Goal: Task Accomplishment & Management: Manage account settings

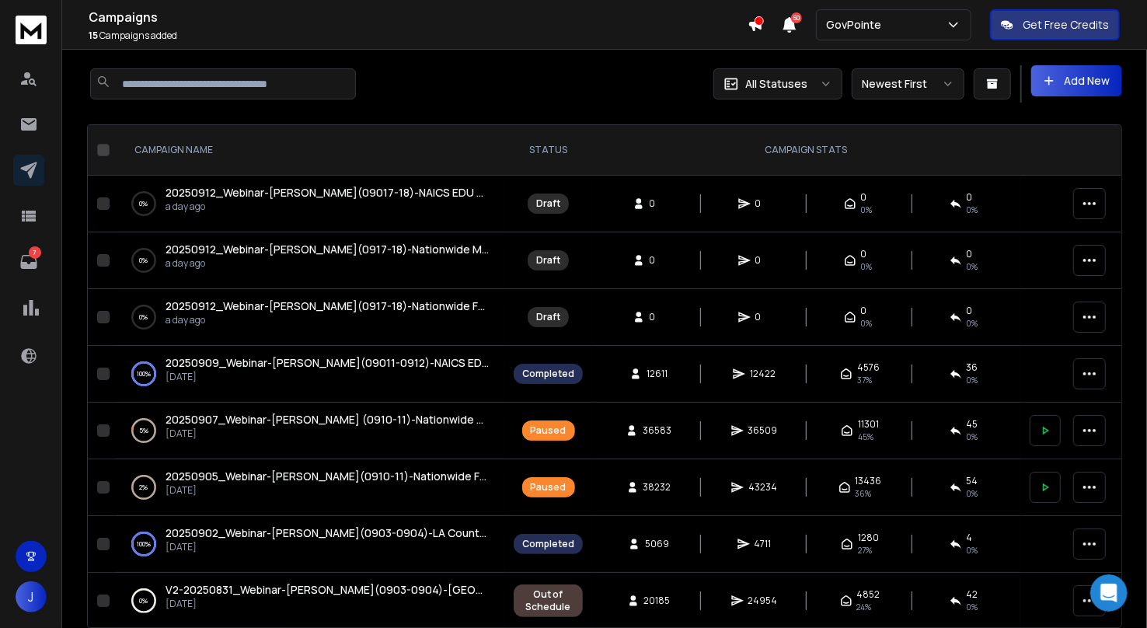
scroll to position [2, 0]
click at [1095, 323] on icon "button" at bounding box center [1089, 317] width 16 height 16
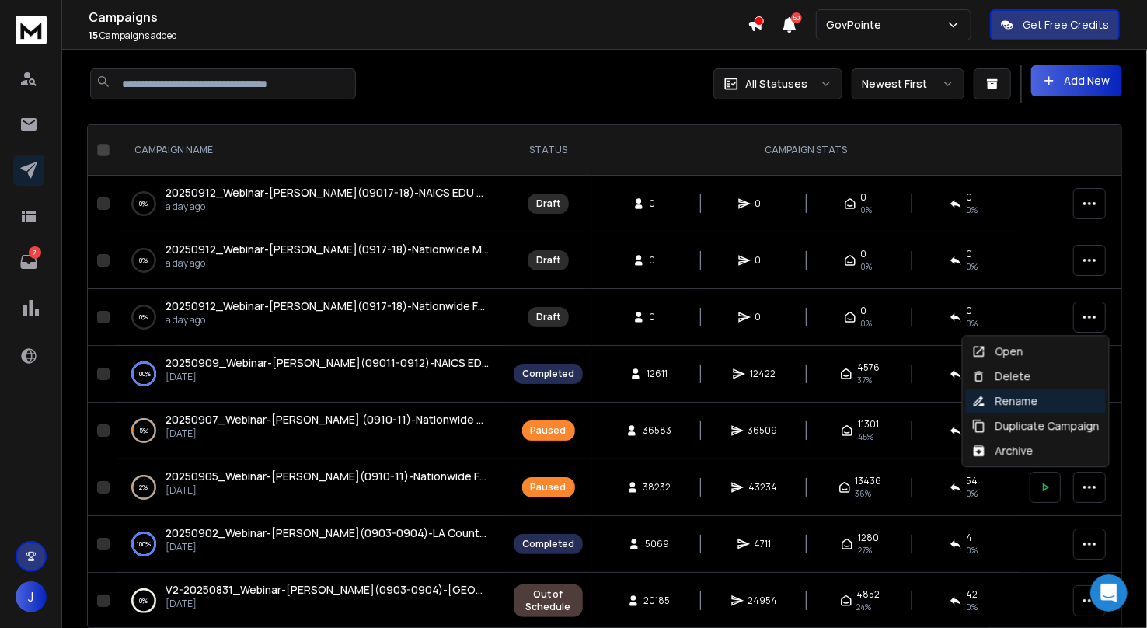
click at [1028, 404] on div "Rename" at bounding box center [1005, 401] width 66 height 16
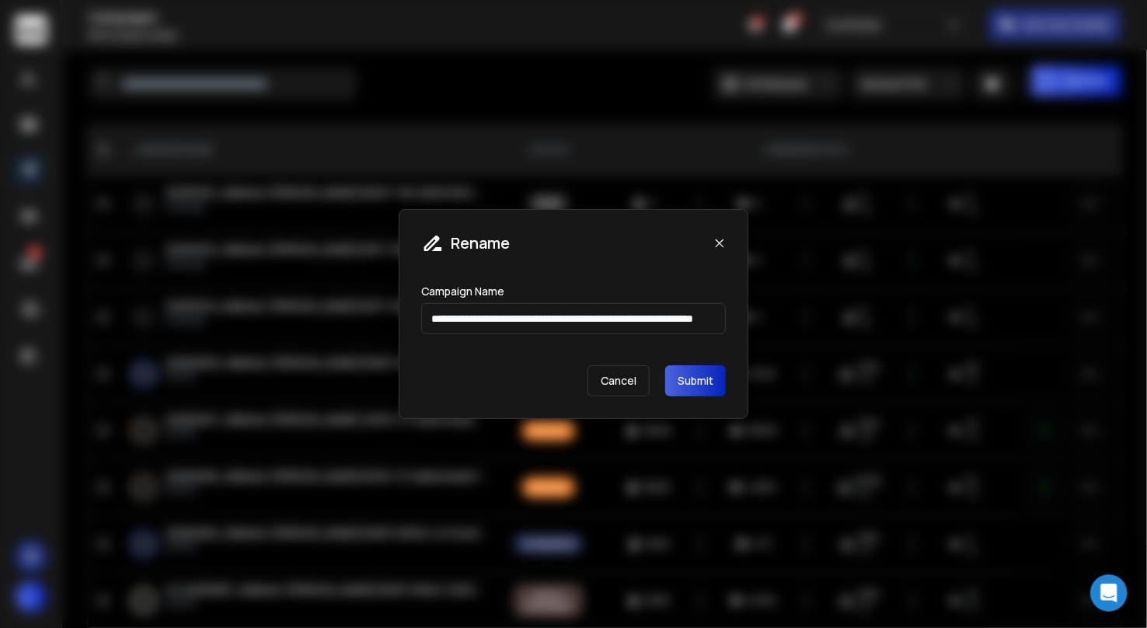
click at [490, 319] on input "**********" at bounding box center [573, 318] width 305 height 31
click at [523, 313] on input "**********" at bounding box center [573, 318] width 305 height 31
drag, startPoint x: 533, startPoint y: 320, endPoint x: 490, endPoint y: 323, distance: 42.8
click at [490, 323] on input "**********" at bounding box center [573, 318] width 305 height 31
paste input "*"
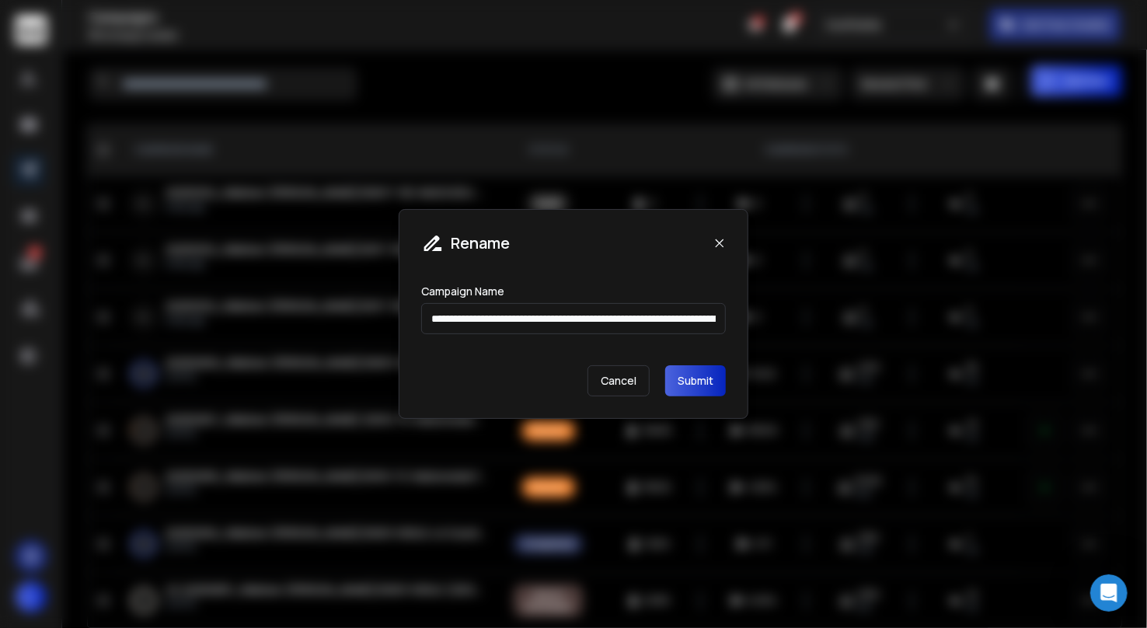
click at [495, 321] on input "**********" at bounding box center [573, 318] width 305 height 31
drag, startPoint x: 545, startPoint y: 322, endPoint x: 490, endPoint y: 324, distance: 54.4
click at [490, 324] on input "**********" at bounding box center [573, 318] width 305 height 31
type input "**********"
click at [562, 249] on div "Rename" at bounding box center [573, 242] width 305 height 23
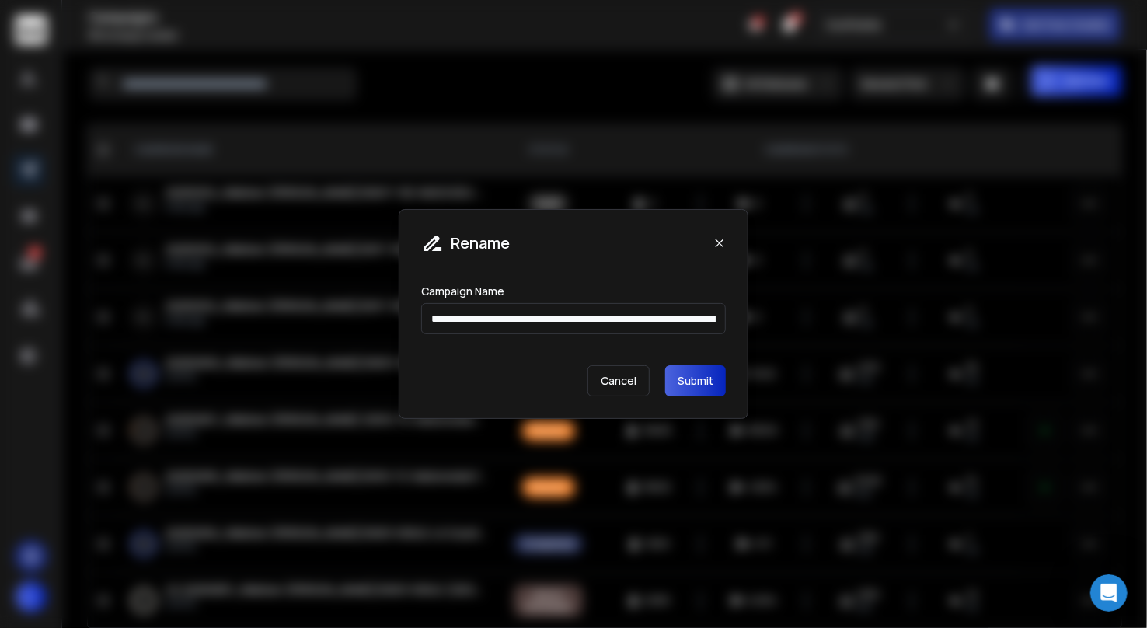
click at [685, 377] on button "Submit" at bounding box center [695, 380] width 61 height 31
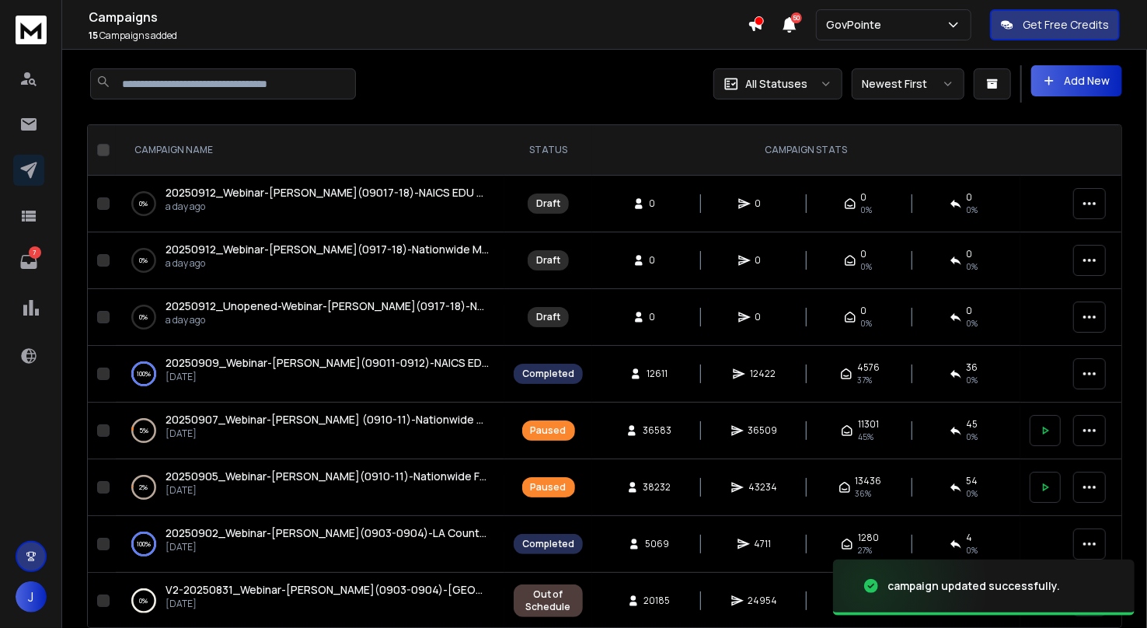
click at [1092, 259] on icon "button" at bounding box center [1089, 260] width 16 height 16
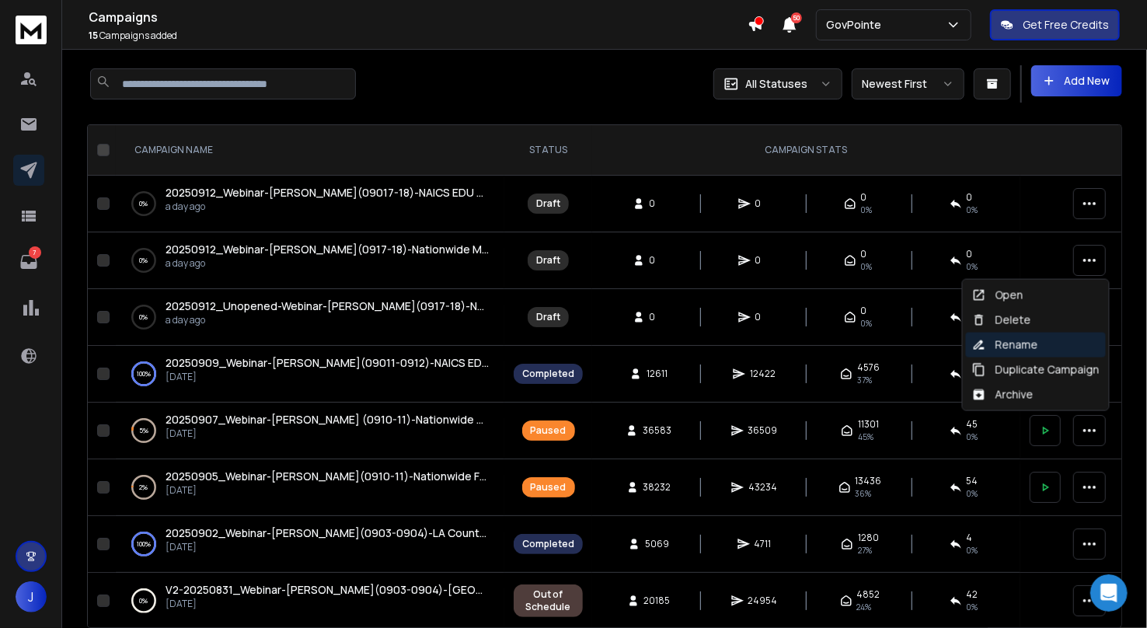
click at [1017, 343] on div "Rename" at bounding box center [1005, 345] width 66 height 16
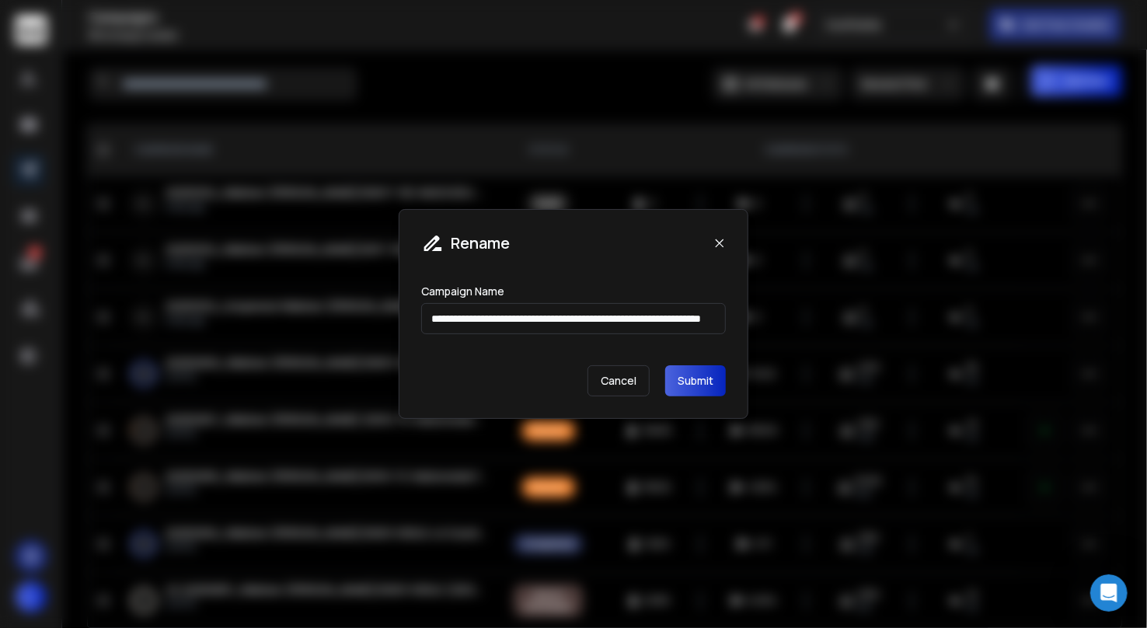
drag, startPoint x: 489, startPoint y: 321, endPoint x: 508, endPoint y: 331, distance: 21.2
click at [491, 322] on input "**********" at bounding box center [573, 318] width 305 height 31
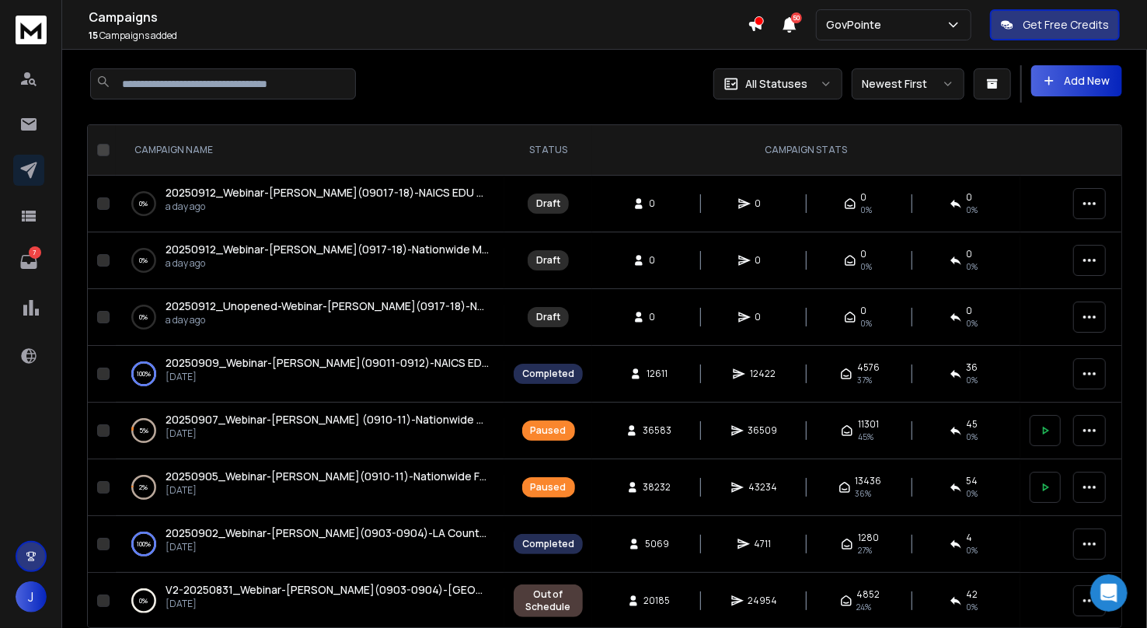
click at [1085, 262] on icon "button" at bounding box center [1089, 260] width 16 height 16
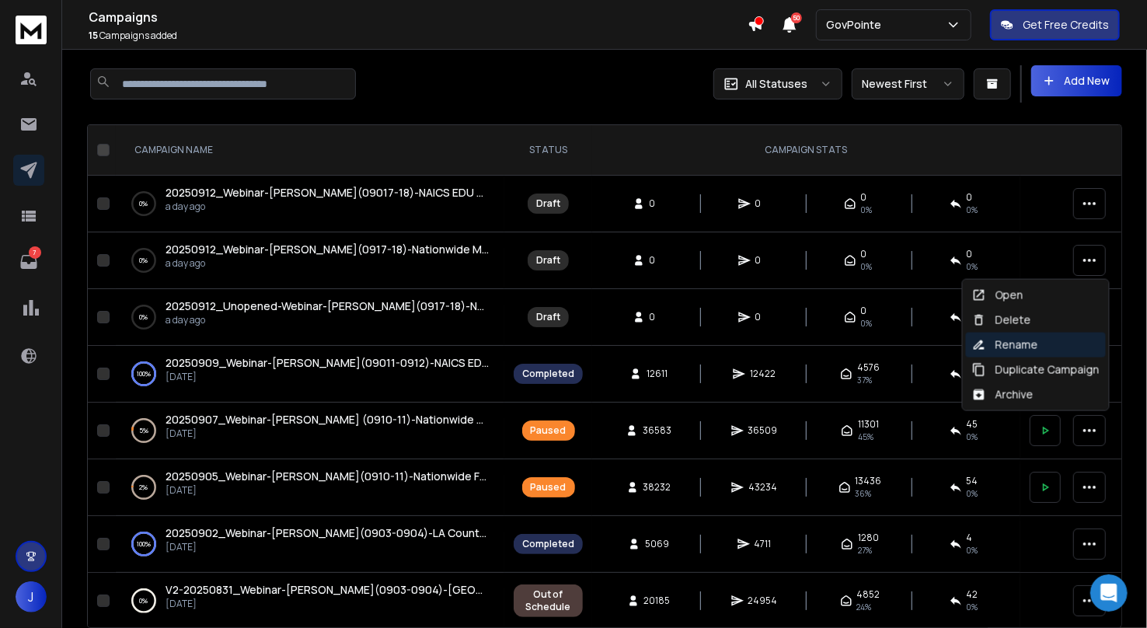
click at [1014, 347] on div "Rename" at bounding box center [1005, 345] width 66 height 16
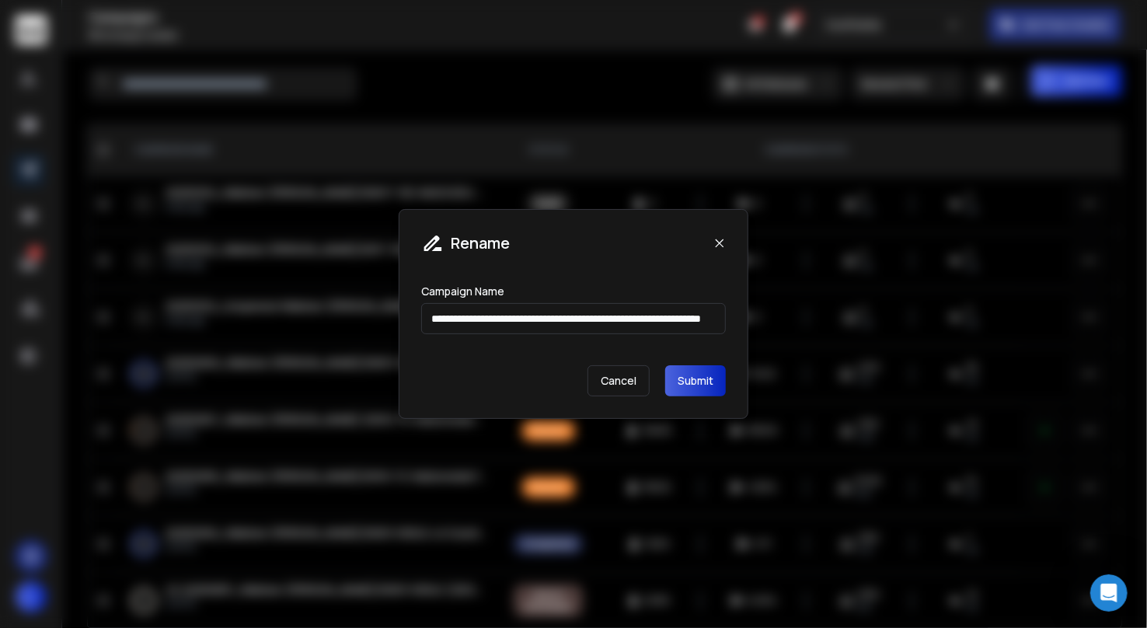
click at [487, 321] on input "**********" at bounding box center [573, 318] width 305 height 31
paste input "*********"
type input "**********"
click at [665, 365] on button "Submit" at bounding box center [695, 380] width 61 height 31
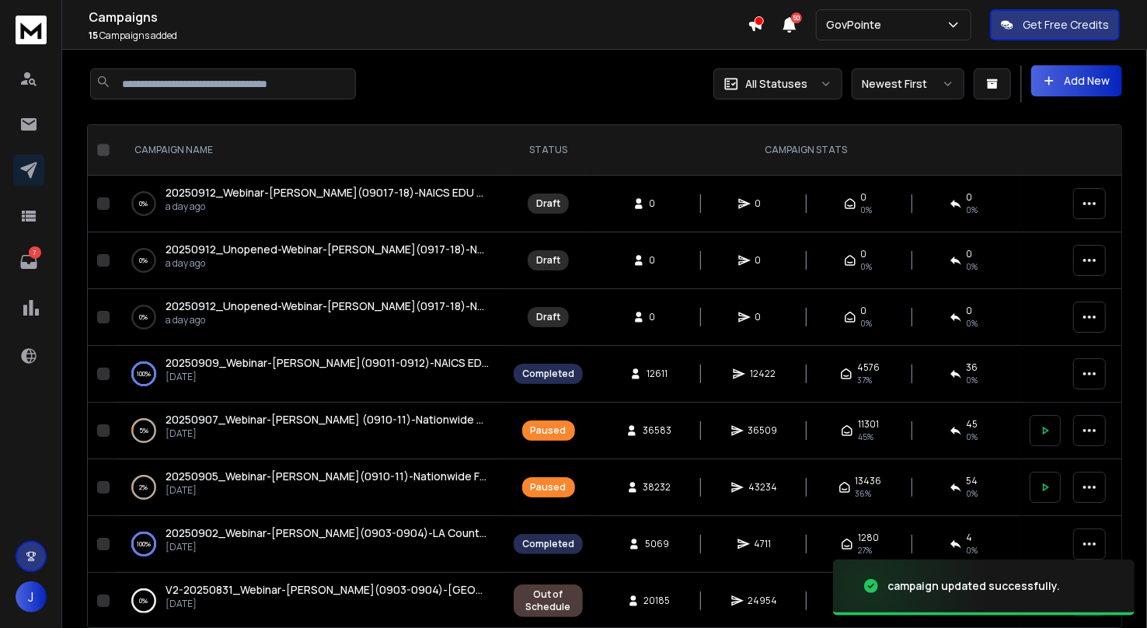
click at [1095, 201] on icon "button" at bounding box center [1089, 204] width 16 height 16
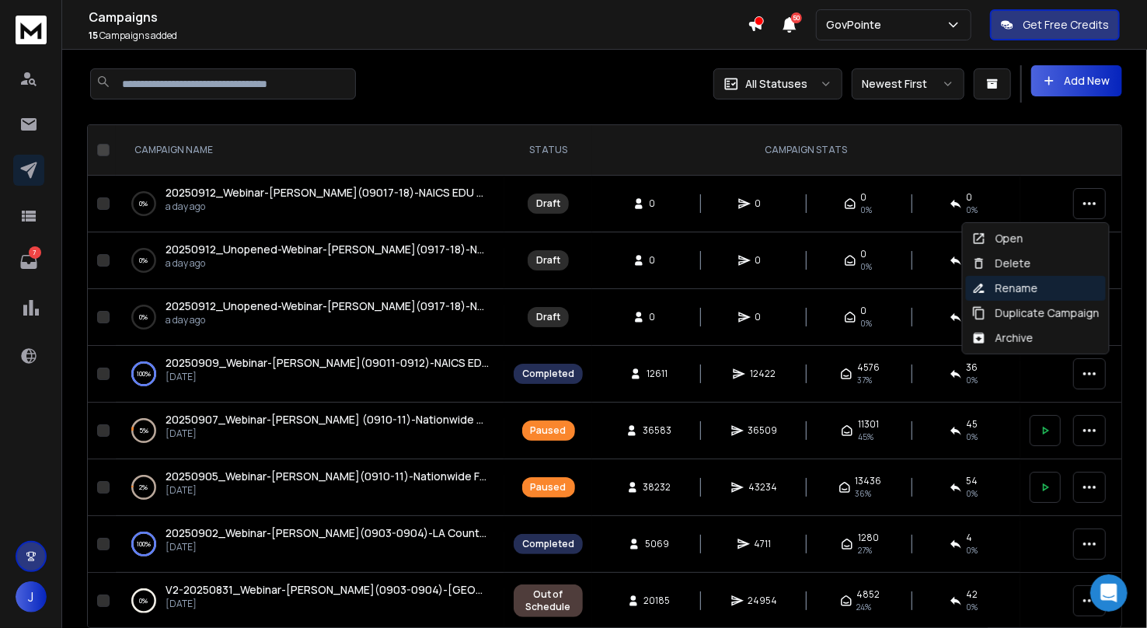
click at [1018, 287] on div "Rename" at bounding box center [1005, 288] width 66 height 16
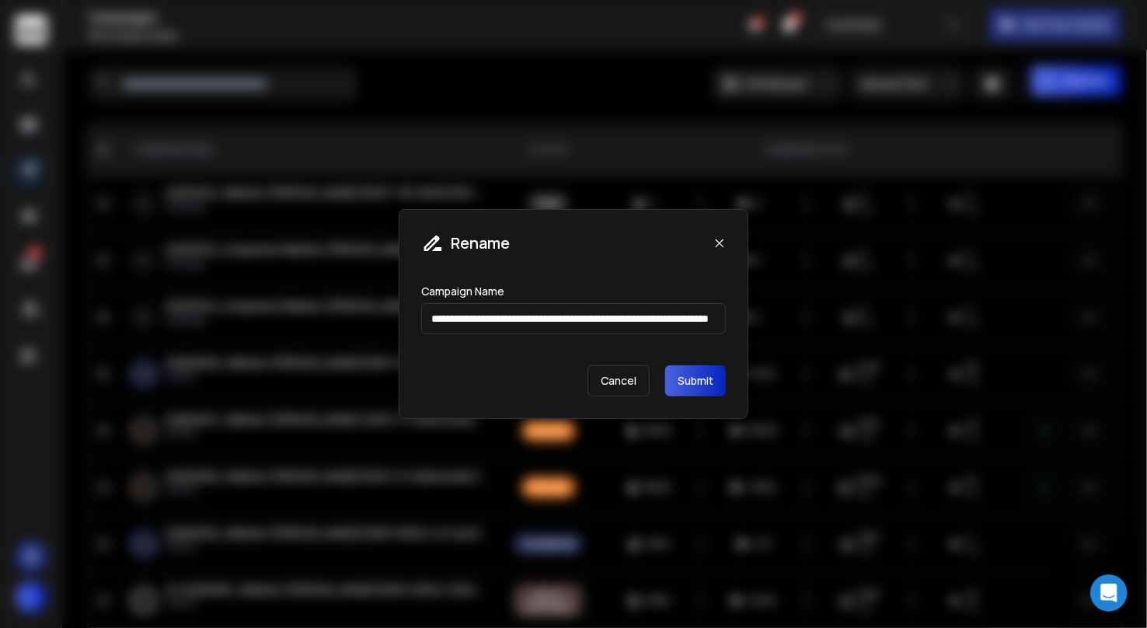
click at [490, 322] on input "**********" at bounding box center [573, 318] width 305 height 31
paste input "*********"
type input "**********"
click at [682, 380] on button "Submit" at bounding box center [695, 380] width 61 height 31
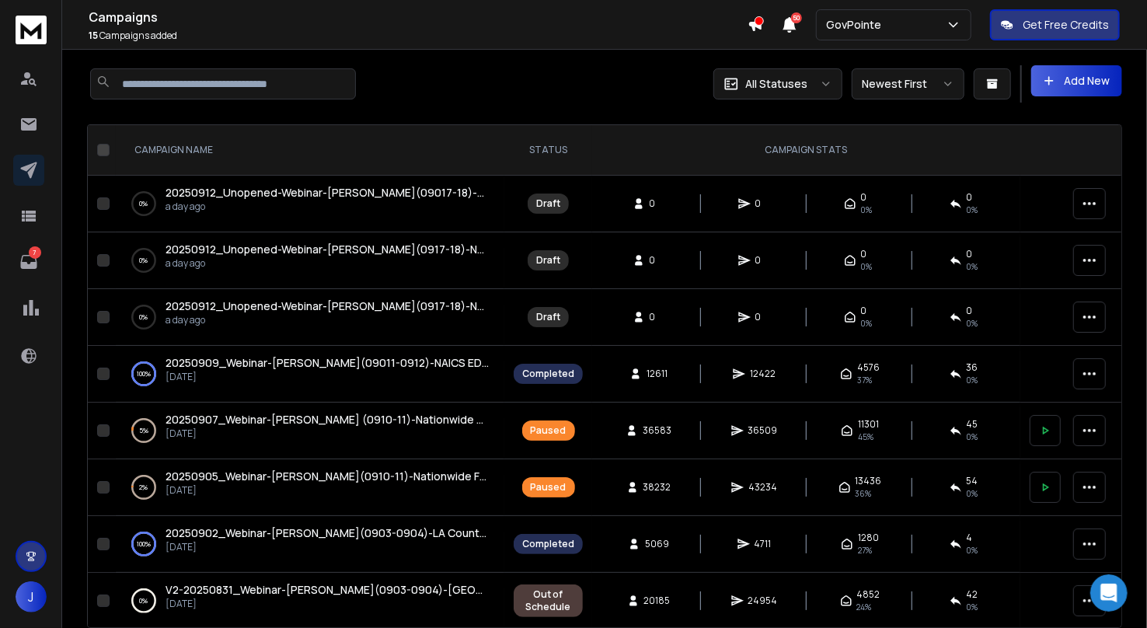
click at [336, 476] on span "20250905_Webinar-[PERSON_NAME](0910-11)-Nationwide Facility Support Contracts" at bounding box center [386, 475] width 443 height 15
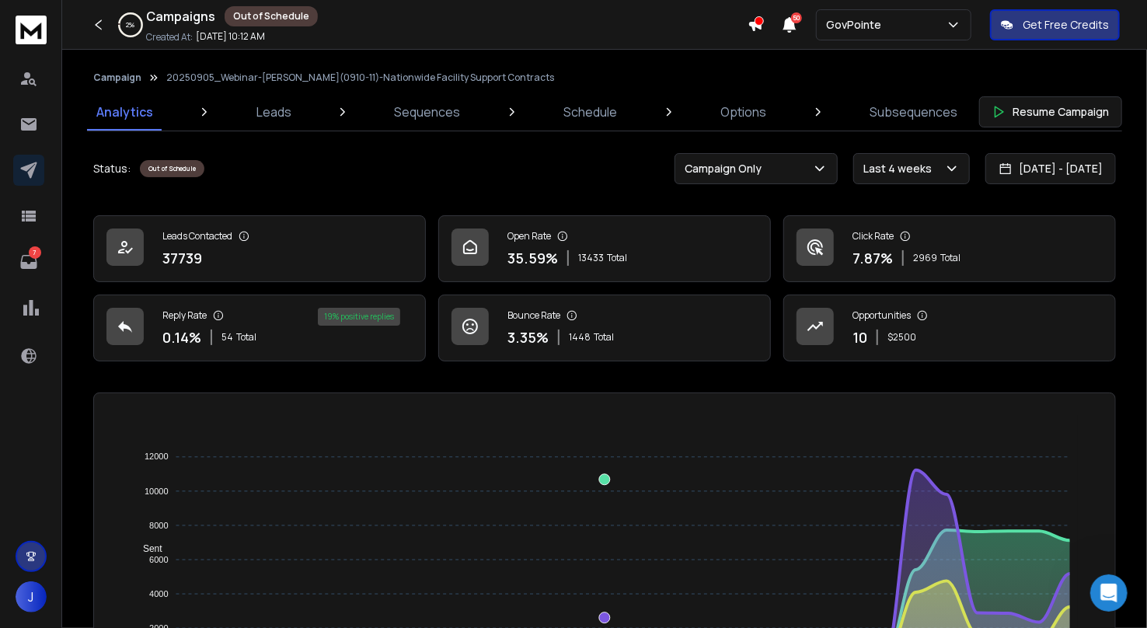
click at [125, 79] on button "Campaign" at bounding box center [117, 77] width 48 height 12
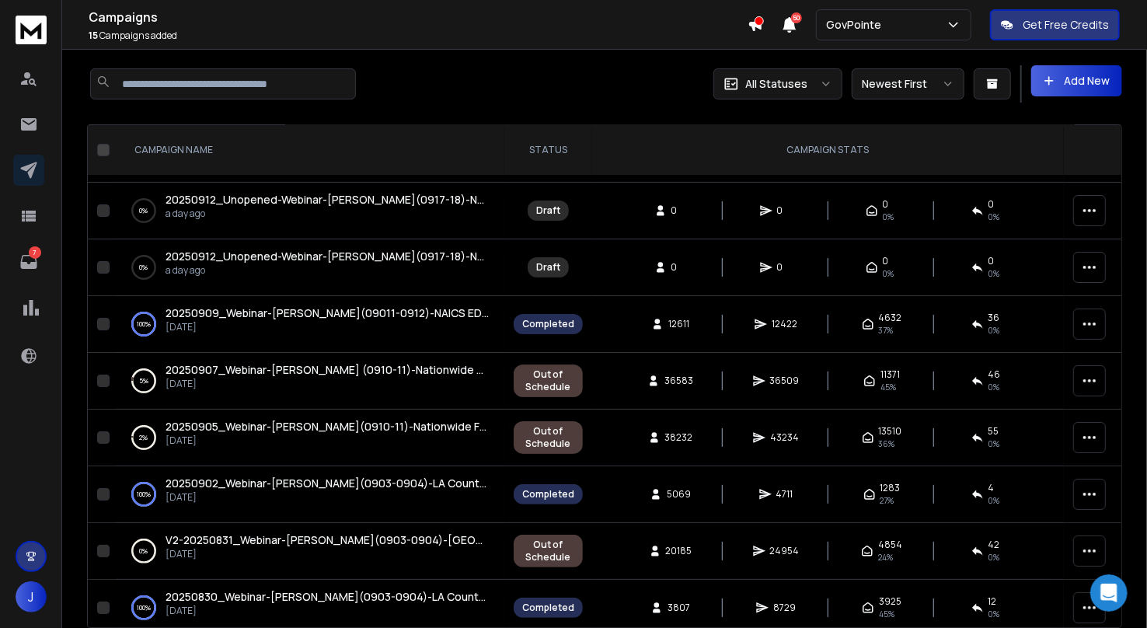
scroll to position [54, 0]
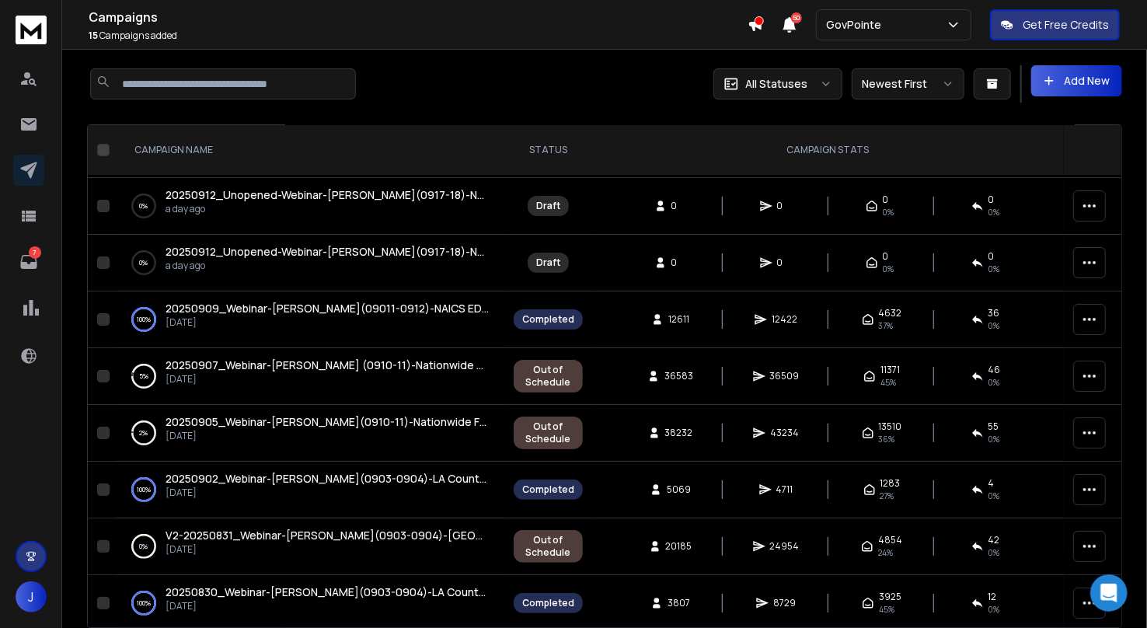
click at [322, 420] on span "20250905_Webinar-[PERSON_NAME](0910-11)-Nationwide Facility Support Contracts" at bounding box center [386, 421] width 443 height 15
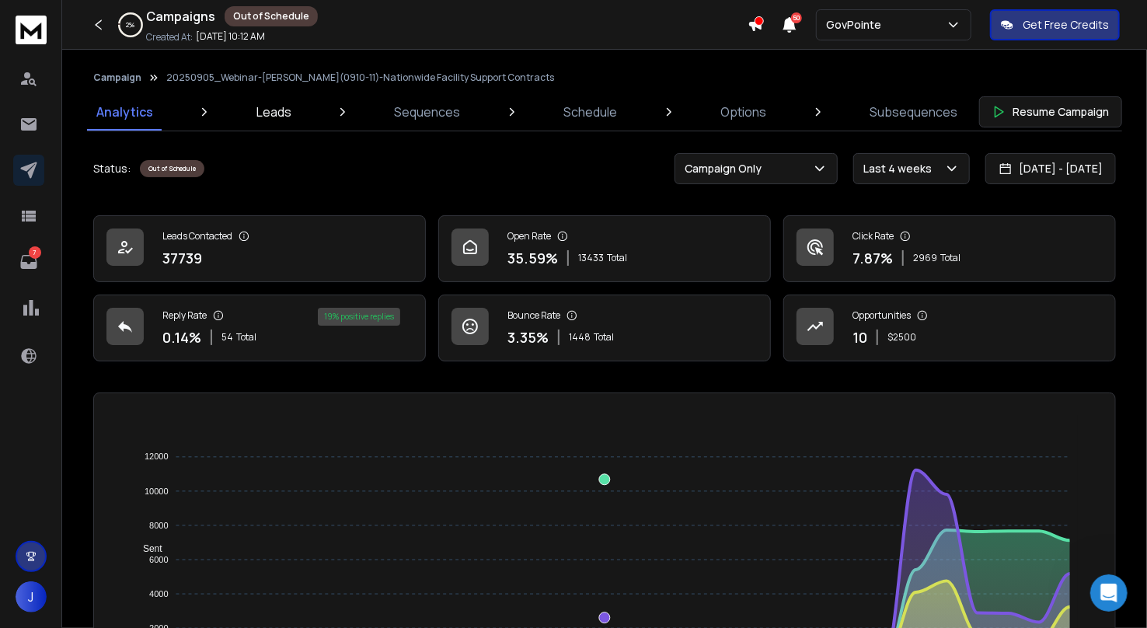
click at [266, 112] on p "Leads" at bounding box center [273, 112] width 35 height 19
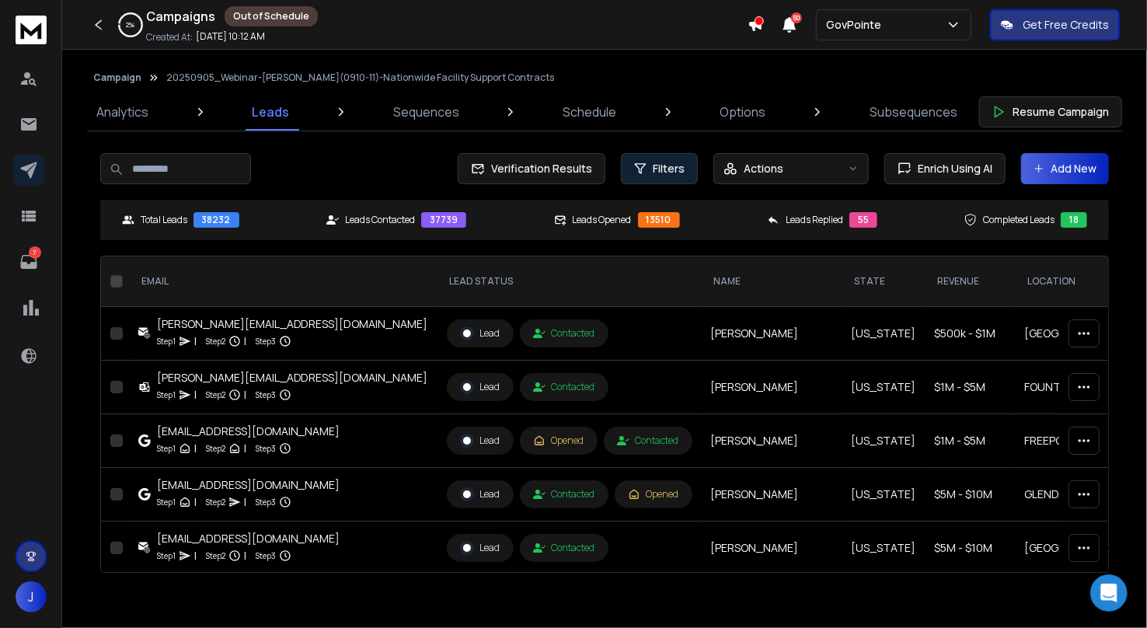
click at [686, 169] on button "Filters" at bounding box center [659, 168] width 77 height 31
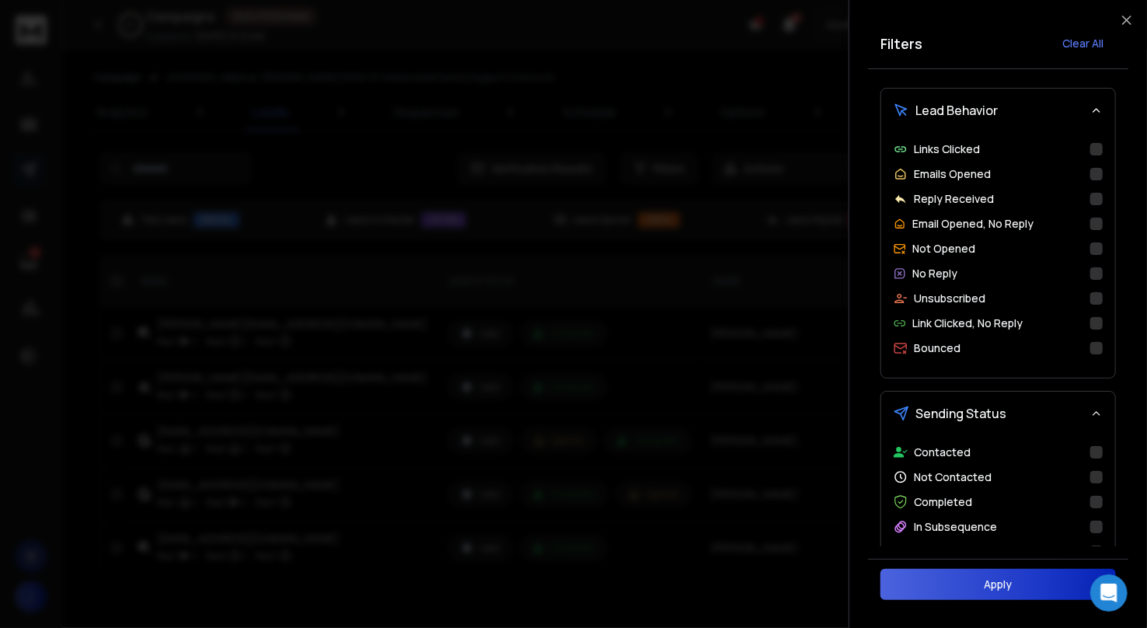
click at [932, 247] on p "Not Opened" at bounding box center [943, 249] width 63 height 16
click at [1090, 247] on button "Not Opened" at bounding box center [1096, 248] width 12 height 12
click at [1019, 583] on button "Apply" at bounding box center [997, 584] width 235 height 31
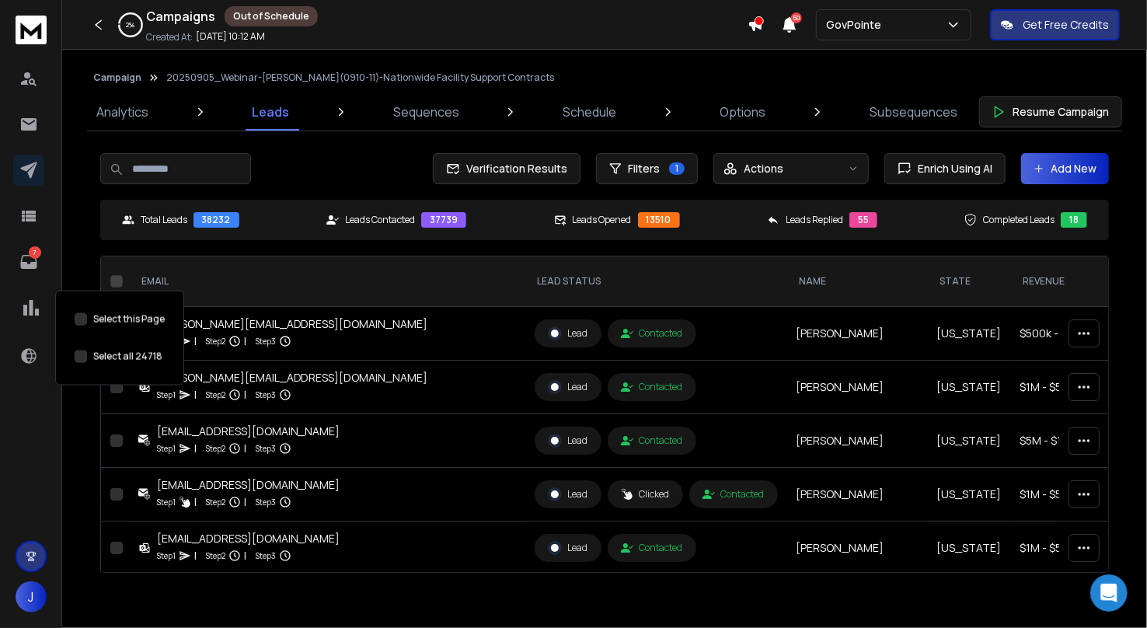
click at [85, 354] on button "Select this Page" at bounding box center [81, 356] width 12 height 12
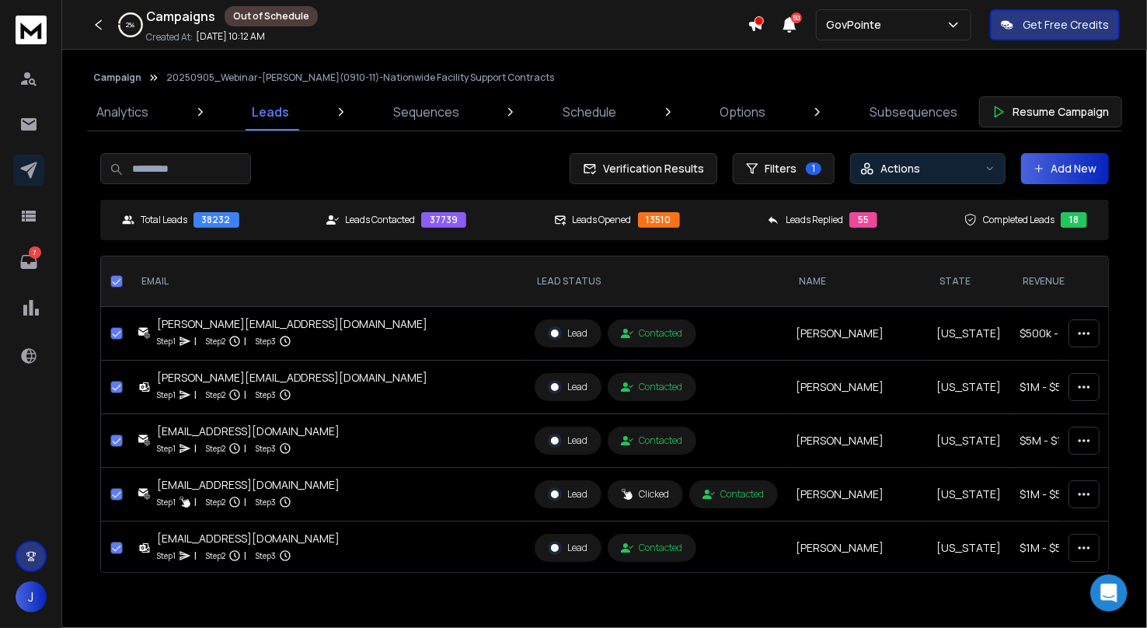
click at [962, 168] on div "Actions" at bounding box center [919, 169] width 118 height 16
click at [777, 172] on span "Filters" at bounding box center [780, 169] width 32 height 16
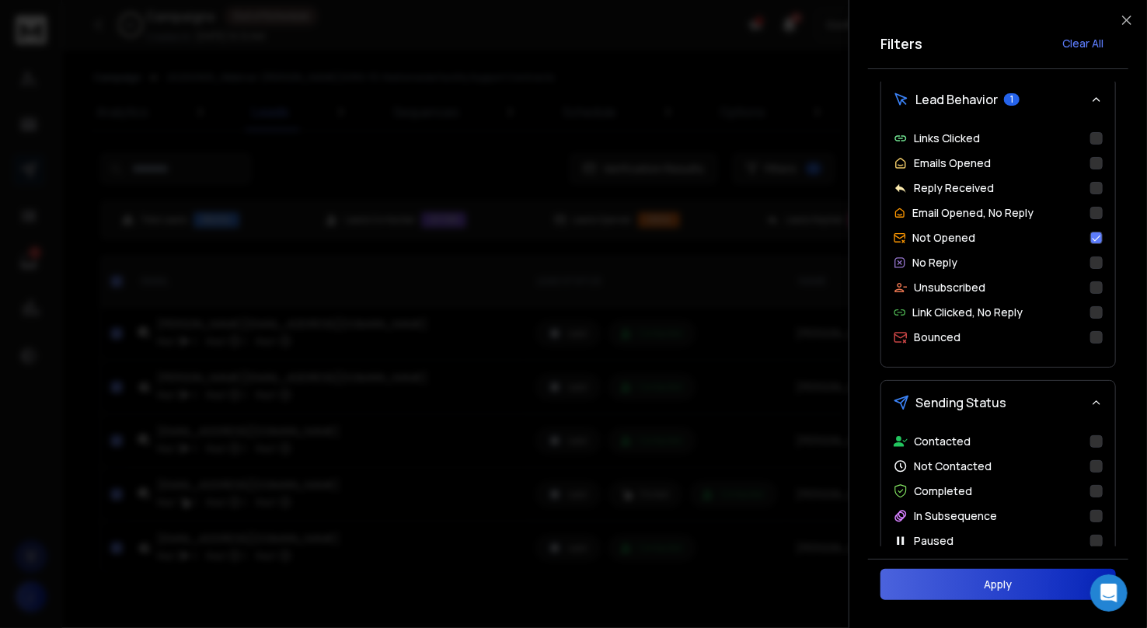
scroll to position [14, 0]
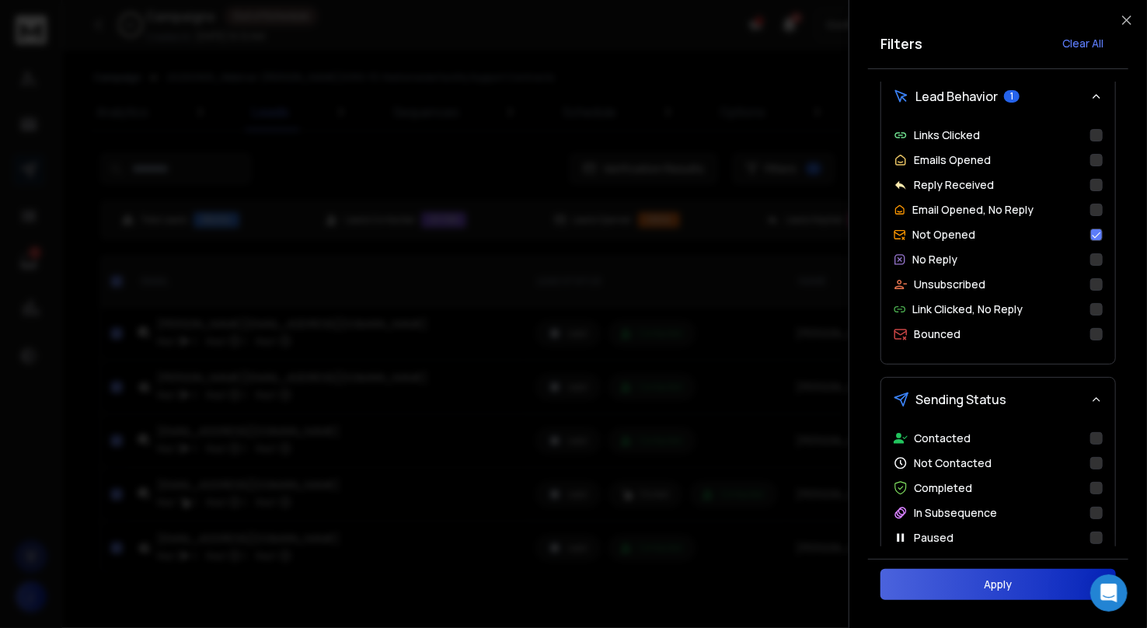
click at [962, 576] on button "Apply" at bounding box center [997, 584] width 235 height 31
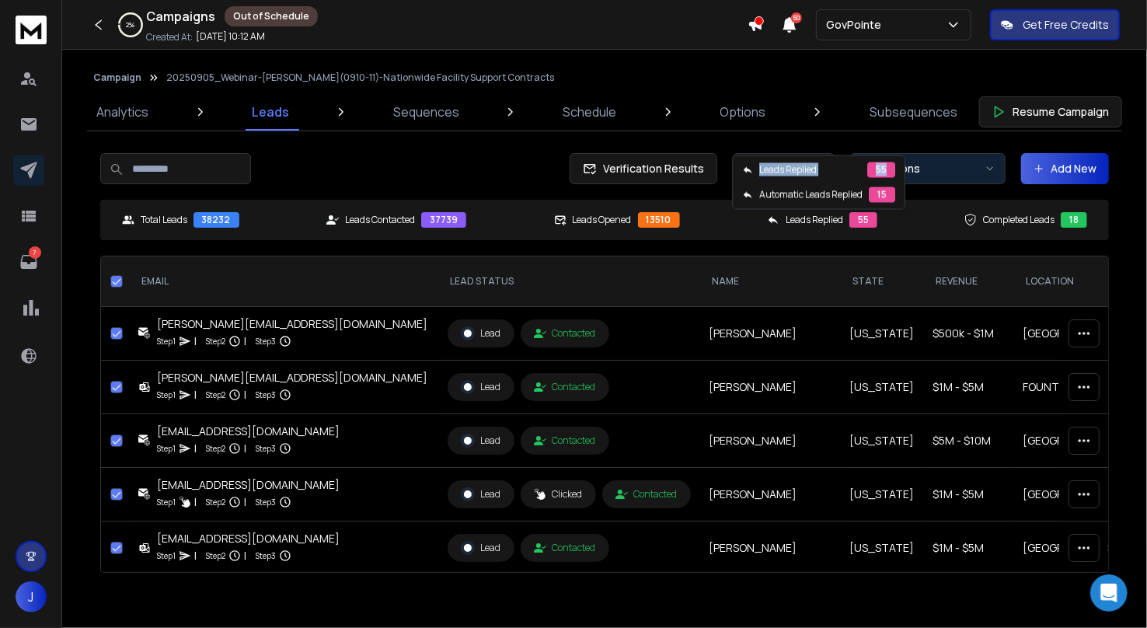
drag, startPoint x: 891, startPoint y: 177, endPoint x: 954, endPoint y: 166, distance: 63.9
click at [954, 166] on body "Get only verified leads with our AI-powered Lead Finder, starting at $22/mo Try…" at bounding box center [573, 314] width 1147 height 628
click at [957, 167] on div "Actions" at bounding box center [919, 169] width 118 height 16
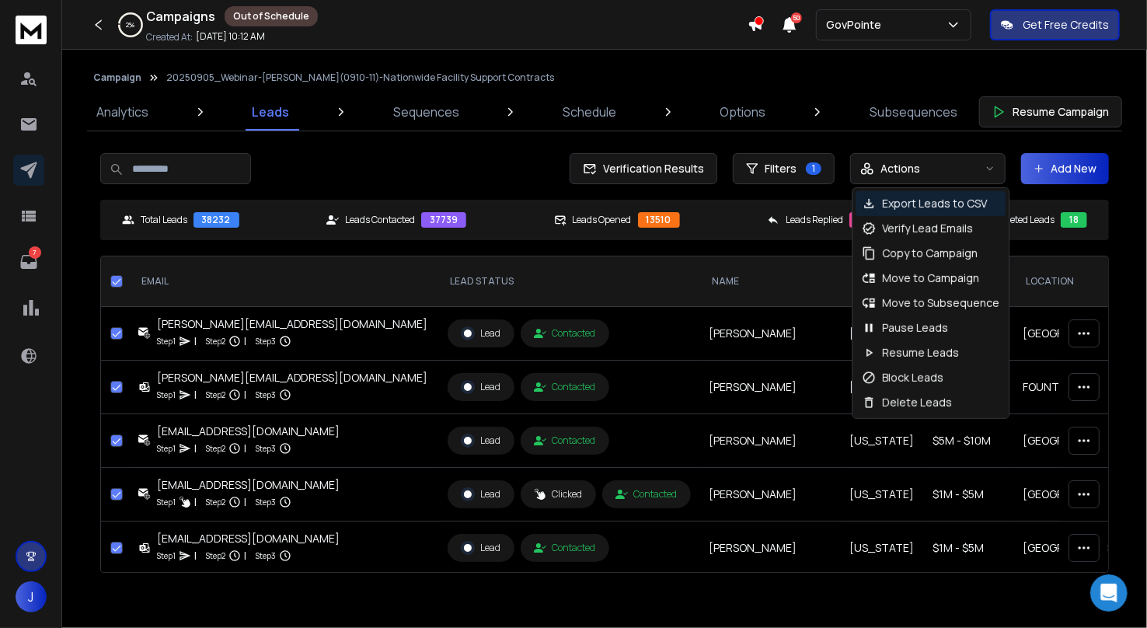
click at [918, 206] on p "Export Leads to CSV" at bounding box center [934, 204] width 105 height 16
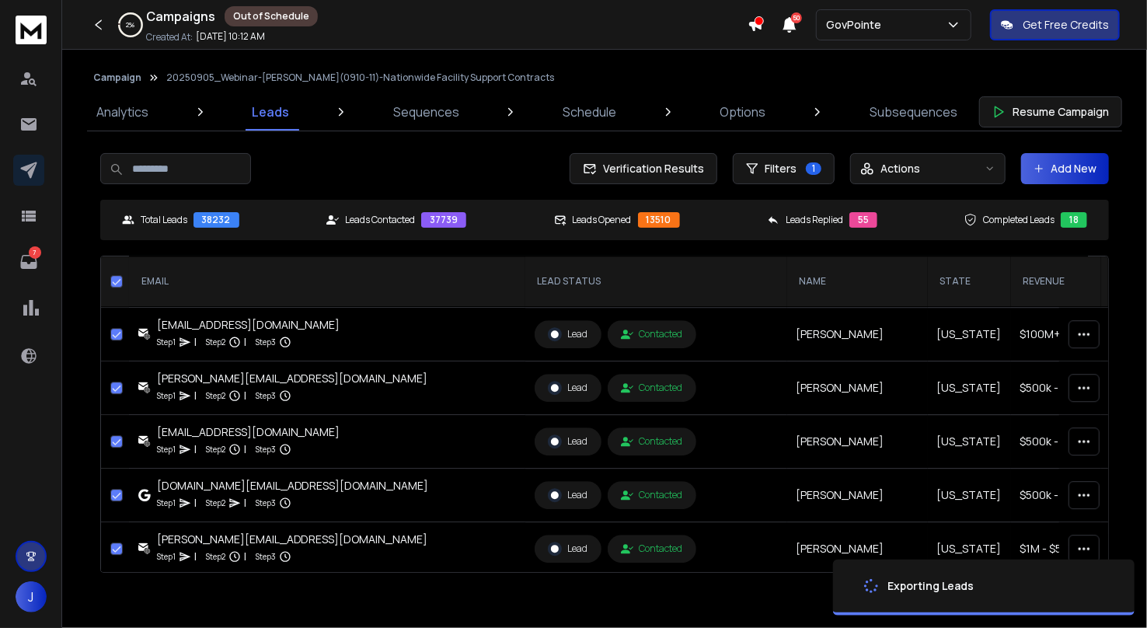
scroll to position [2405, 0]
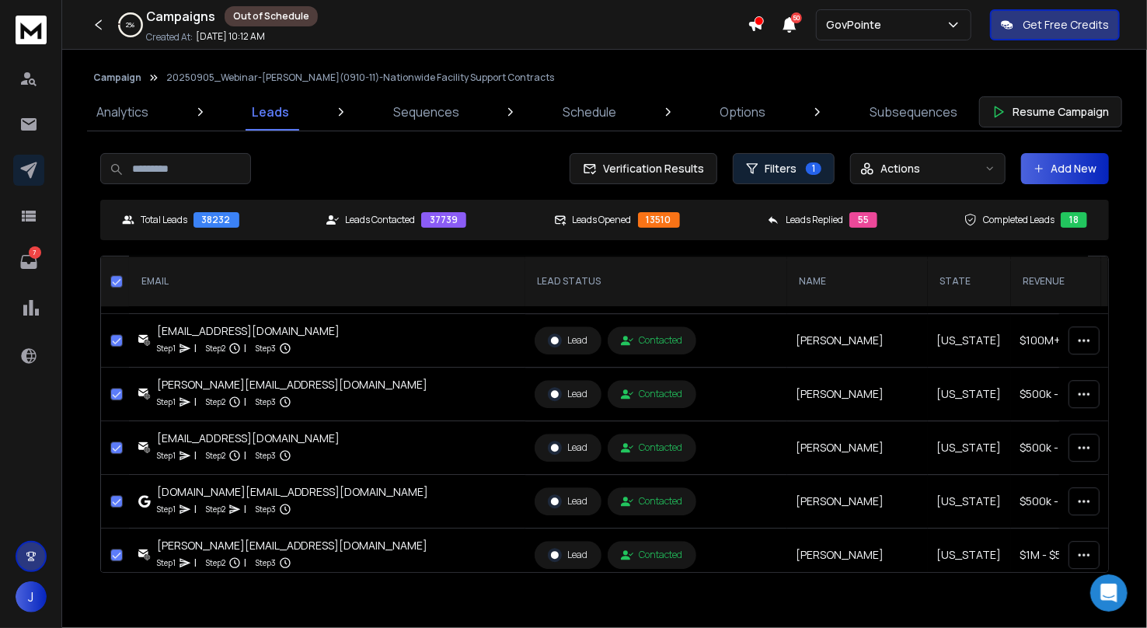
click at [792, 176] on span "Filters" at bounding box center [780, 169] width 32 height 16
click at [976, 172] on div "Actions" at bounding box center [919, 169] width 118 height 16
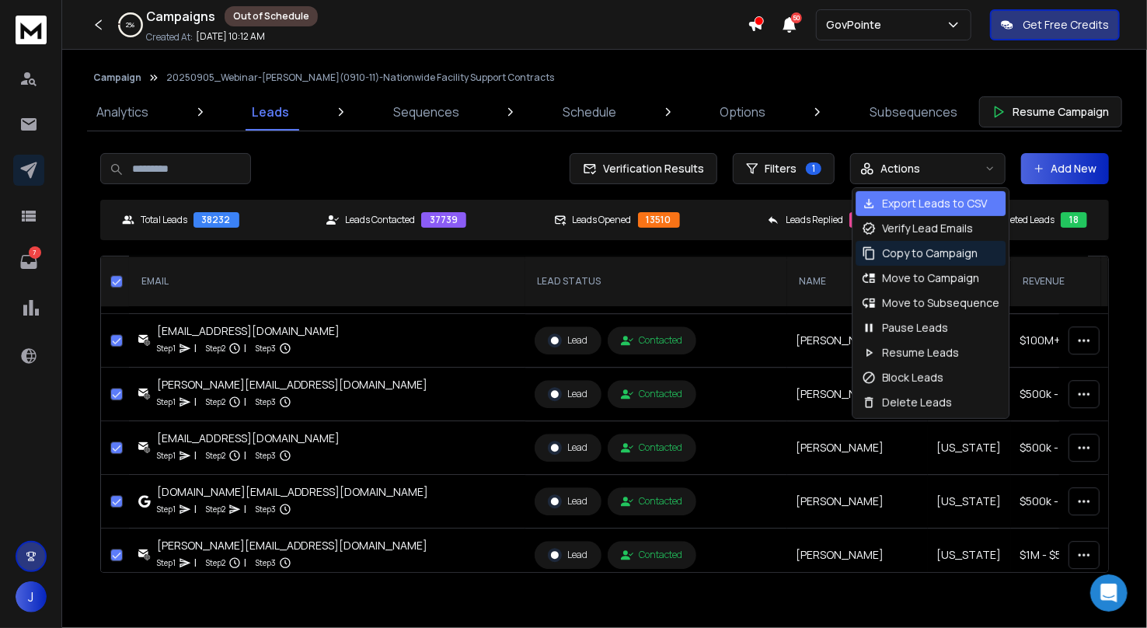
click at [921, 253] on p "Copy to Campaign" at bounding box center [930, 253] width 96 height 16
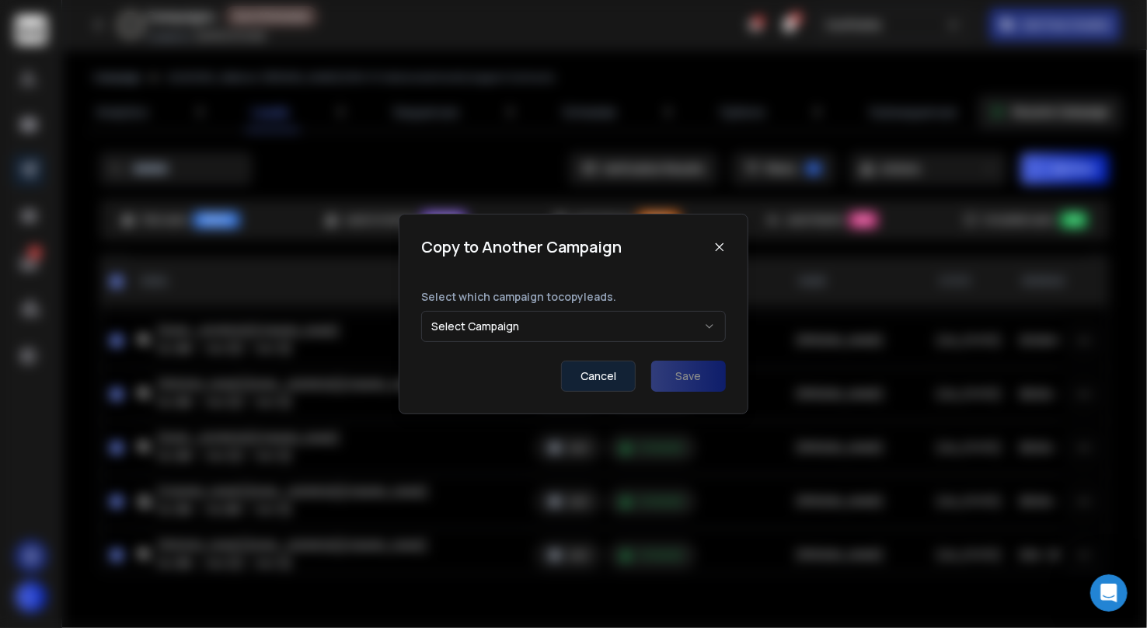
click at [590, 379] on p "Cancel" at bounding box center [598, 375] width 75 height 31
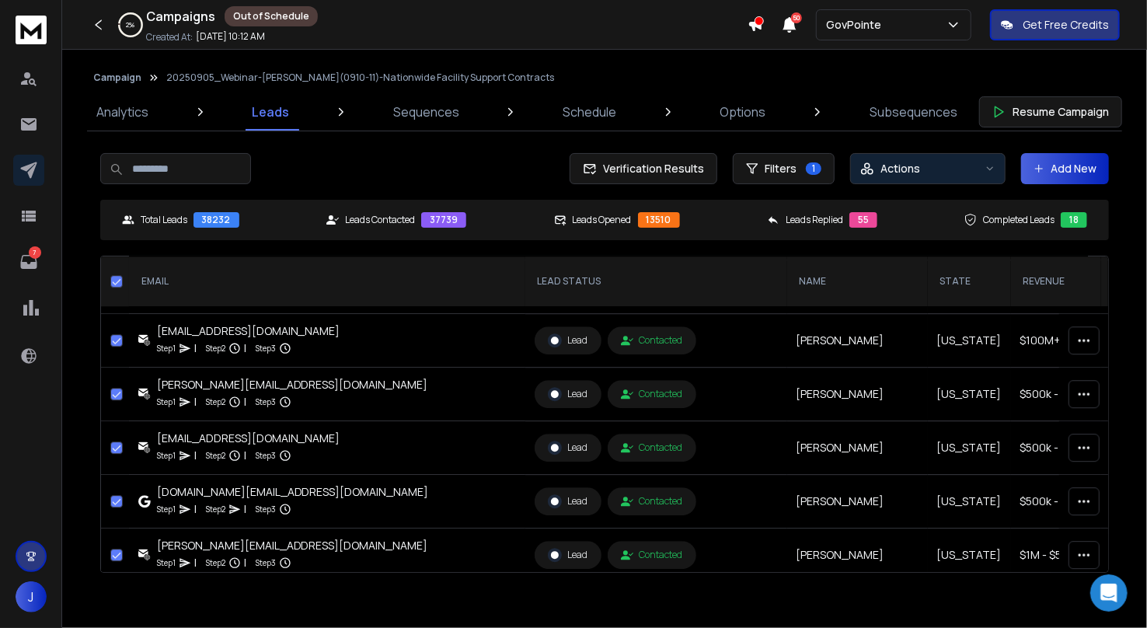
click at [909, 167] on p "Actions" at bounding box center [900, 169] width 40 height 16
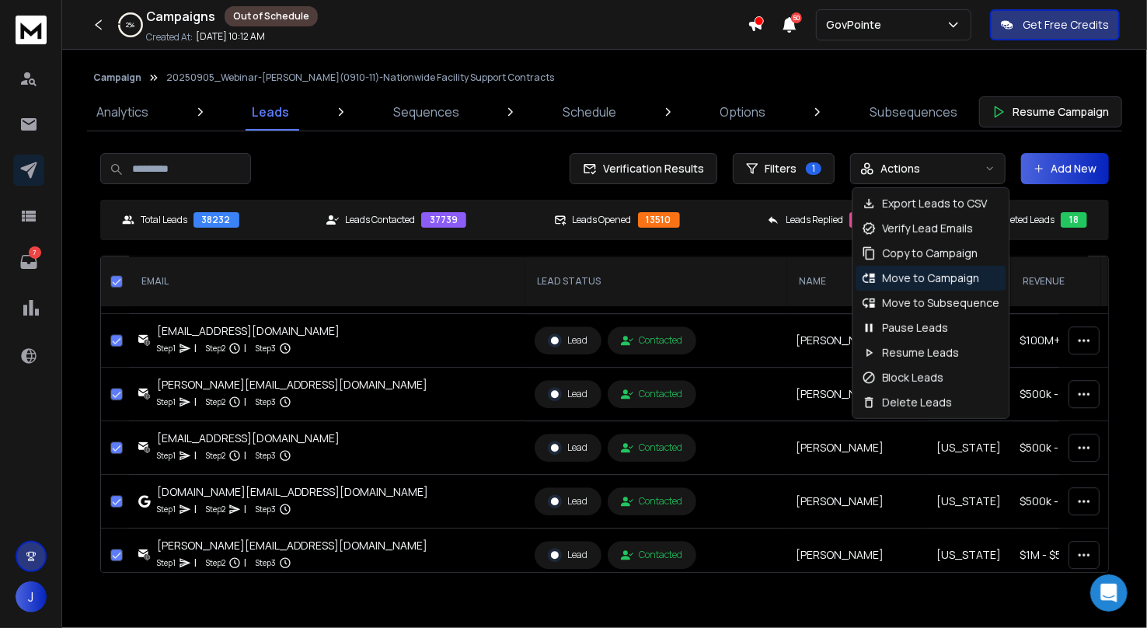
click at [935, 279] on p "Move to Campaign" at bounding box center [930, 278] width 97 height 16
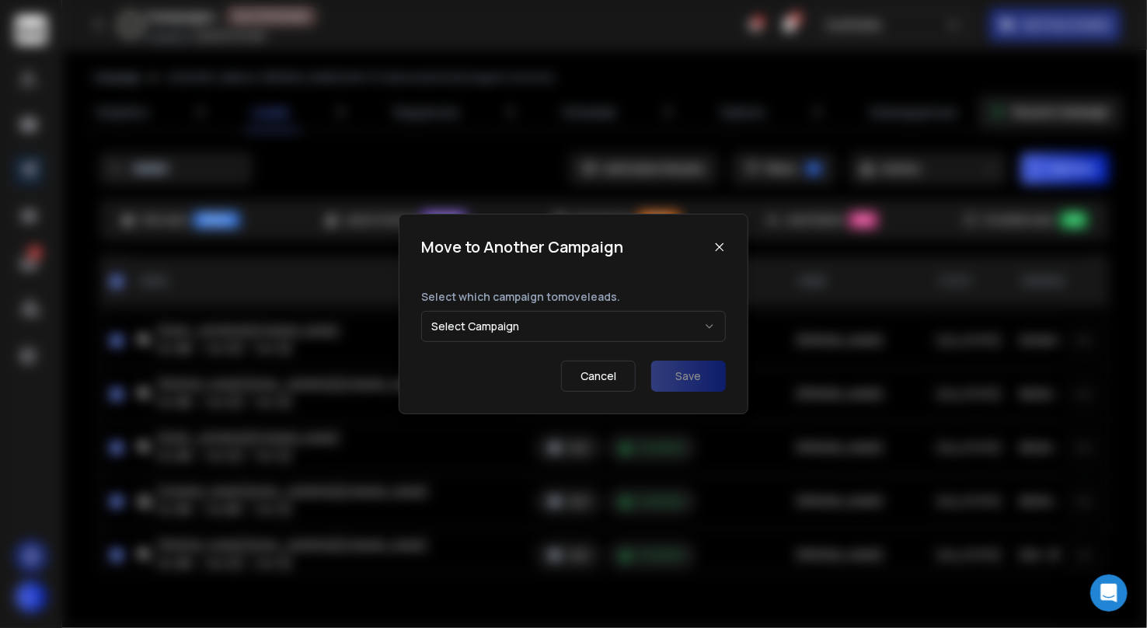
click at [569, 370] on p "Cancel" at bounding box center [598, 375] width 75 height 31
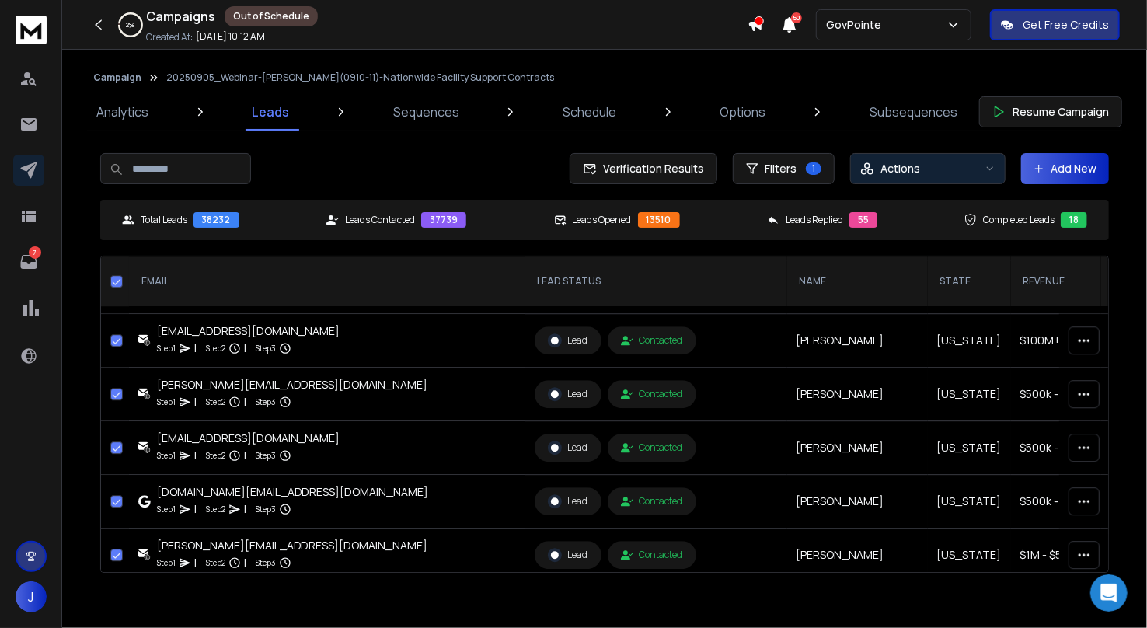
click at [952, 170] on div "Actions" at bounding box center [919, 169] width 118 height 16
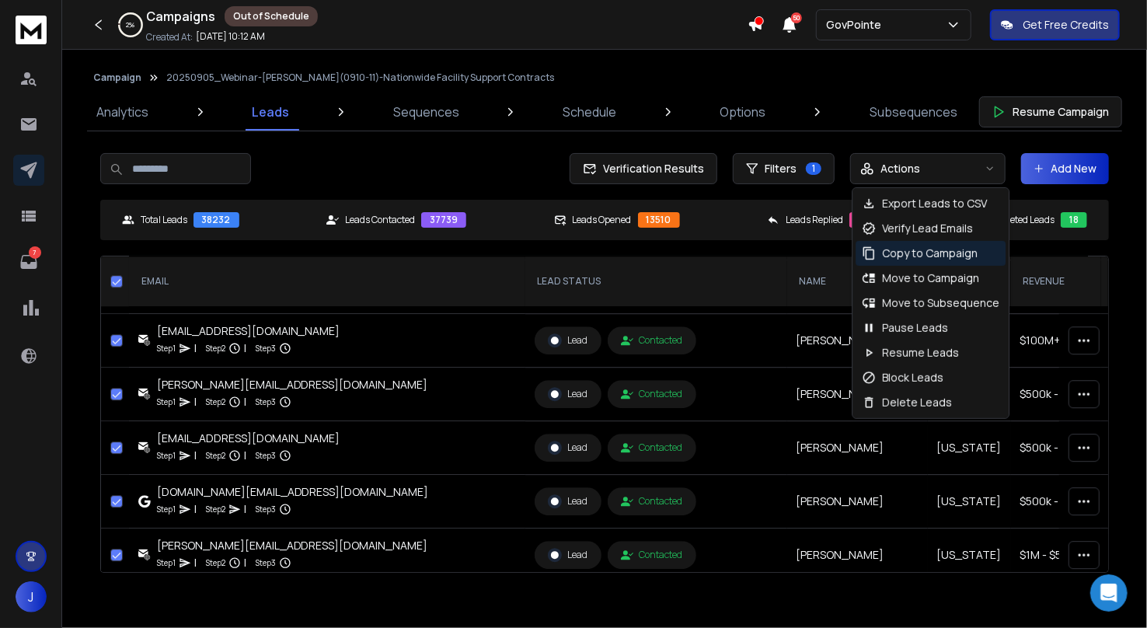
click at [916, 252] on p "Copy to Campaign" at bounding box center [930, 253] width 96 height 16
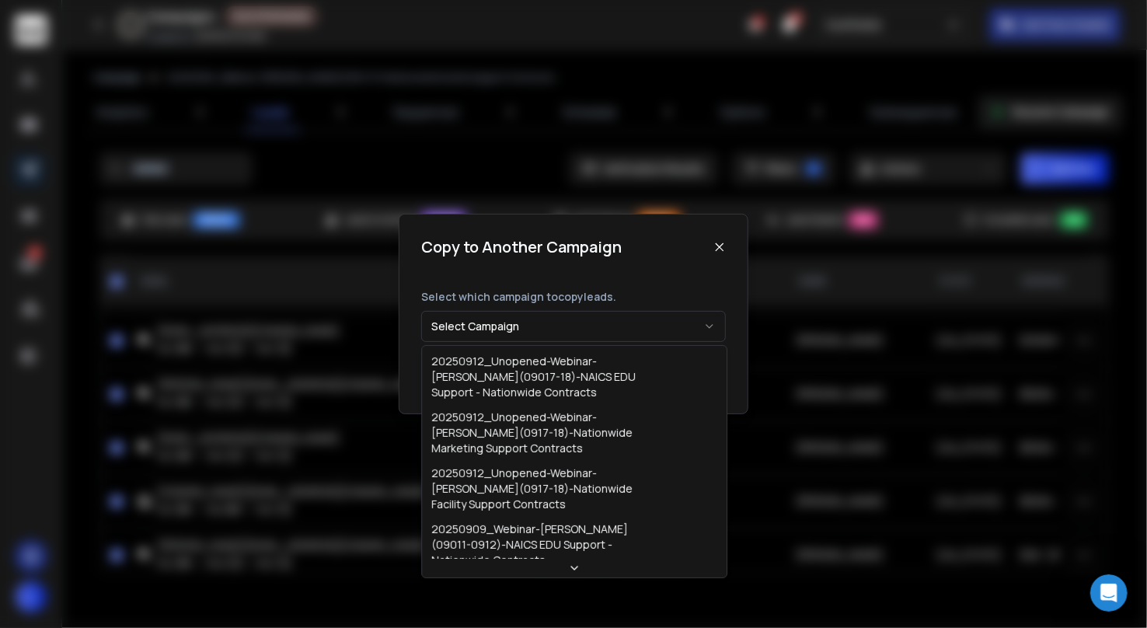
click at [468, 329] on button "Select Campaign" at bounding box center [573, 326] width 305 height 31
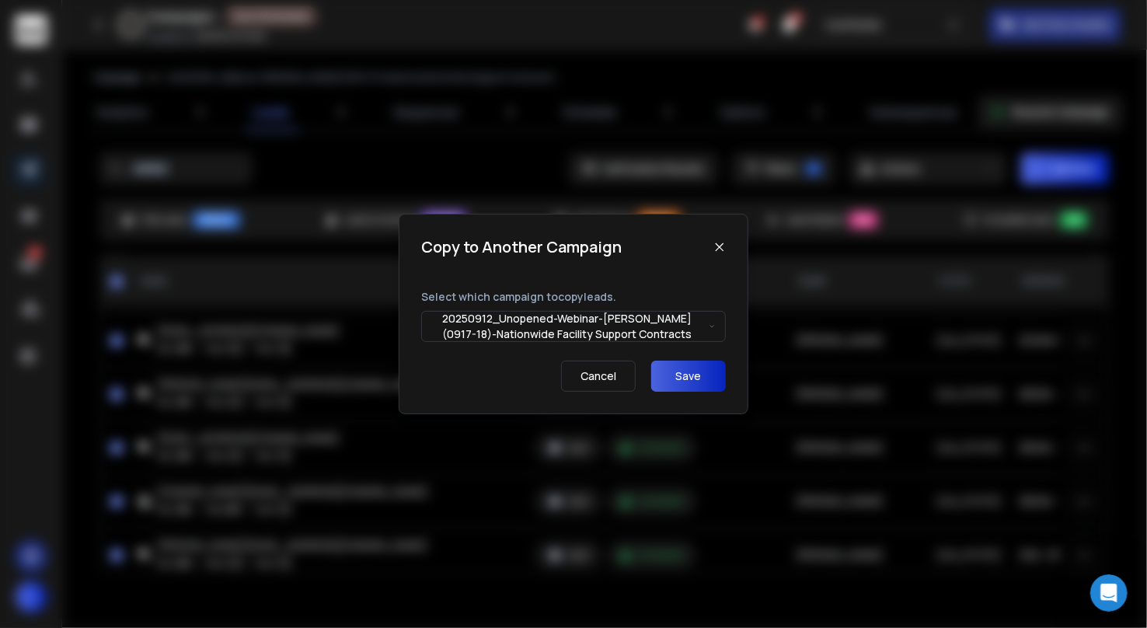
click at [680, 383] on button "Save" at bounding box center [688, 375] width 75 height 31
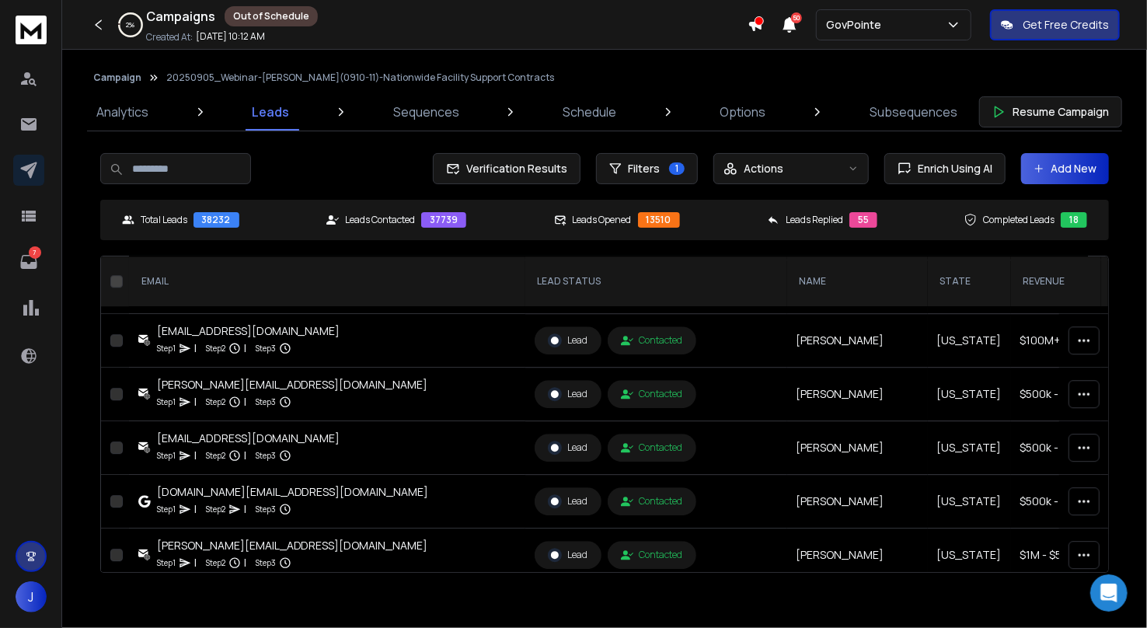
click at [133, 70] on div "Campaign 20250905_Webinar-Dan(0910-11)-Nationwide Facility Support Contracts" at bounding box center [604, 77] width 1035 height 25
click at [130, 75] on button "Campaign" at bounding box center [117, 77] width 48 height 12
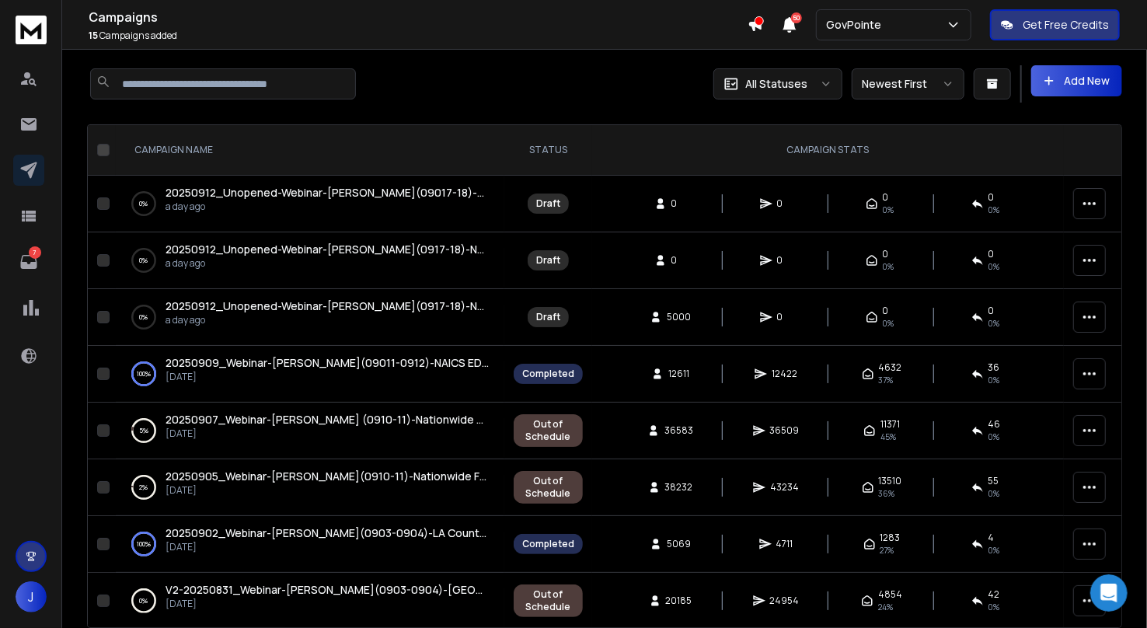
click at [383, 307] on span "20250912_Unopened-Webinar-[PERSON_NAME](0917-18)-Nationwide Facility Support Co…" at bounding box center [414, 305] width 499 height 15
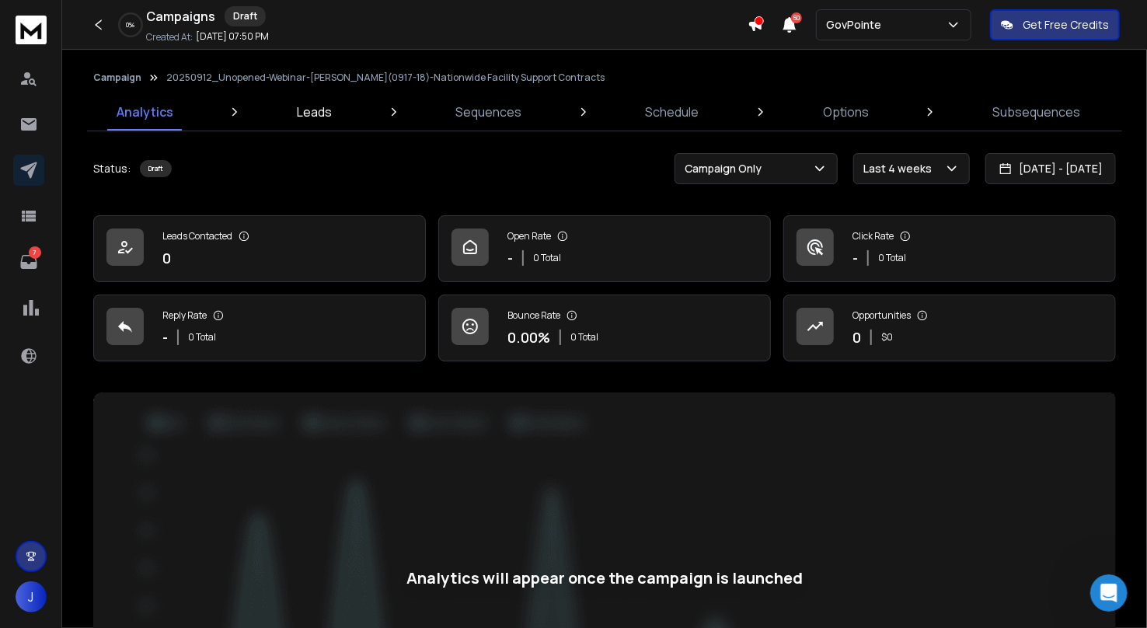
click at [315, 110] on p "Leads" at bounding box center [314, 112] width 35 height 19
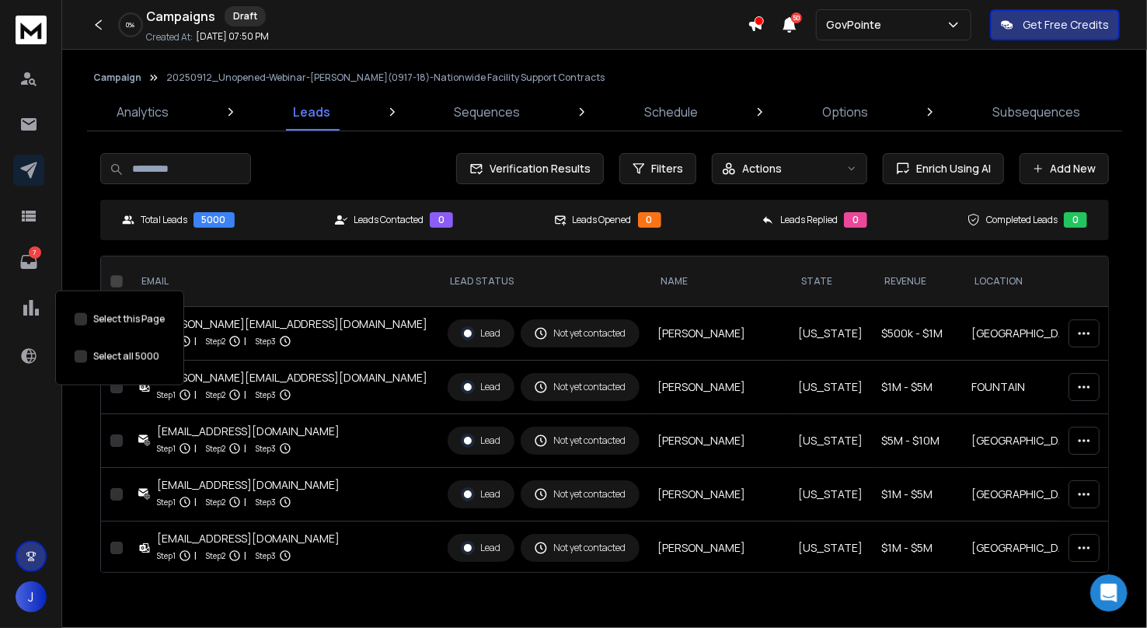
click at [77, 355] on button "Select this Page" at bounding box center [81, 356] width 12 height 12
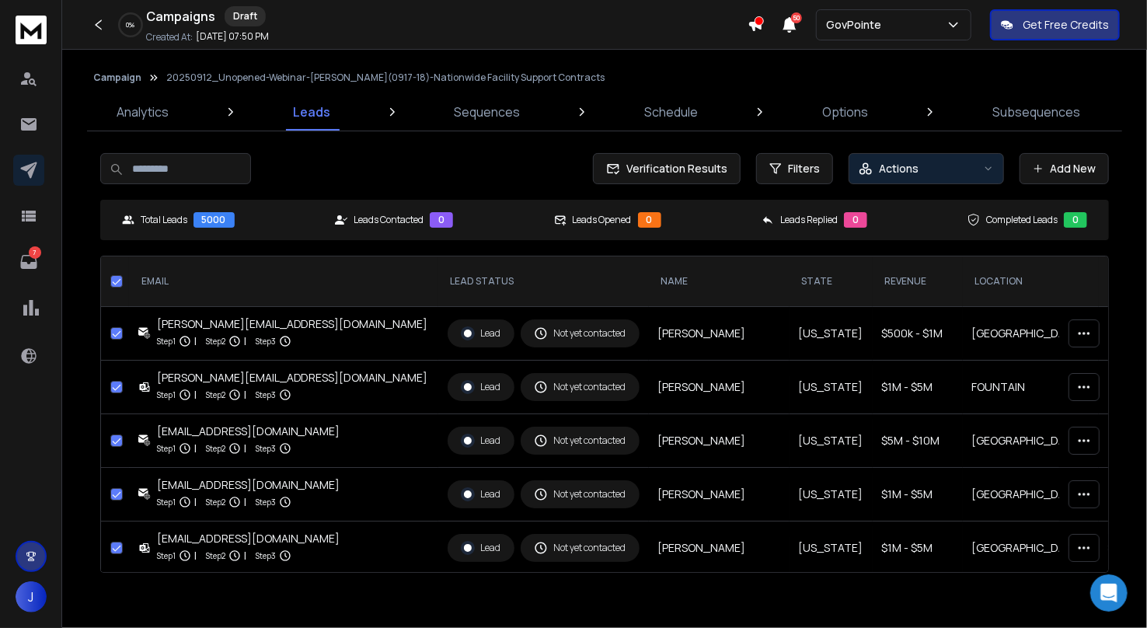
click at [902, 158] on button "Actions" at bounding box center [925, 168] width 155 height 31
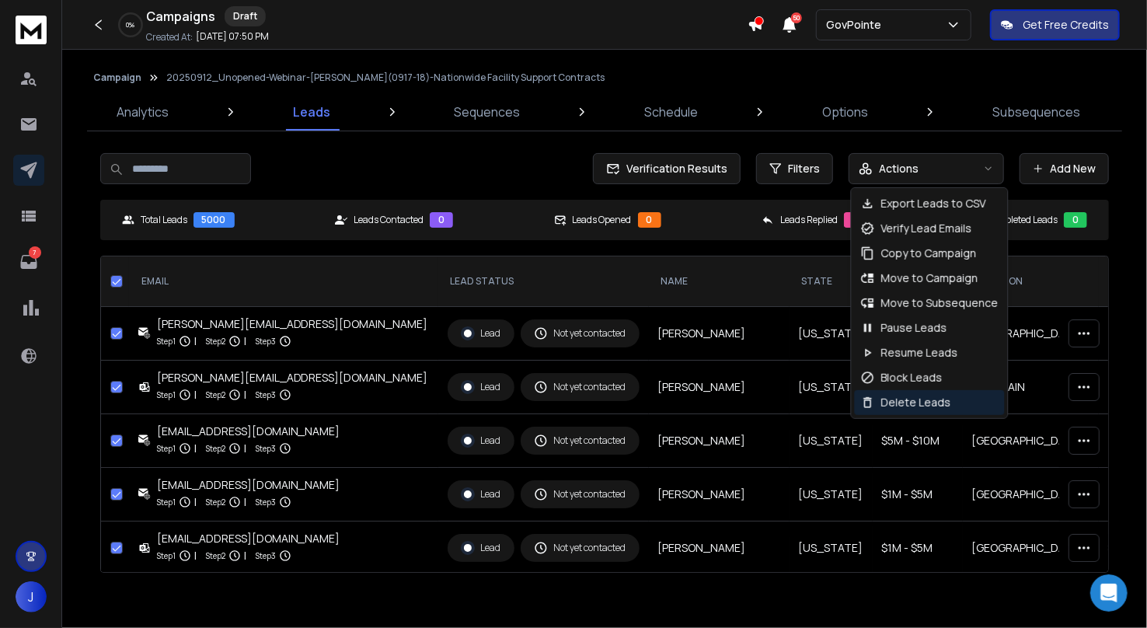
click at [928, 403] on p "Delete Leads" at bounding box center [916, 403] width 70 height 16
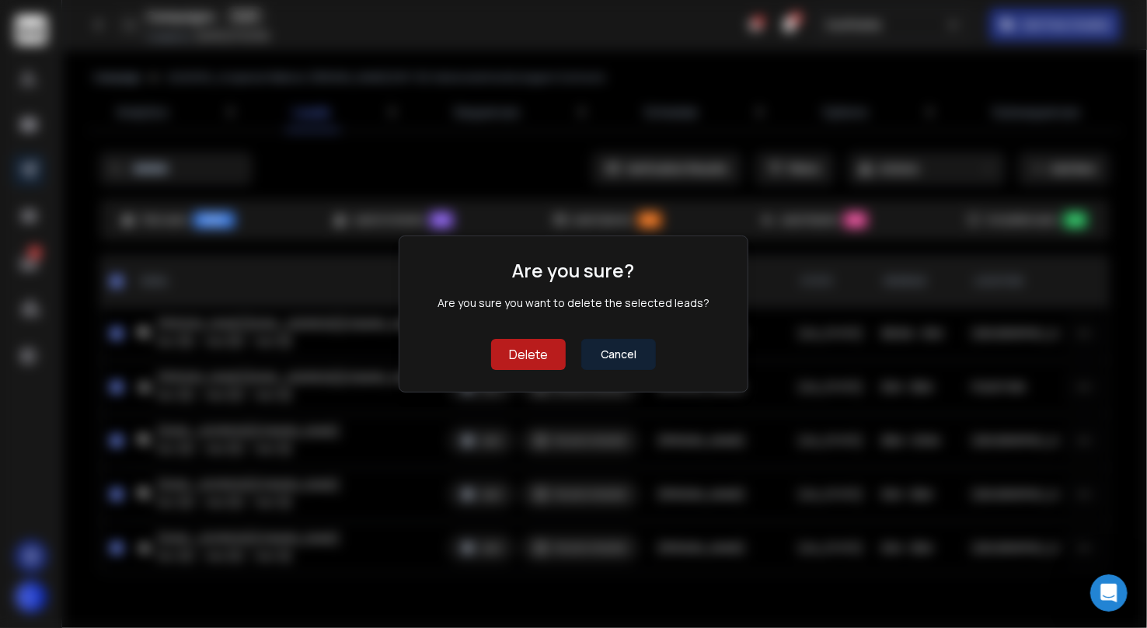
click at [534, 363] on button "Delete" at bounding box center [528, 354] width 75 height 31
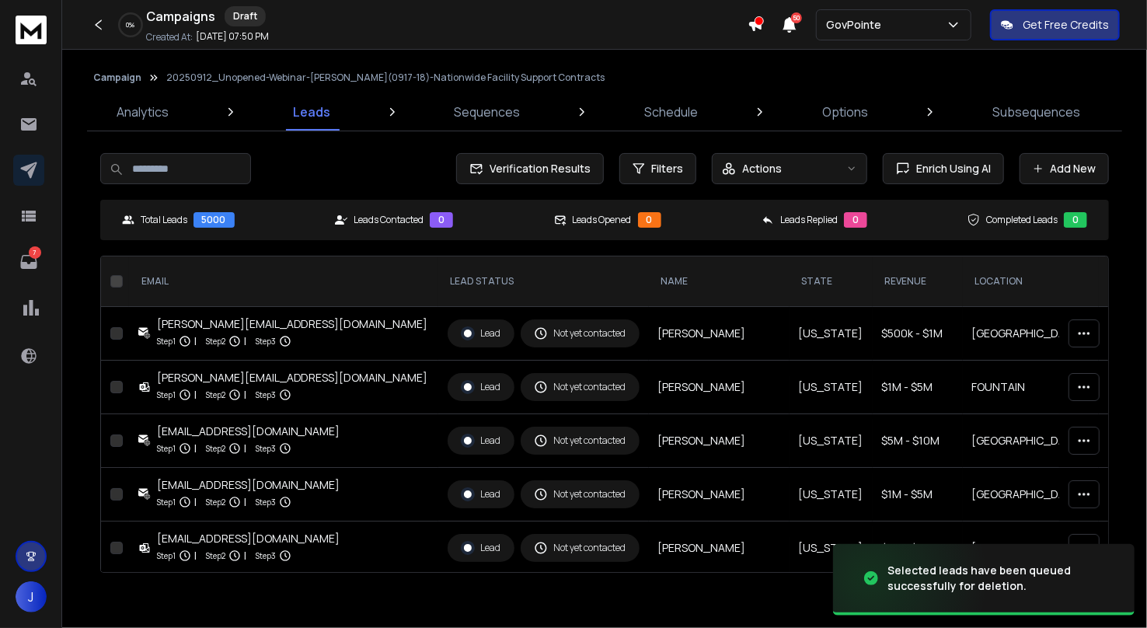
click at [118, 66] on div "Campaign 20250912_Unopened-Webinar-Dan(0917-18)-Nationwide Facility Support Con…" at bounding box center [604, 77] width 1035 height 25
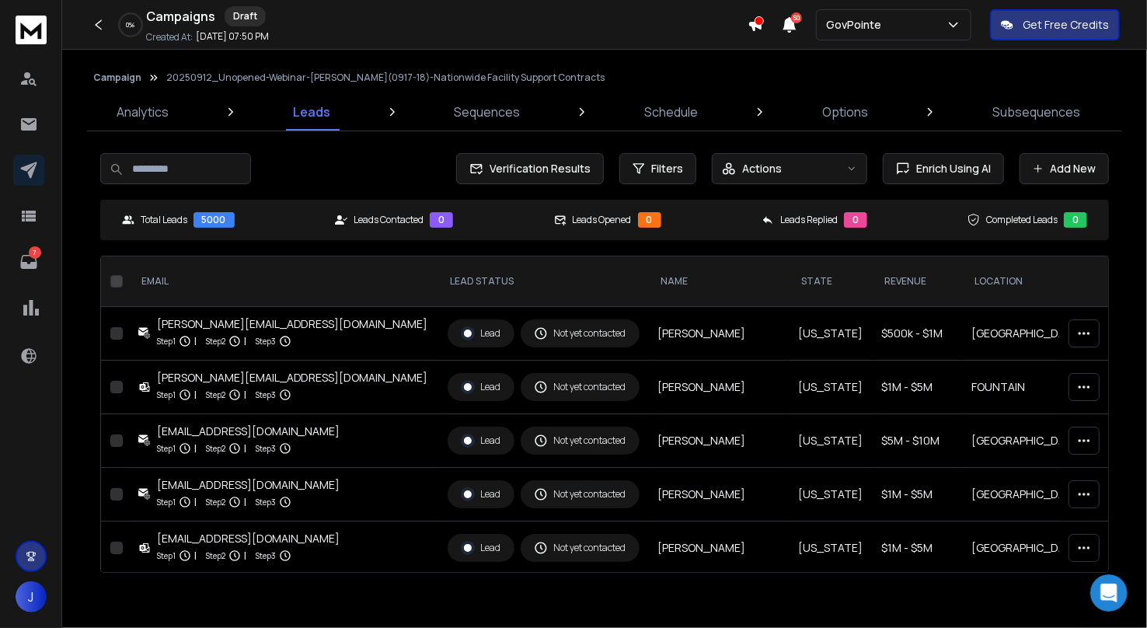
click at [119, 77] on button "Campaign" at bounding box center [117, 77] width 48 height 12
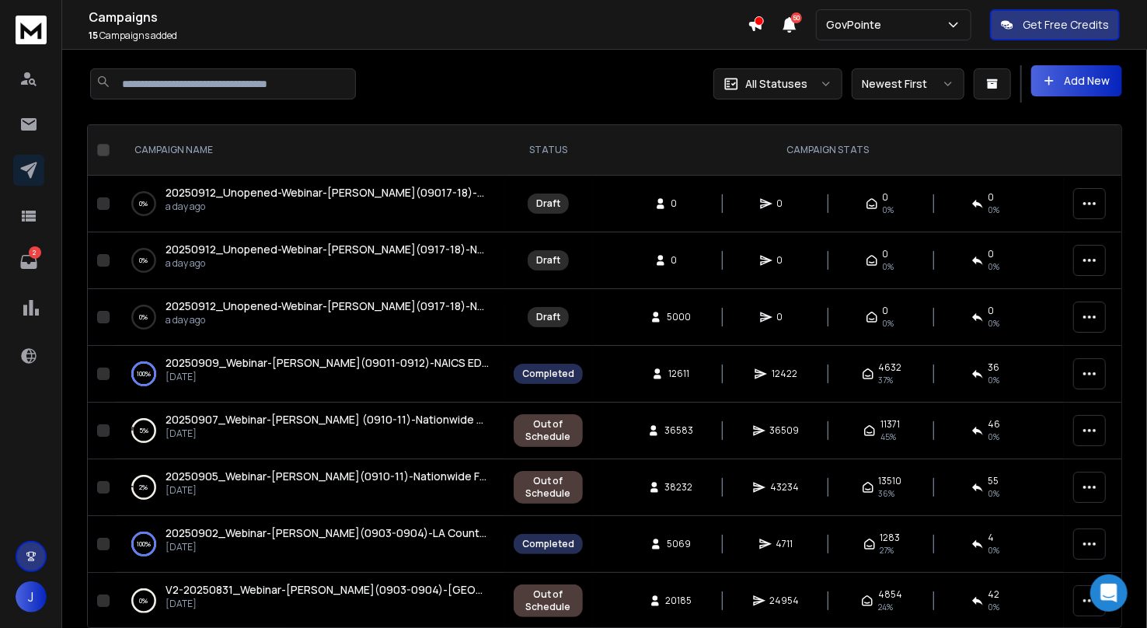
click at [249, 306] on span "20250912_Unopened-Webinar-[PERSON_NAME](0917-18)-Nationwide Facility Support Co…" at bounding box center [414, 305] width 499 height 15
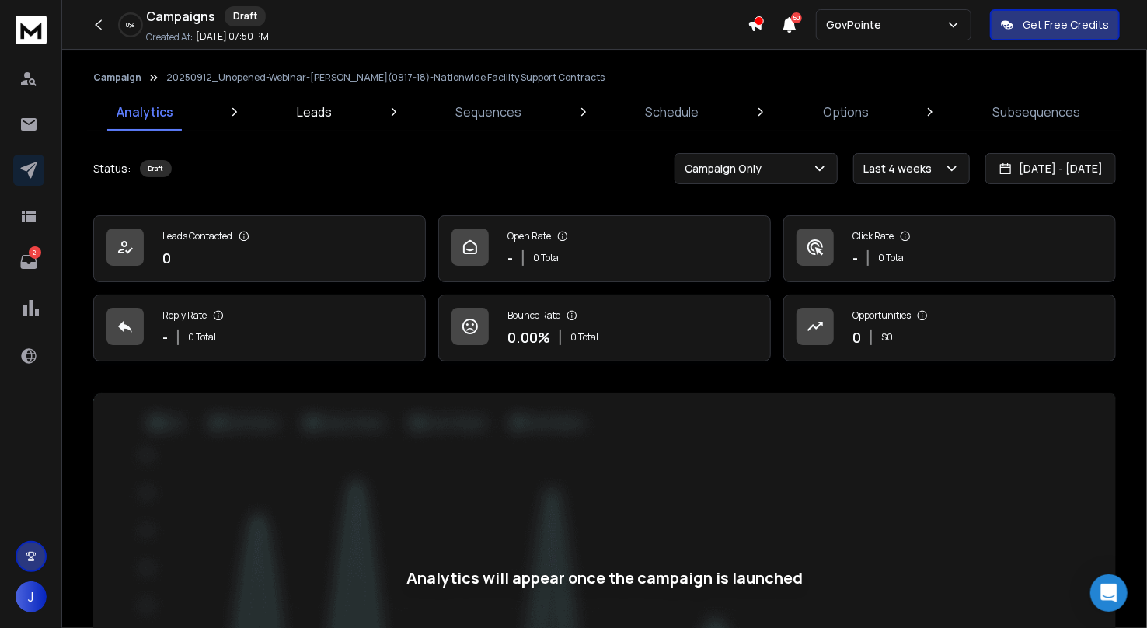
drag, startPoint x: 329, startPoint y: 92, endPoint x: 320, endPoint y: 118, distance: 28.0
click at [329, 92] on div "Campaign 20250912_Unopened-Webinar-Dan(0917-18)-Nationwide Facility Support Con…" at bounding box center [604, 98] width 1035 height 66
click at [320, 118] on p "Leads" at bounding box center [314, 112] width 35 height 19
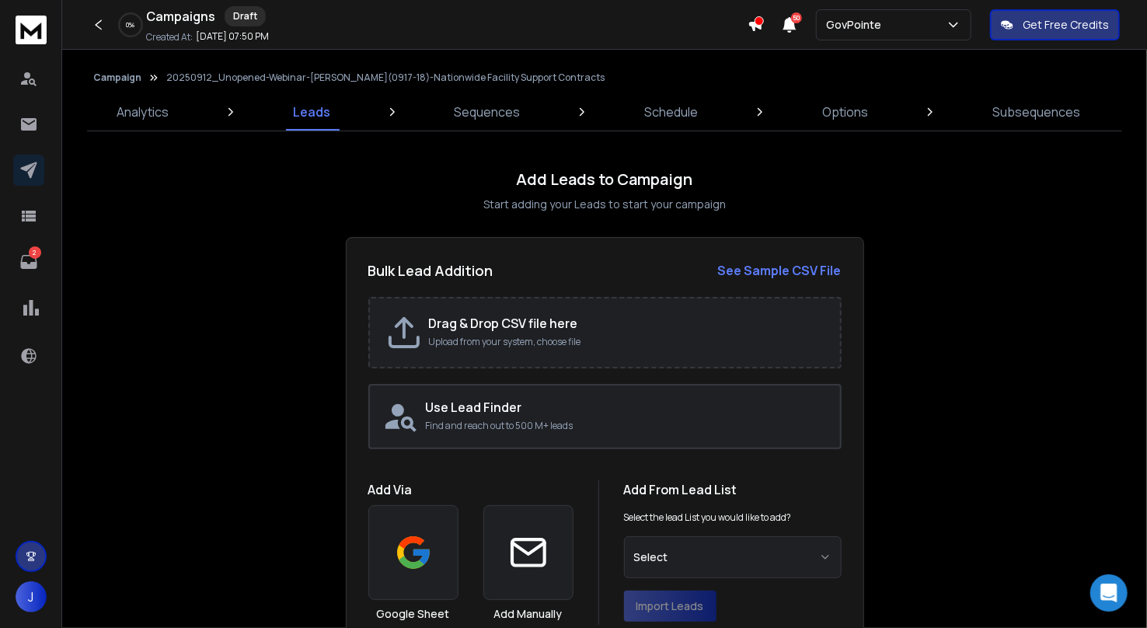
click at [104, 78] on button "Campaign" at bounding box center [117, 77] width 48 height 12
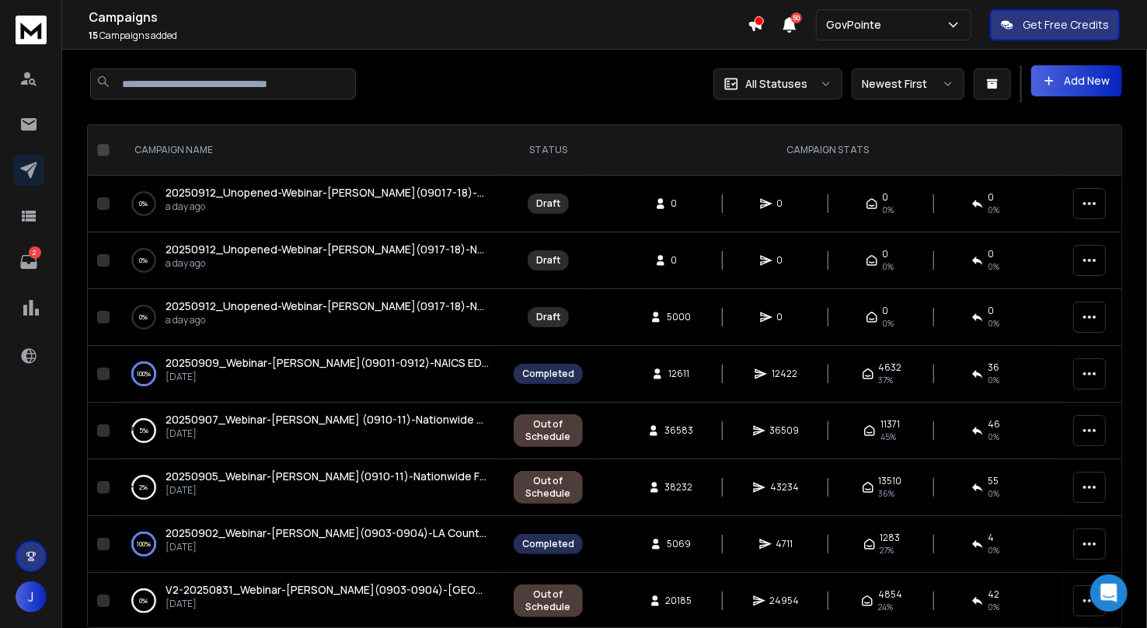
click at [446, 308] on span "20250912_Unopened-Webinar-[PERSON_NAME](0917-18)-Nationwide Facility Support Co…" at bounding box center [414, 305] width 499 height 15
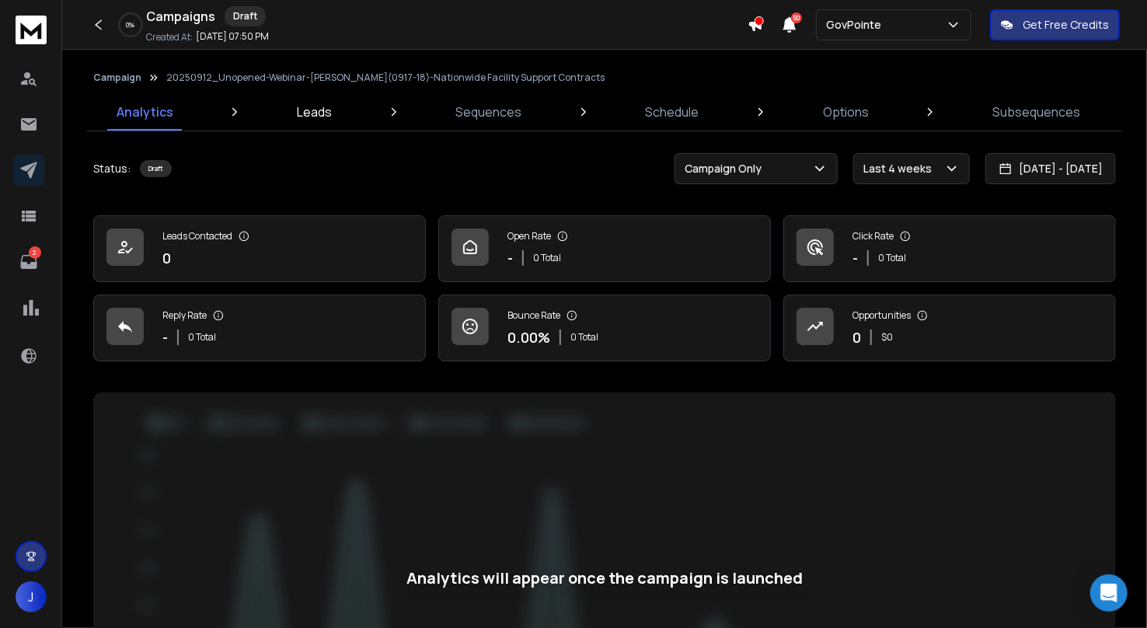
click at [314, 113] on p "Leads" at bounding box center [314, 112] width 35 height 19
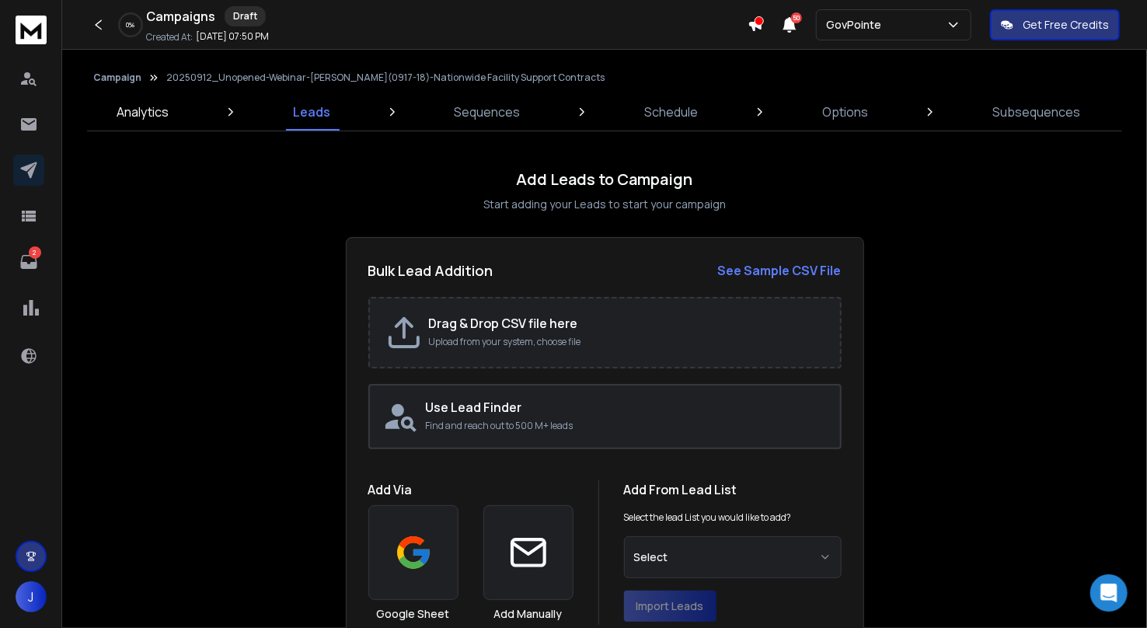
click at [164, 114] on p "Analytics" at bounding box center [143, 112] width 52 height 19
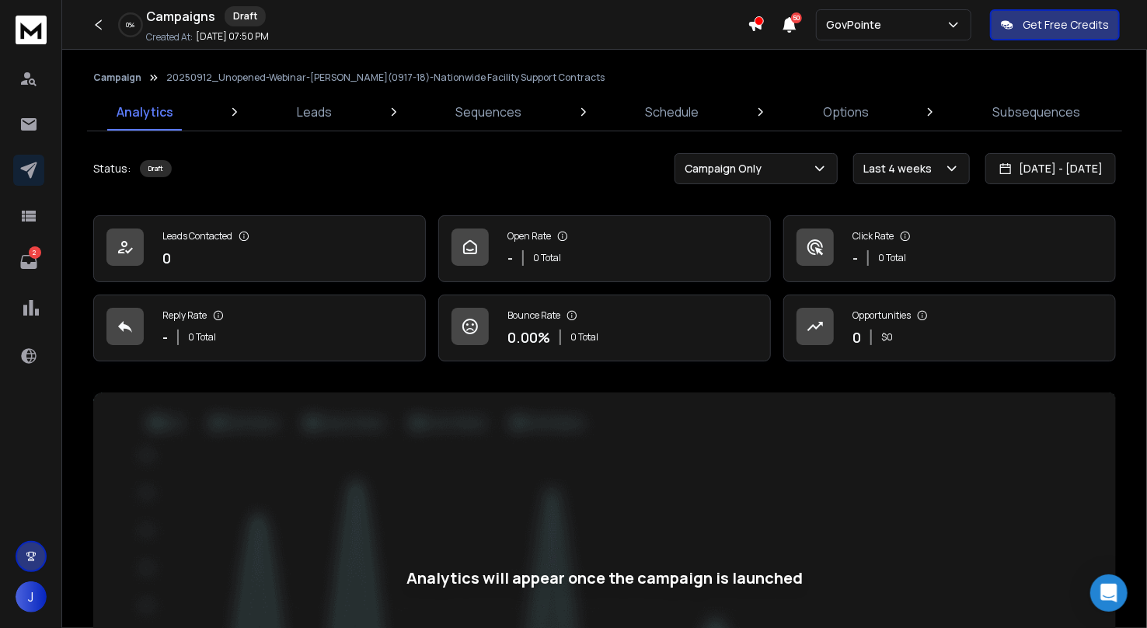
click at [133, 78] on button "Campaign" at bounding box center [117, 77] width 48 height 12
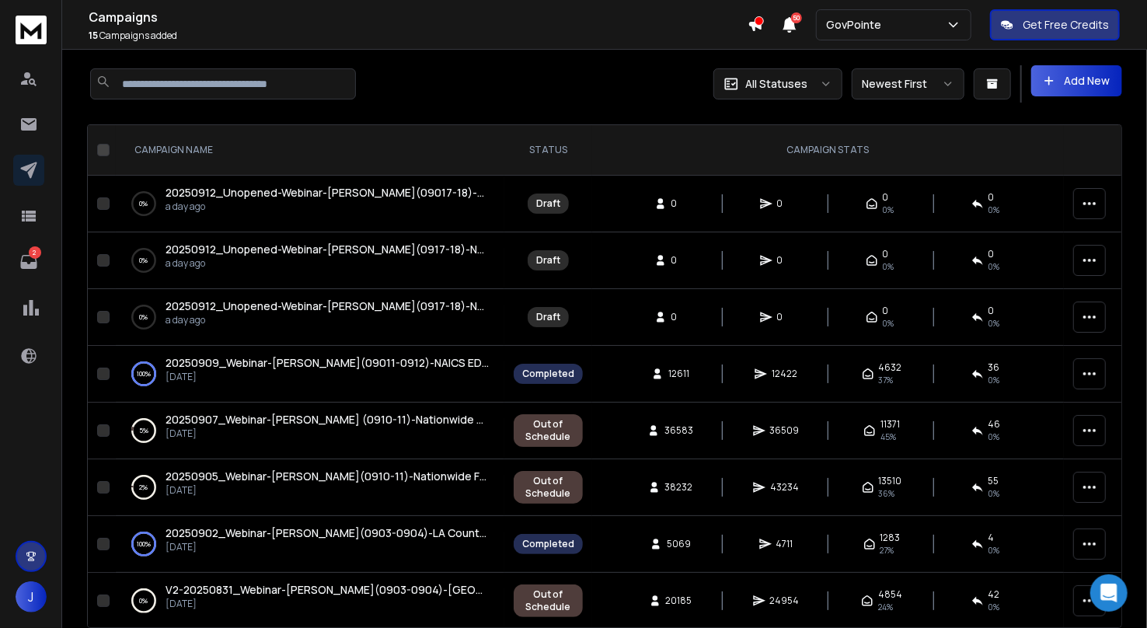
click at [417, 476] on span "20250905_Webinar-[PERSON_NAME](0910-11)-Nationwide Facility Support Contracts" at bounding box center [386, 475] width 443 height 15
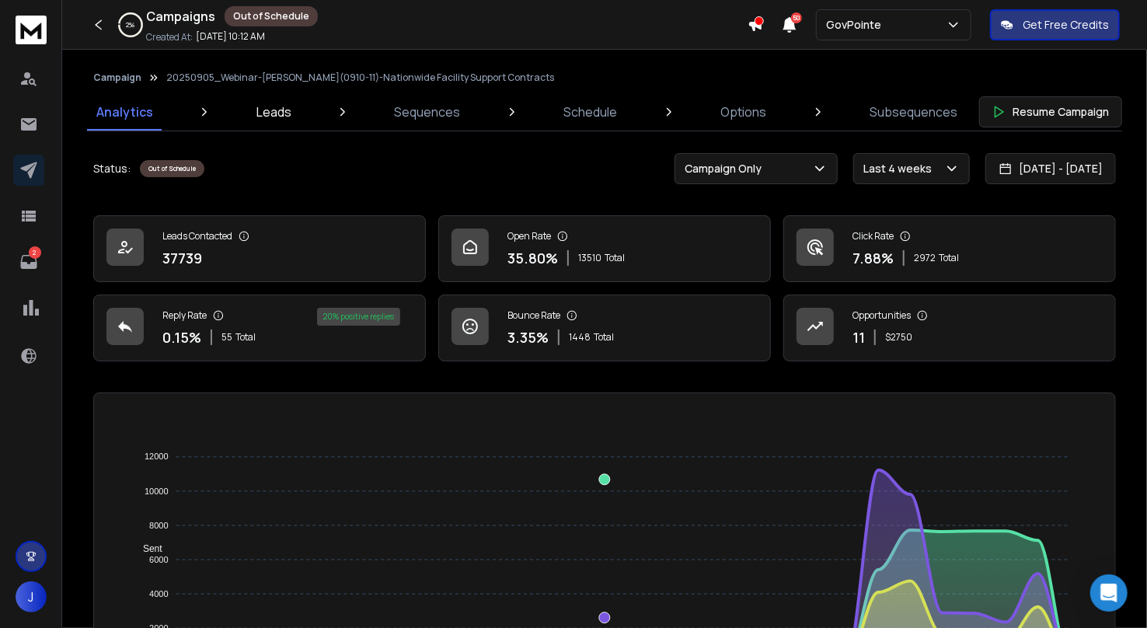
click at [264, 113] on p "Leads" at bounding box center [273, 112] width 35 height 19
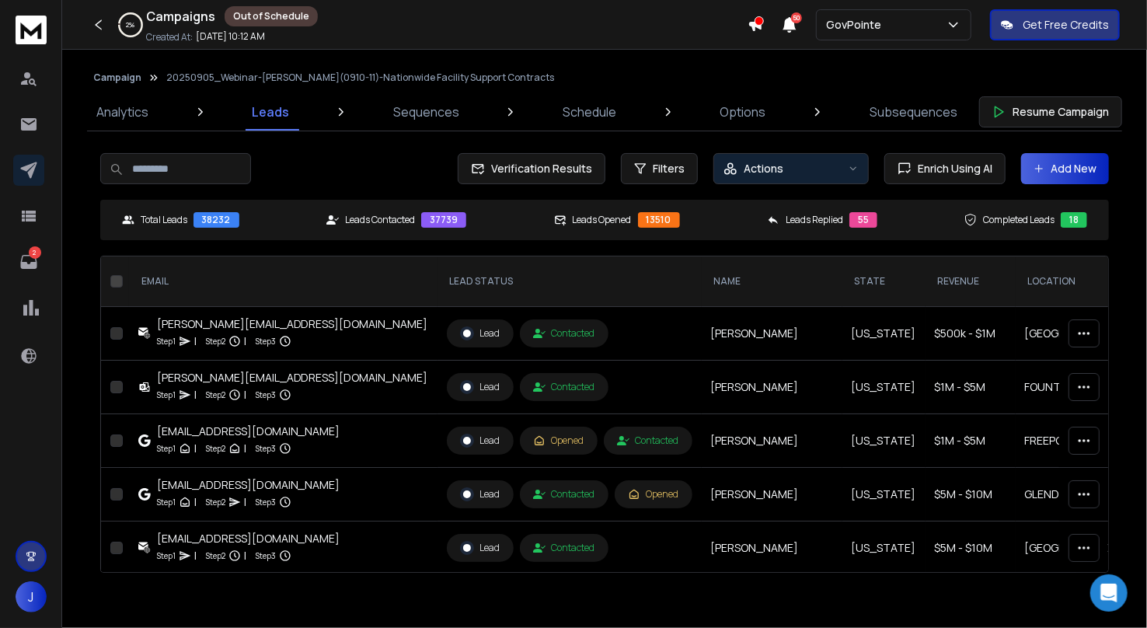
click at [753, 162] on p "Actions" at bounding box center [763, 169] width 40 height 16
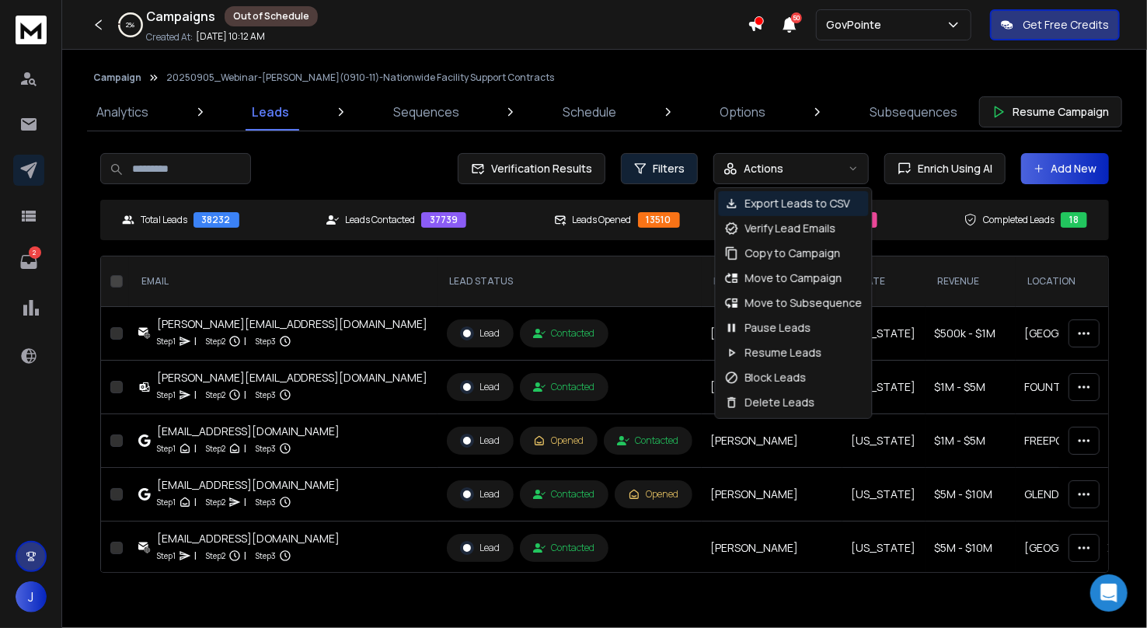
click at [672, 169] on span "Filters" at bounding box center [669, 169] width 32 height 16
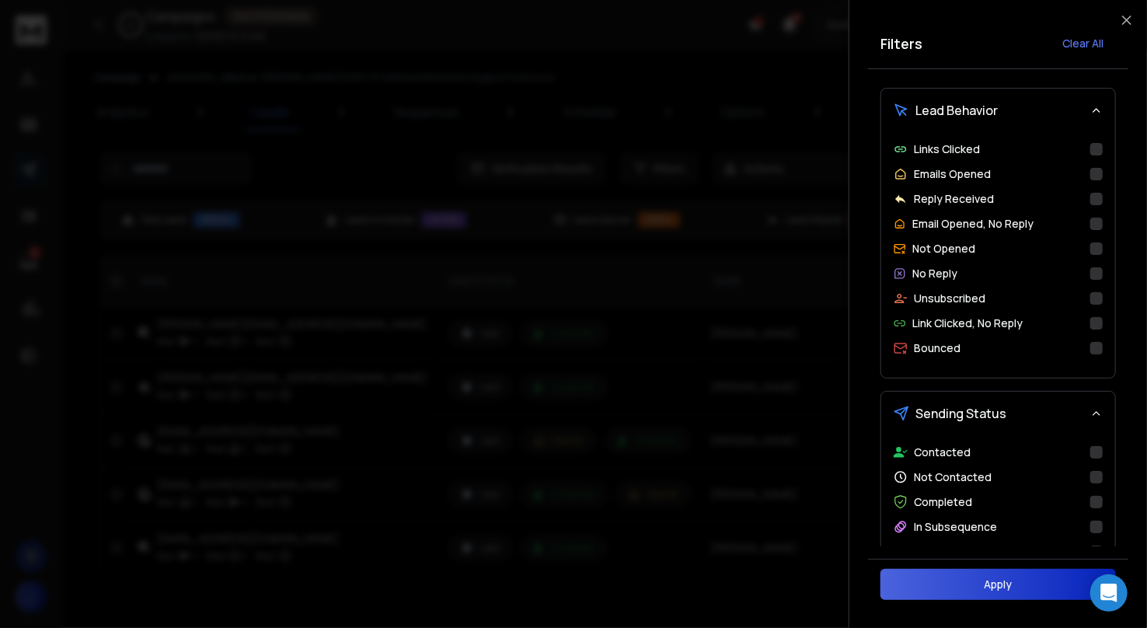
click at [938, 249] on p "Not Opened" at bounding box center [943, 249] width 63 height 16
click at [1090, 249] on button "Not Opened" at bounding box center [1096, 248] width 12 height 12
click at [962, 579] on button "Apply" at bounding box center [997, 584] width 235 height 31
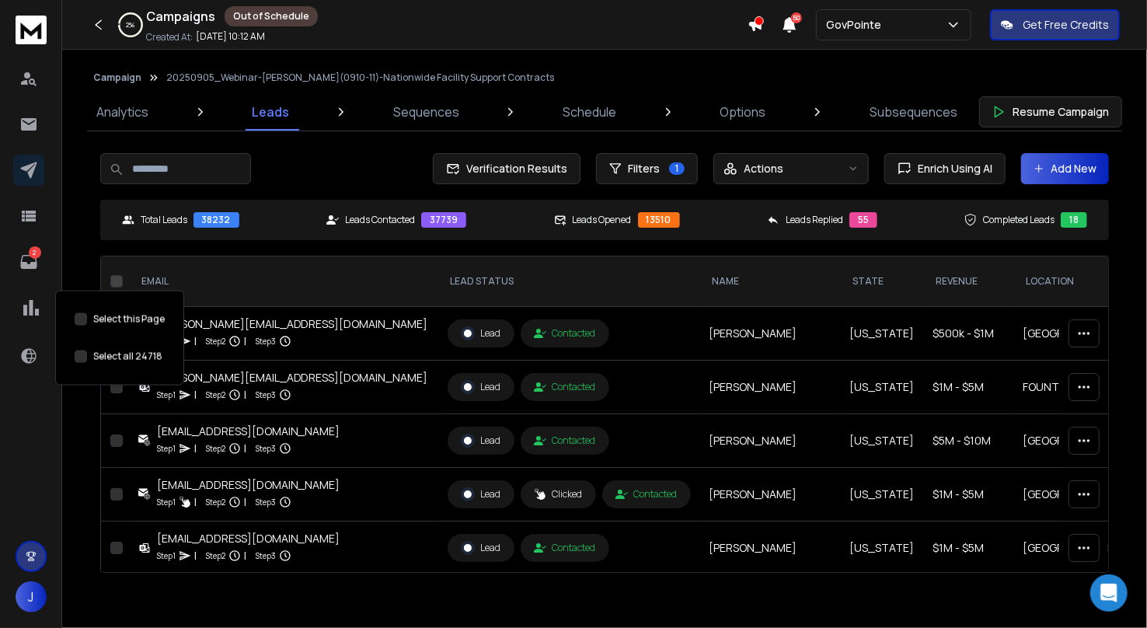
click at [85, 355] on button "Select this Page" at bounding box center [81, 356] width 12 height 12
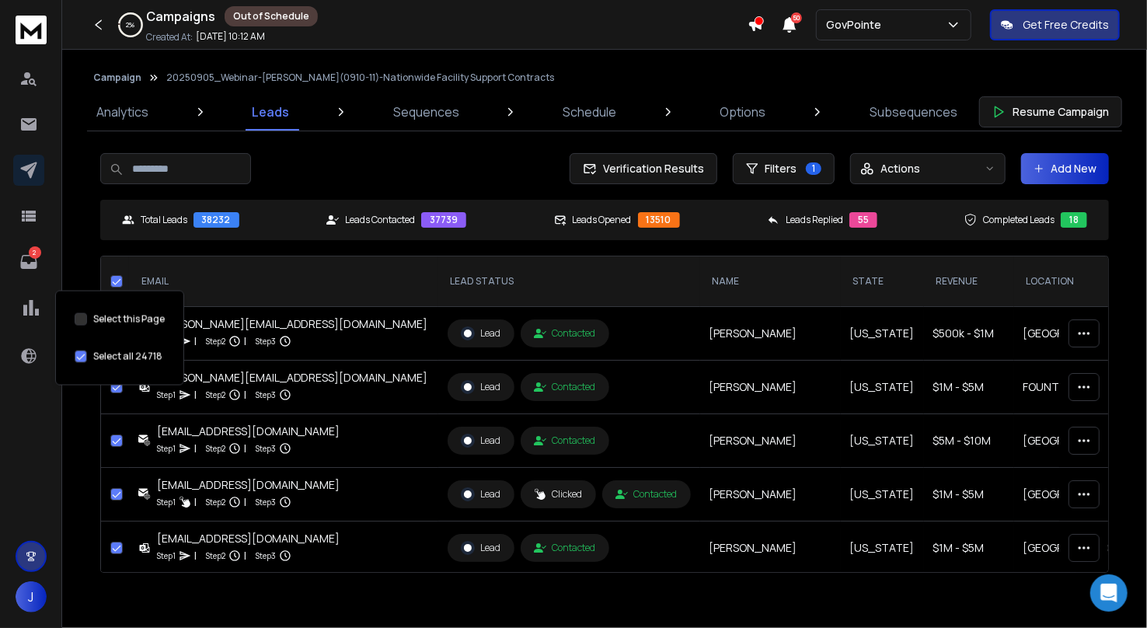
type button "on"
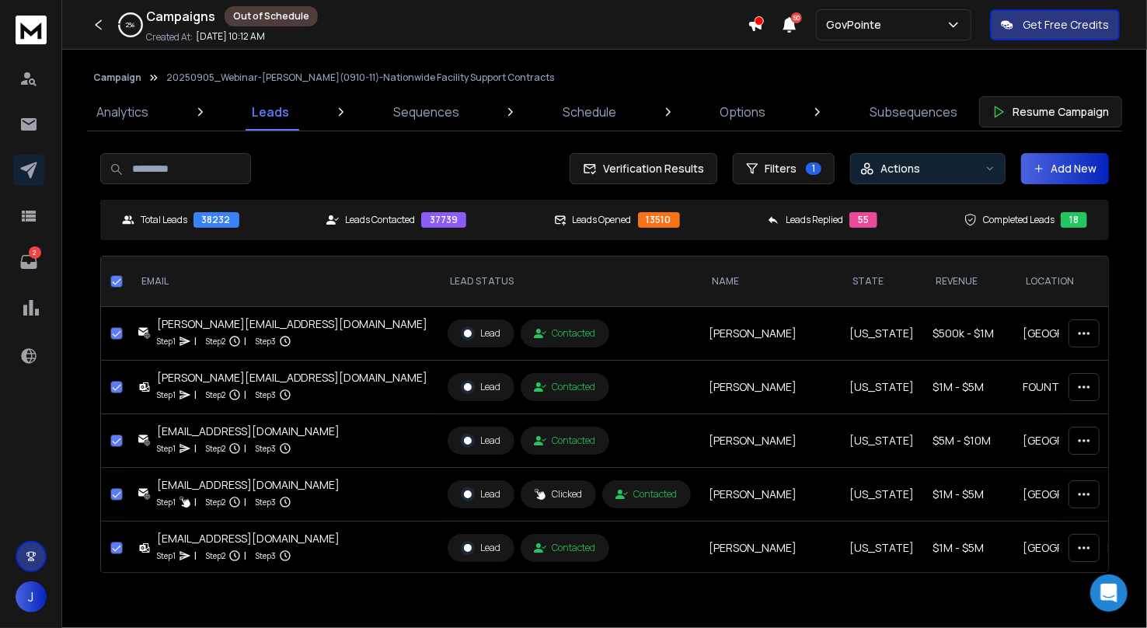
click at [904, 172] on p "Actions" at bounding box center [900, 169] width 40 height 16
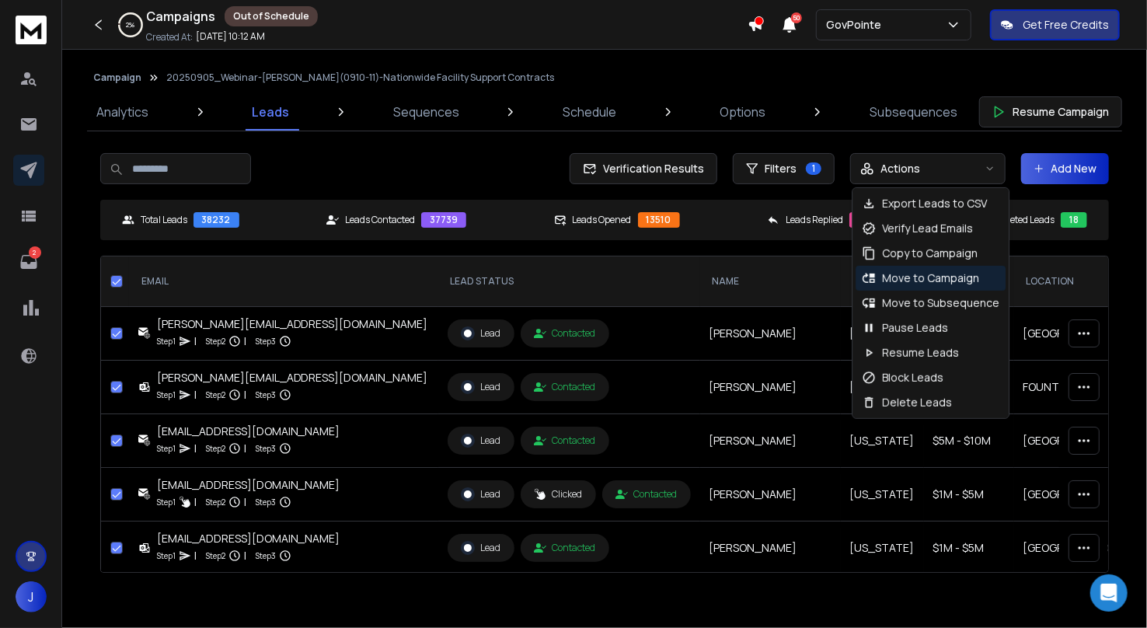
click at [908, 280] on p "Move to Campaign" at bounding box center [930, 278] width 97 height 16
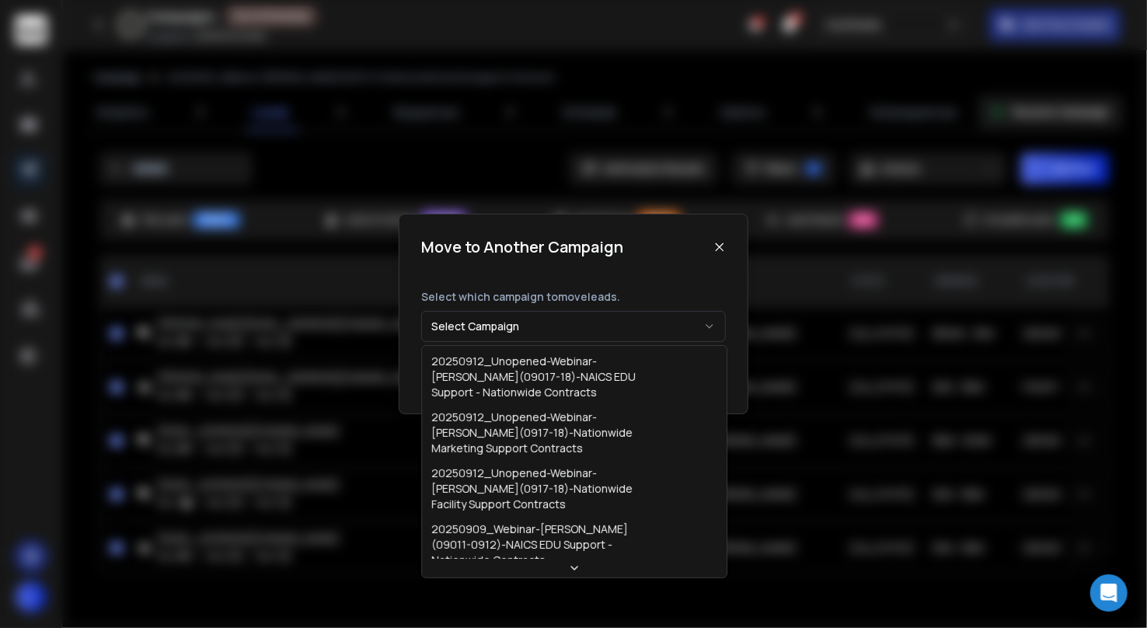
click at [532, 338] on button "Select Campaign" at bounding box center [573, 326] width 305 height 31
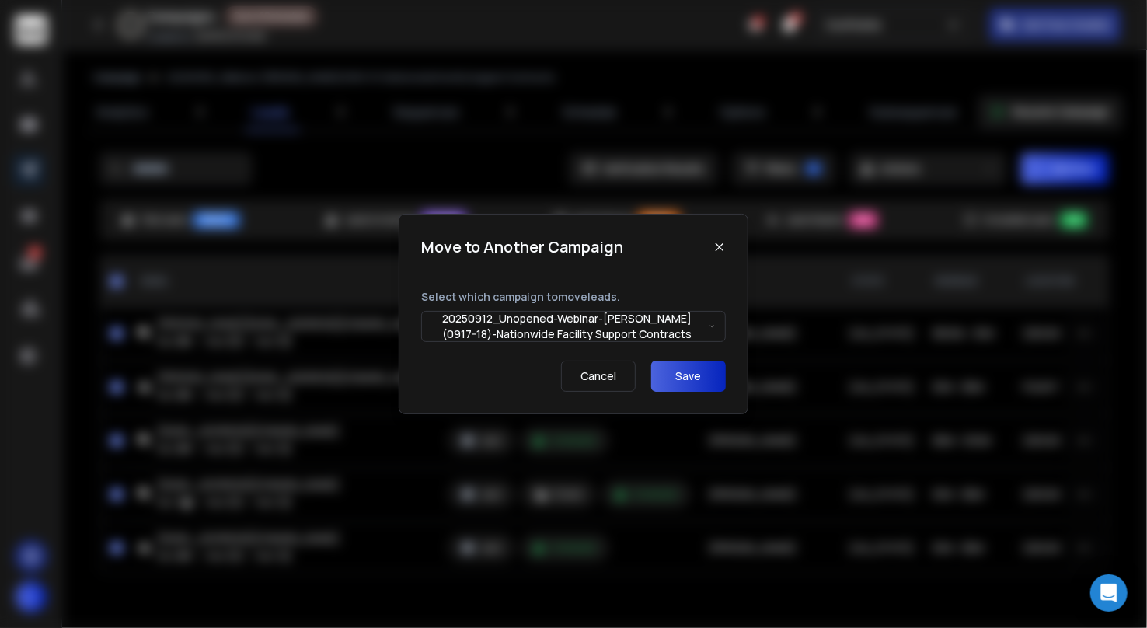
click at [667, 376] on button "Save" at bounding box center [688, 375] width 75 height 31
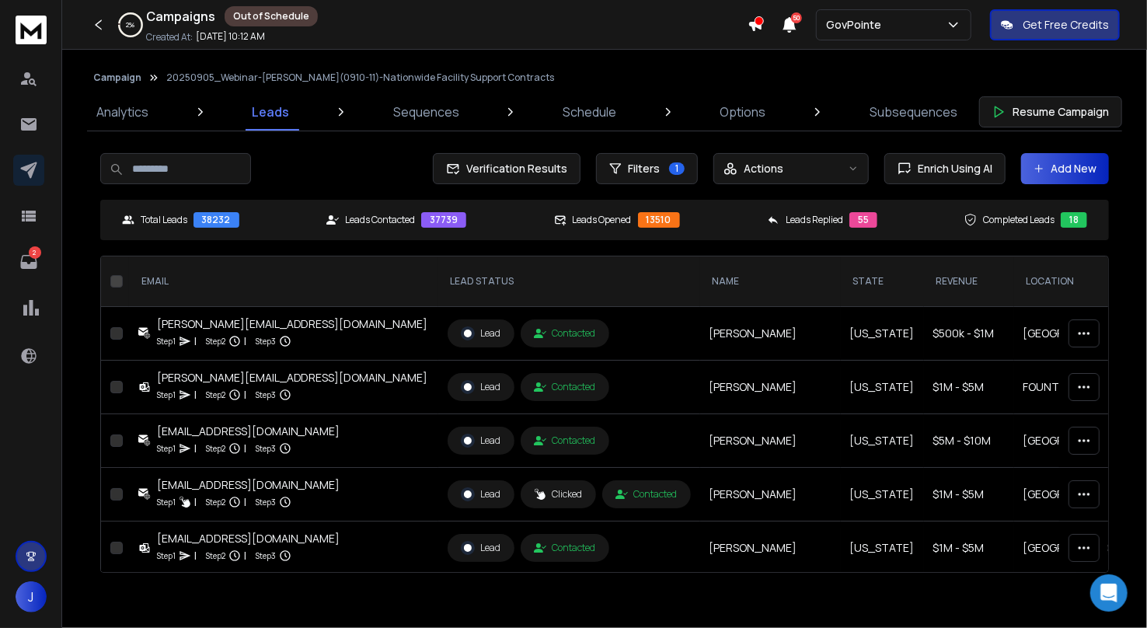
click at [124, 75] on button "Campaign" at bounding box center [117, 77] width 48 height 12
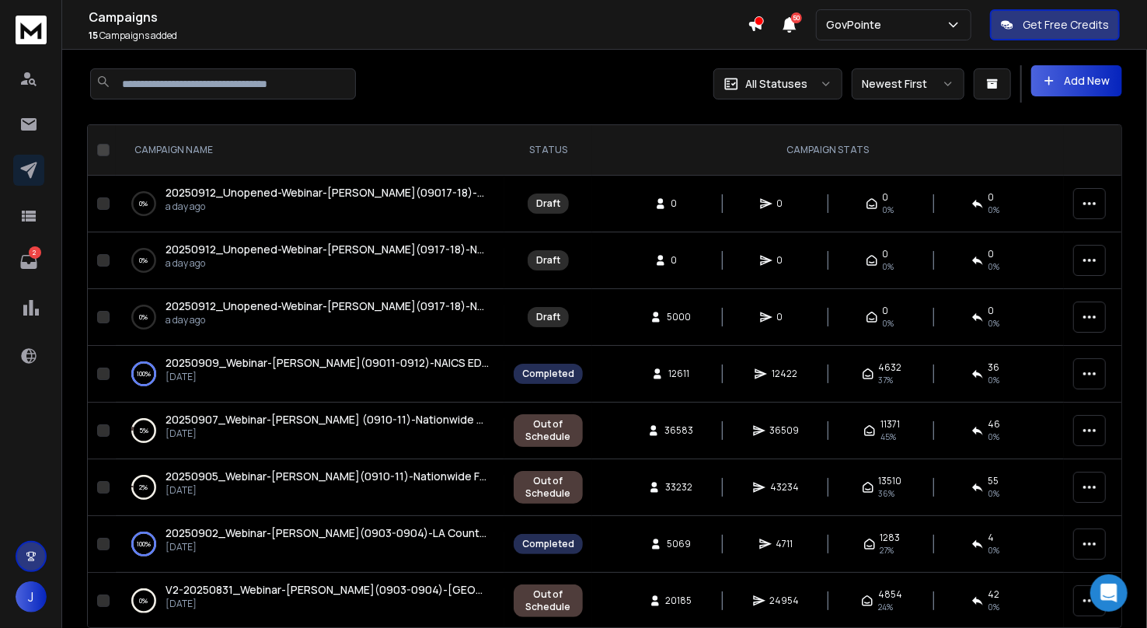
click at [381, 475] on span "20250905_Webinar-[PERSON_NAME](0910-11)-Nationwide Facility Support Contracts" at bounding box center [386, 475] width 443 height 15
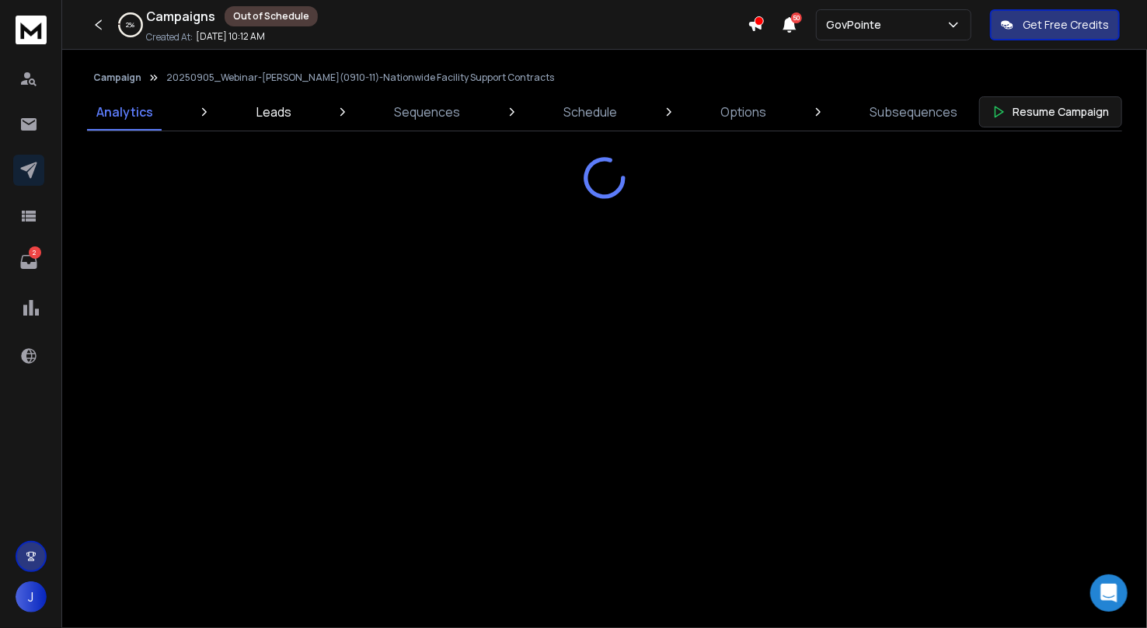
click at [287, 86] on div "Campaign 20250905_Webinar-Dan(0910-11)-Nationwide Facility Support Contracts" at bounding box center [604, 77] width 1035 height 25
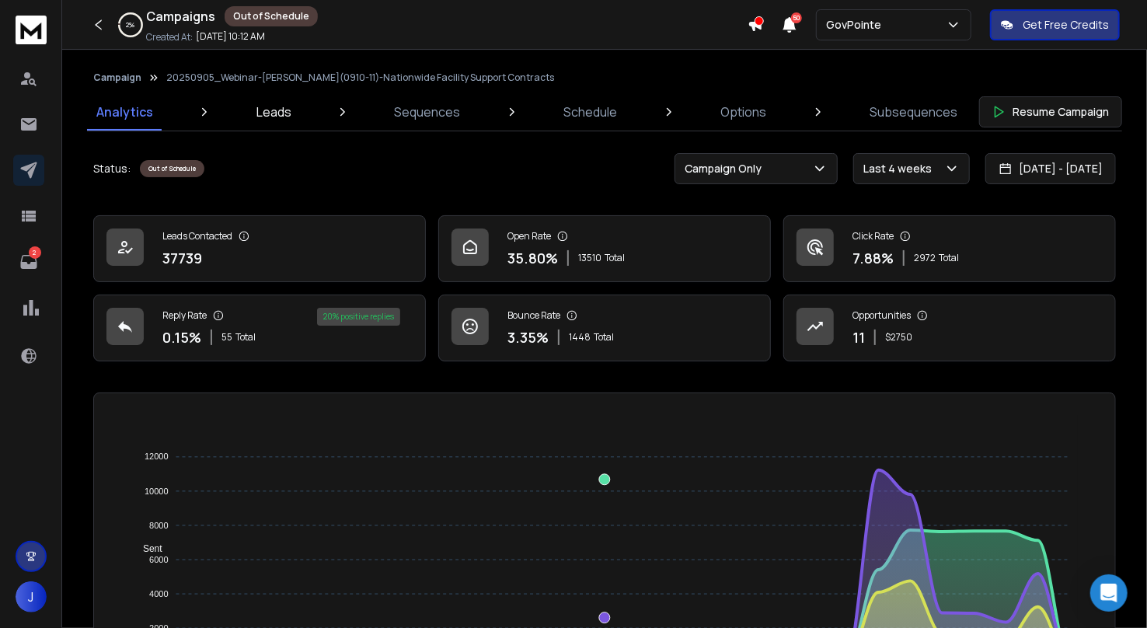
click at [286, 121] on link "Leads" at bounding box center [274, 111] width 54 height 37
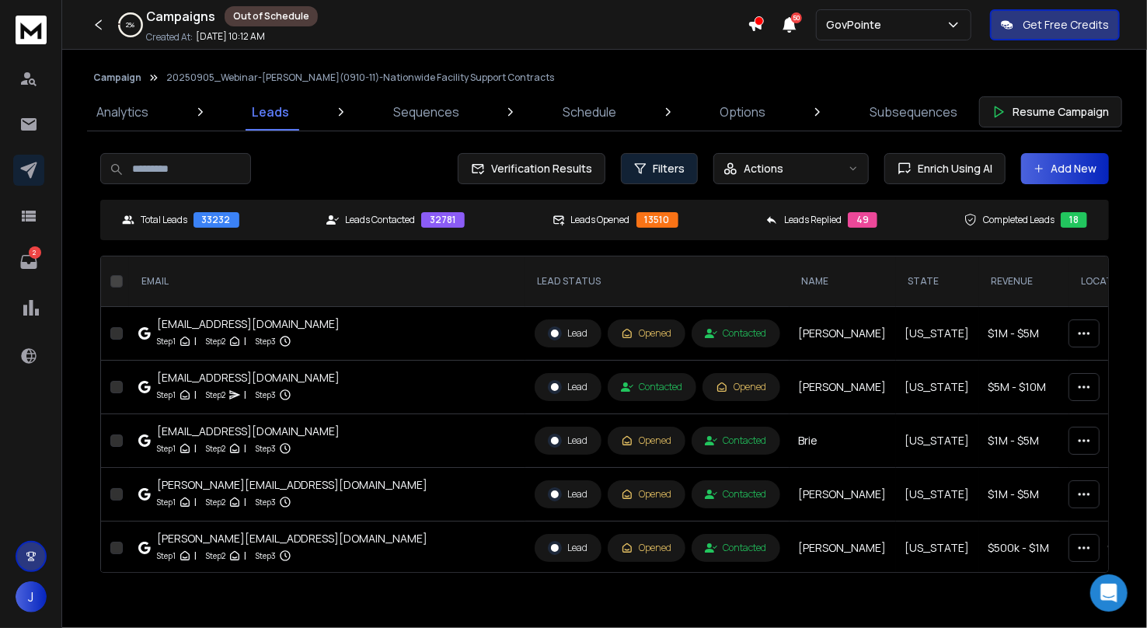
click at [684, 176] on span "Filters" at bounding box center [669, 169] width 32 height 16
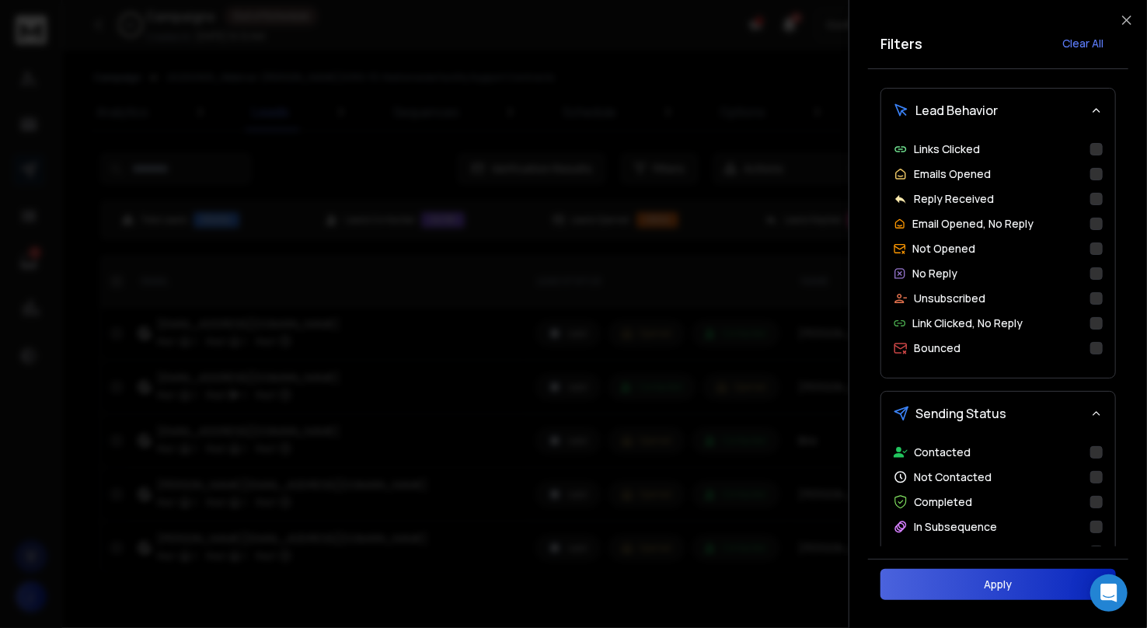
drag, startPoint x: 934, startPoint y: 247, endPoint x: 924, endPoint y: 249, distance: 9.5
click at [933, 248] on p "Not Opened" at bounding box center [943, 249] width 63 height 16
click at [1090, 248] on button "Not Opened" at bounding box center [1096, 248] width 12 height 12
click at [992, 587] on button "Apply" at bounding box center [997, 584] width 235 height 31
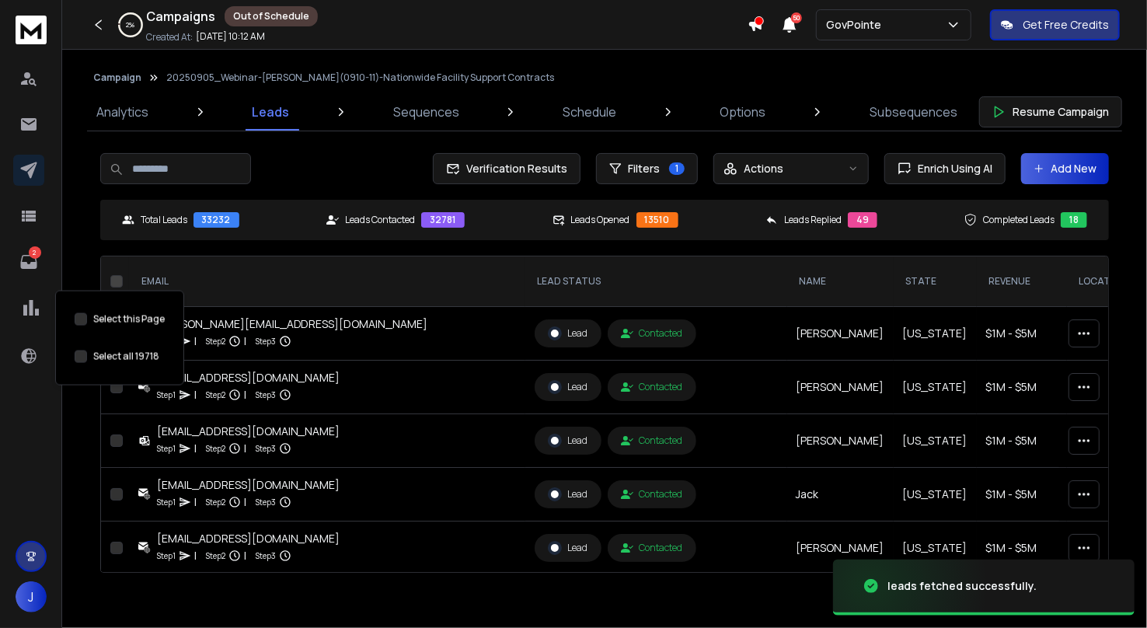
click at [83, 358] on button "Select this Page" at bounding box center [81, 356] width 12 height 12
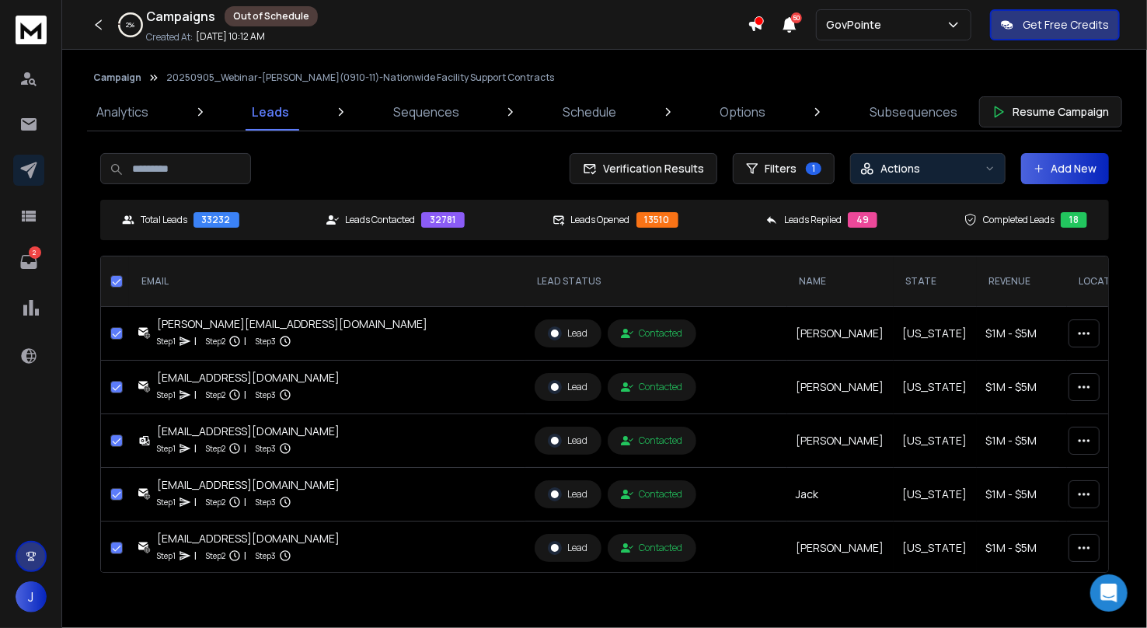
click at [912, 171] on p "Actions" at bounding box center [900, 169] width 40 height 16
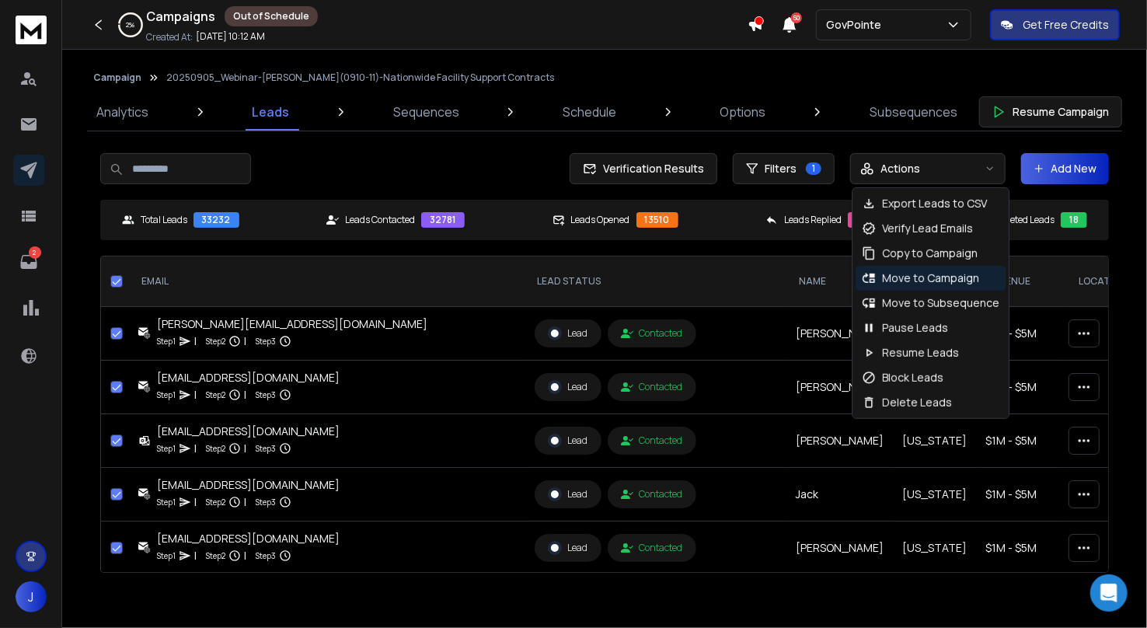
click at [908, 277] on p "Move to Campaign" at bounding box center [930, 278] width 97 height 16
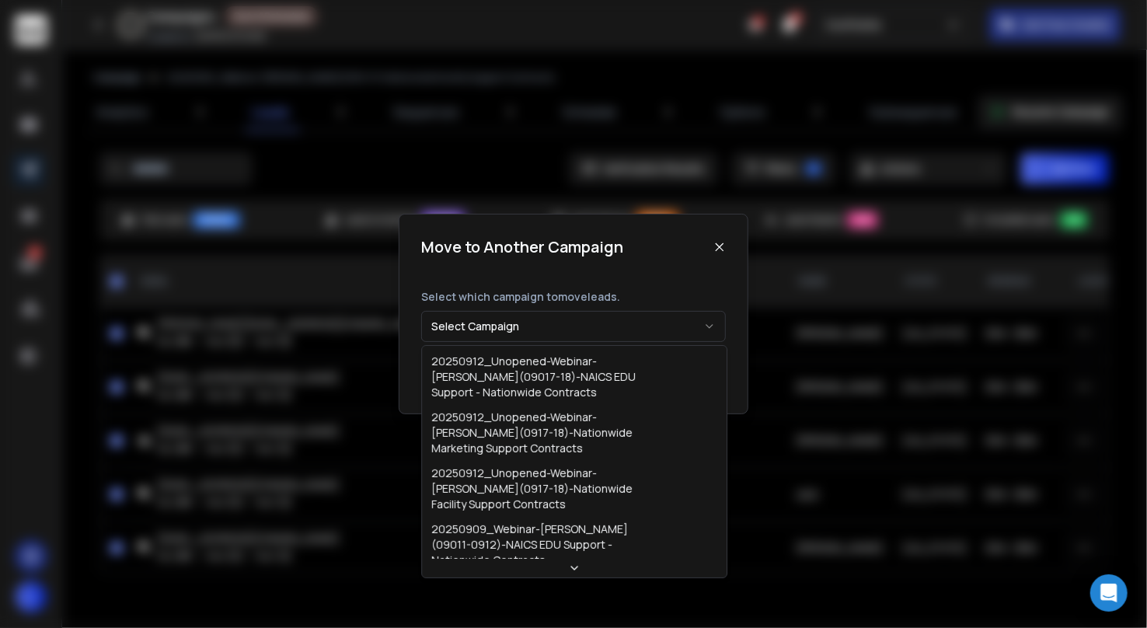
click at [470, 329] on button "Select Campaign" at bounding box center [573, 326] width 305 height 31
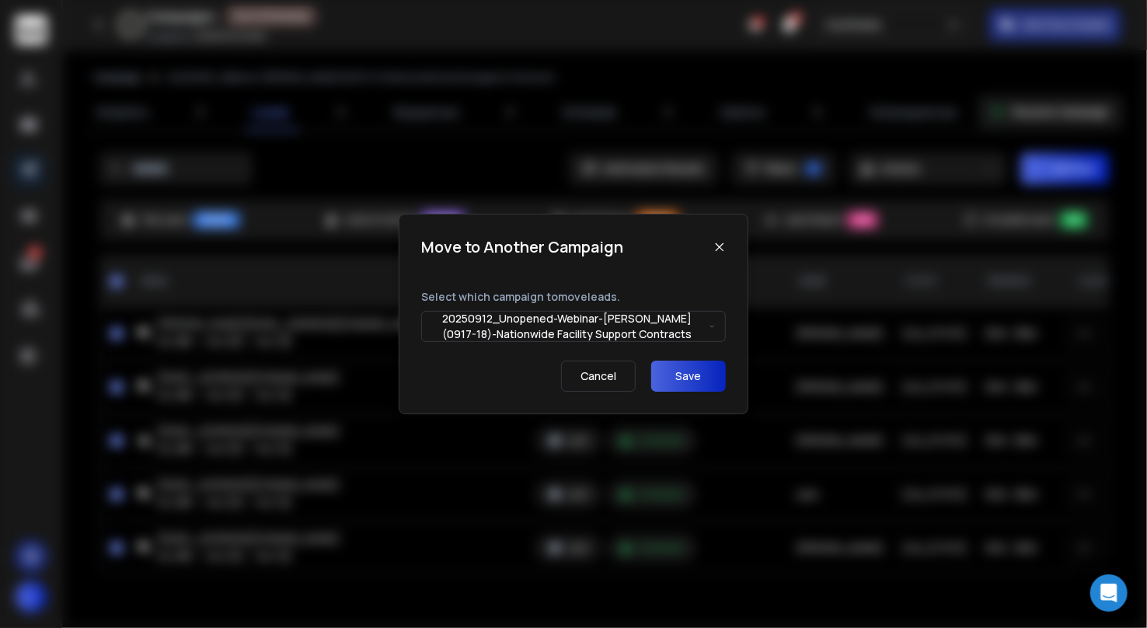
click at [661, 373] on button "Save" at bounding box center [688, 375] width 75 height 31
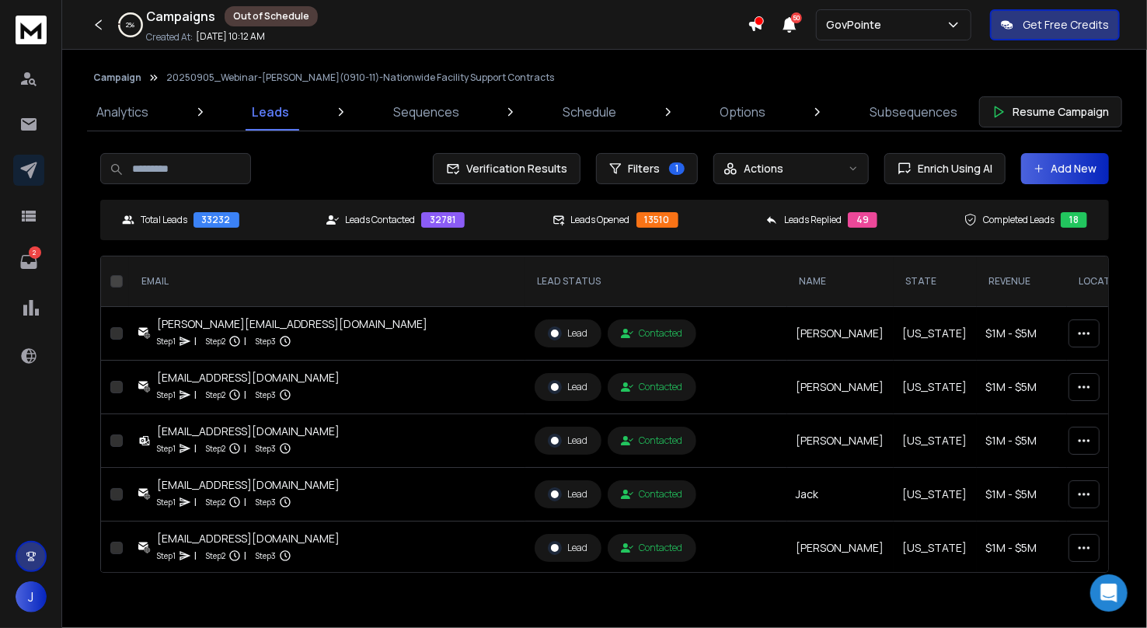
click at [117, 78] on button "Campaign" at bounding box center [117, 77] width 48 height 12
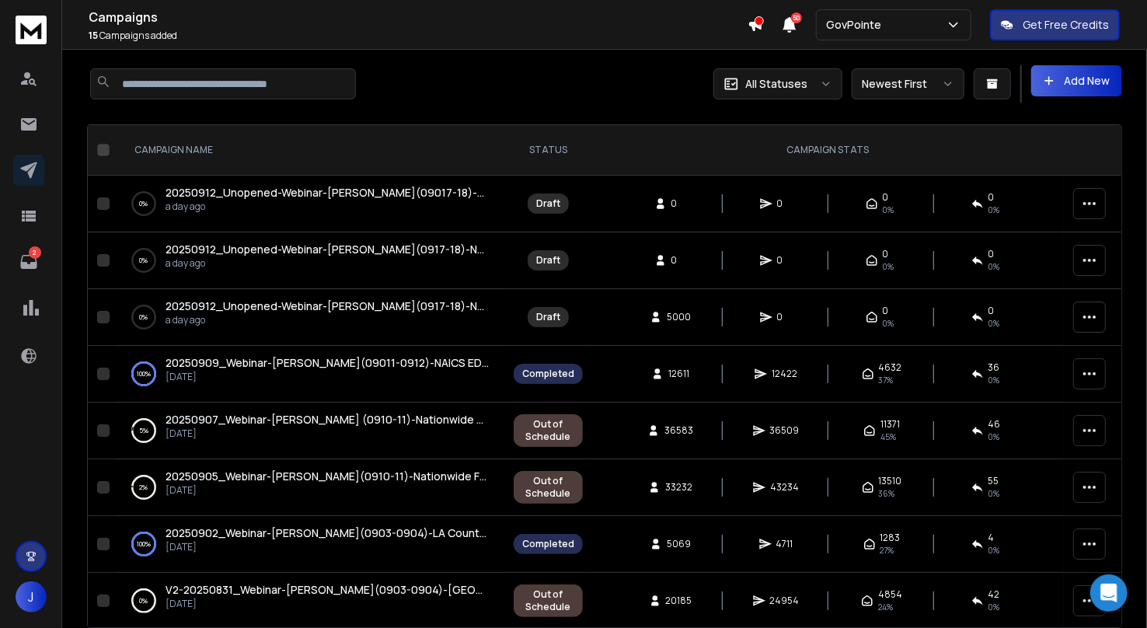
click at [578, 85] on div at bounding box center [345, 83] width 517 height 37
click at [579, 82] on div at bounding box center [345, 83] width 517 height 37
click at [294, 477] on span "20250905_Webinar-[PERSON_NAME](0910-11)-Nationwide Facility Support Contracts" at bounding box center [386, 475] width 443 height 15
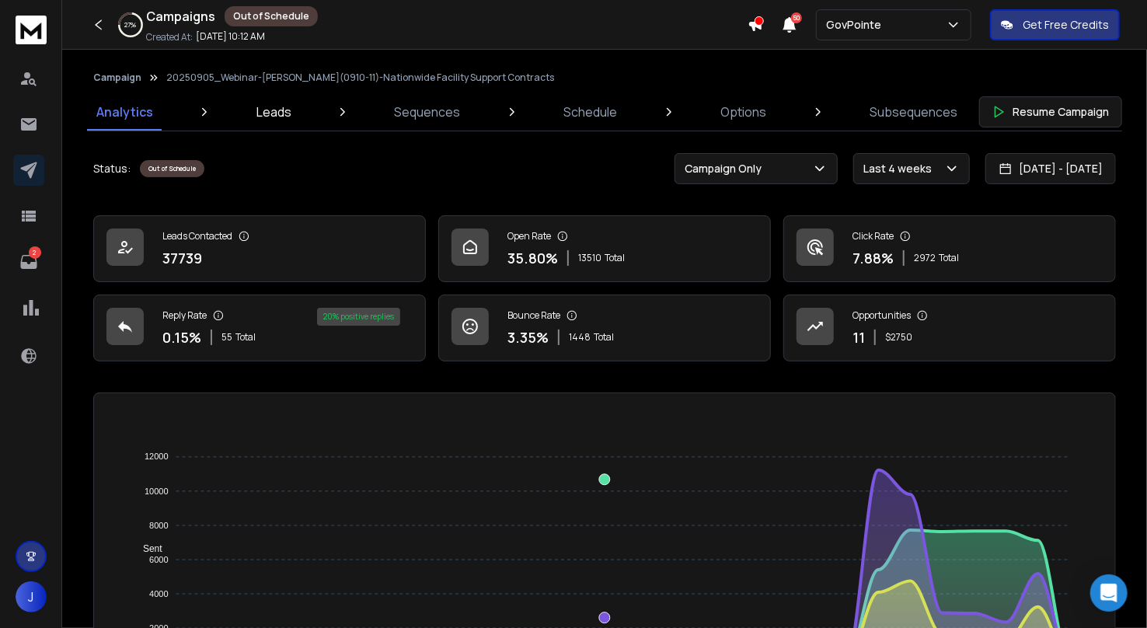
click at [271, 113] on p "Leads" at bounding box center [273, 112] width 35 height 19
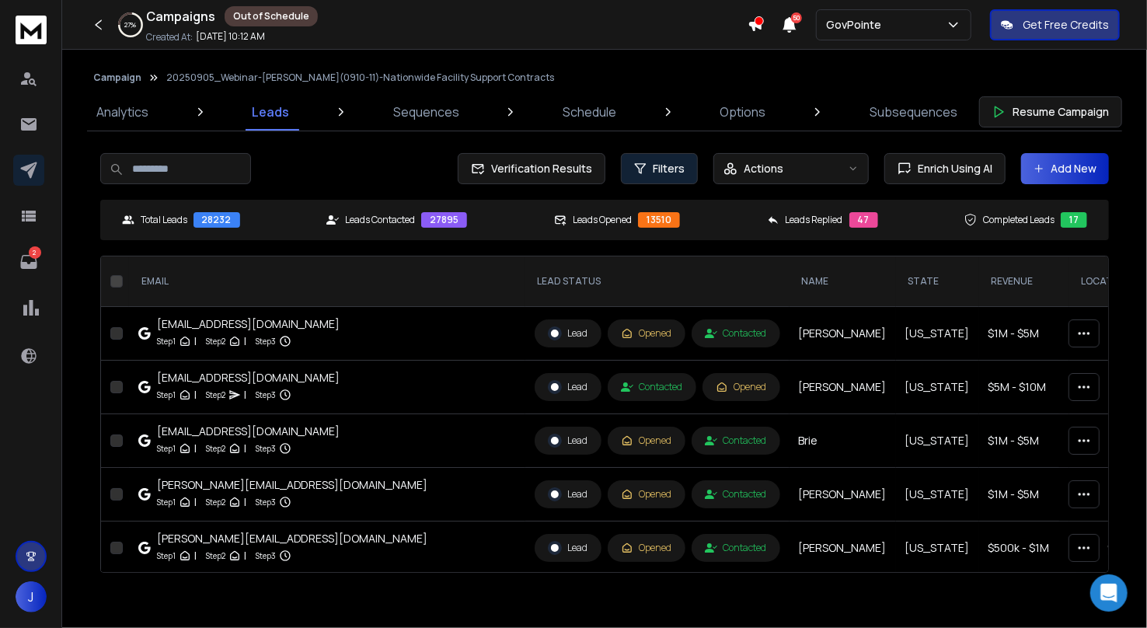
click at [666, 166] on span "Filters" at bounding box center [669, 169] width 32 height 16
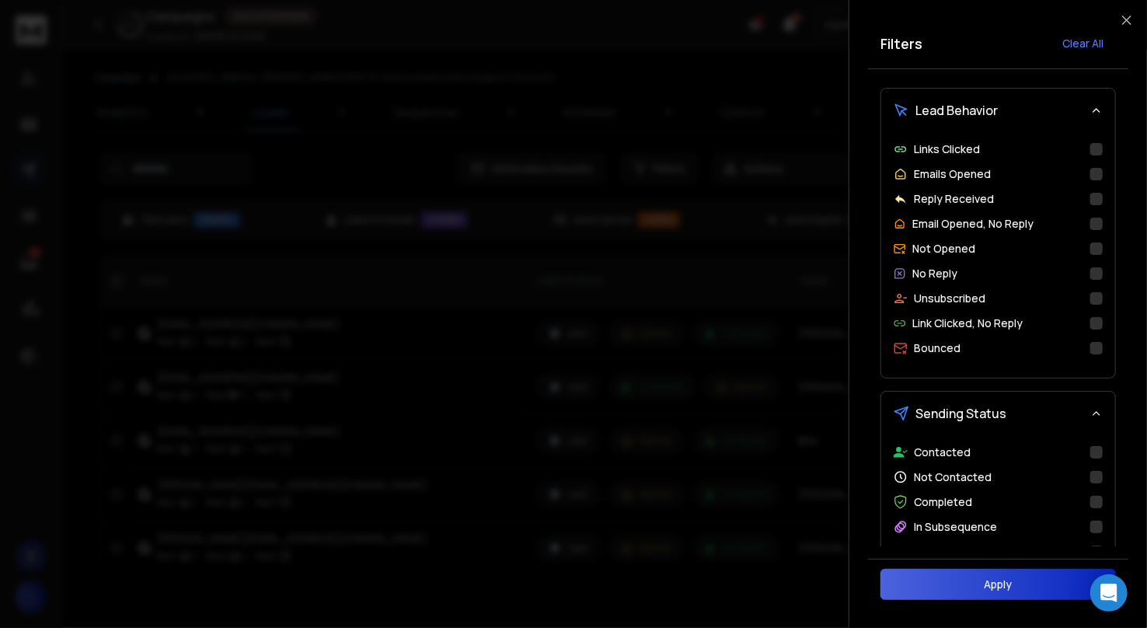
click at [946, 248] on p "Not Opened" at bounding box center [943, 249] width 63 height 16
click at [1090, 248] on button "Not Opened" at bounding box center [1096, 248] width 12 height 12
click at [959, 586] on button "Apply" at bounding box center [997, 584] width 235 height 31
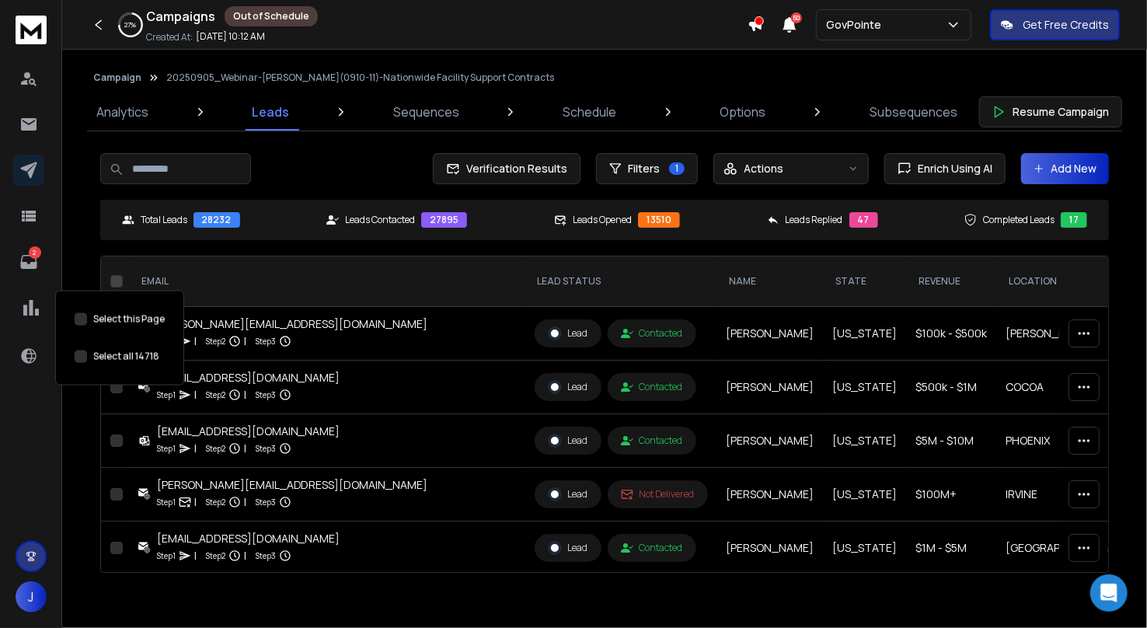
click at [81, 357] on button "Select this Page" at bounding box center [81, 356] width 12 height 12
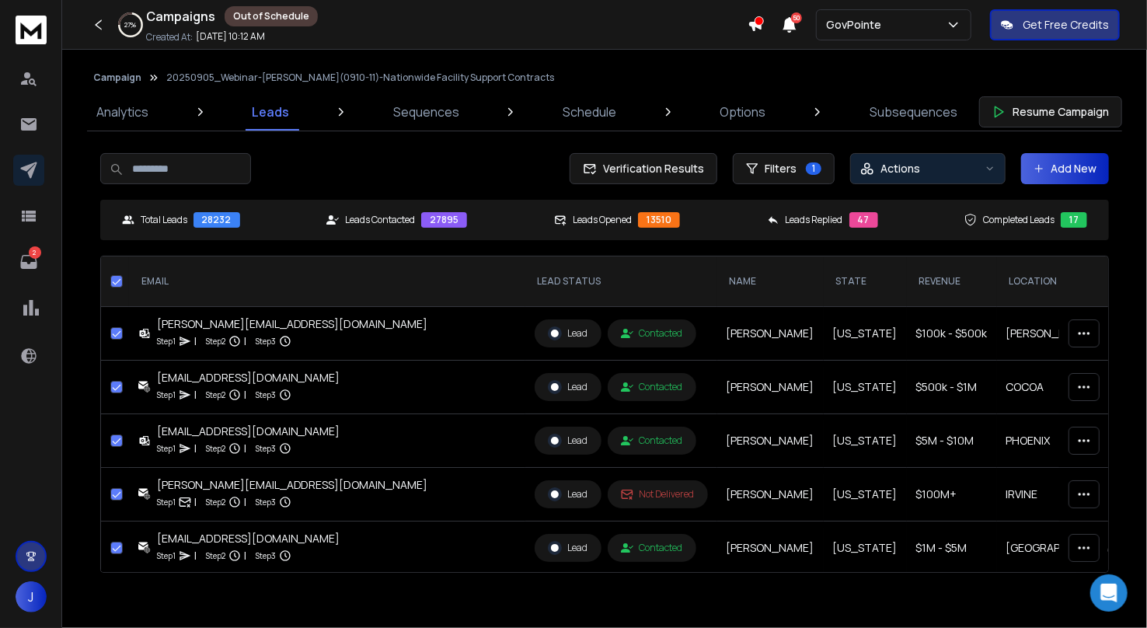
click at [900, 165] on p "Actions" at bounding box center [900, 169] width 40 height 16
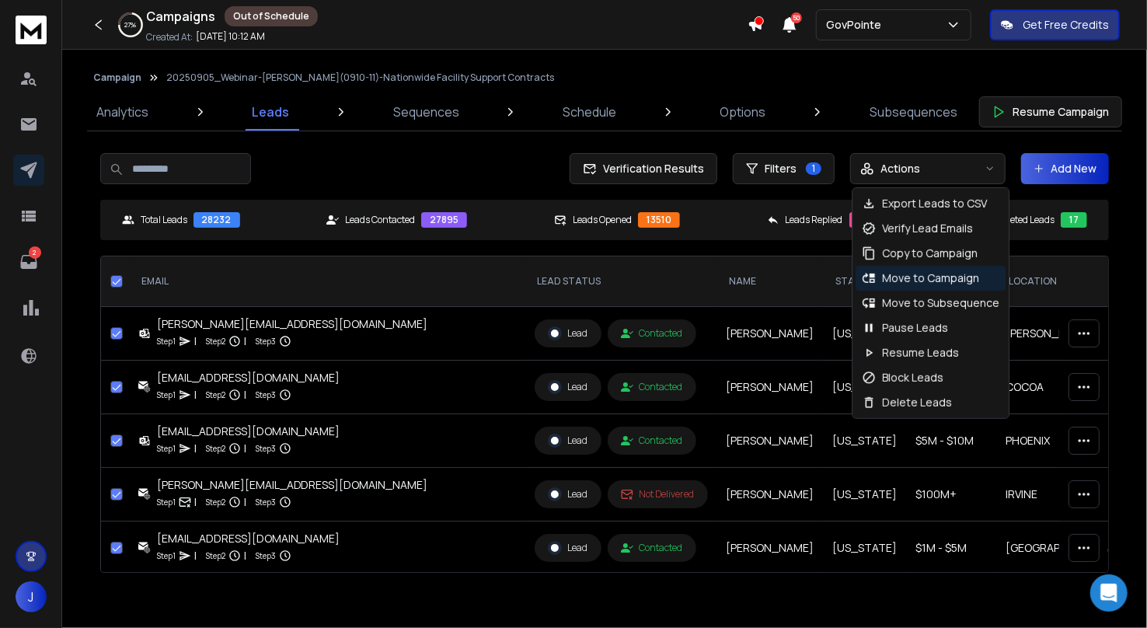
click at [948, 279] on p "Move to Campaign" at bounding box center [930, 278] width 97 height 16
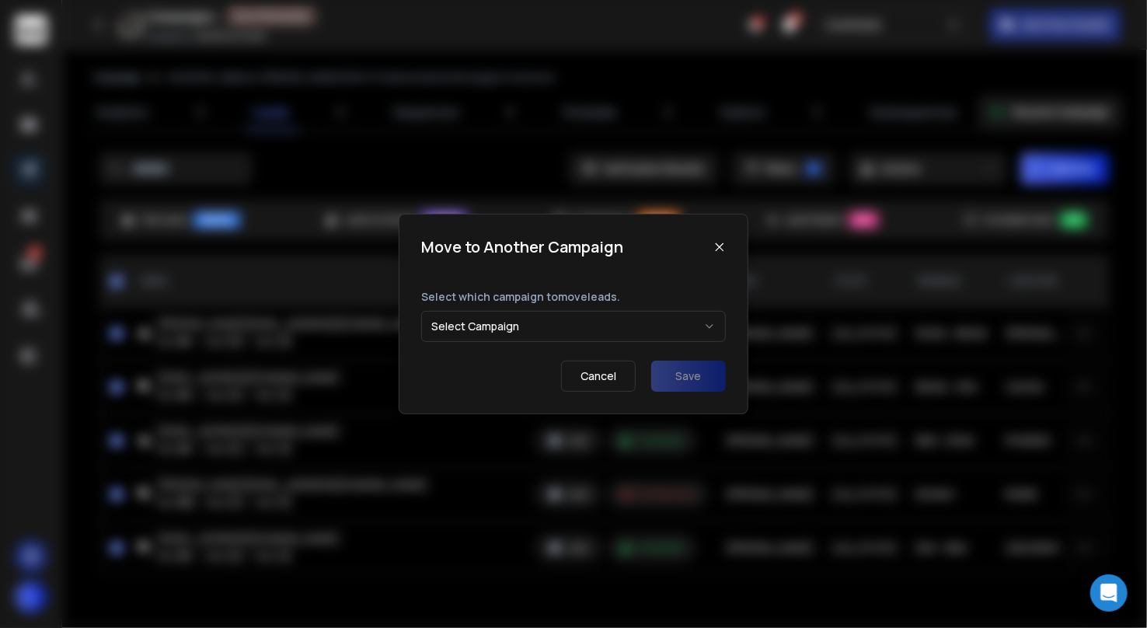
click at [473, 325] on button "Select Campaign" at bounding box center [573, 326] width 305 height 31
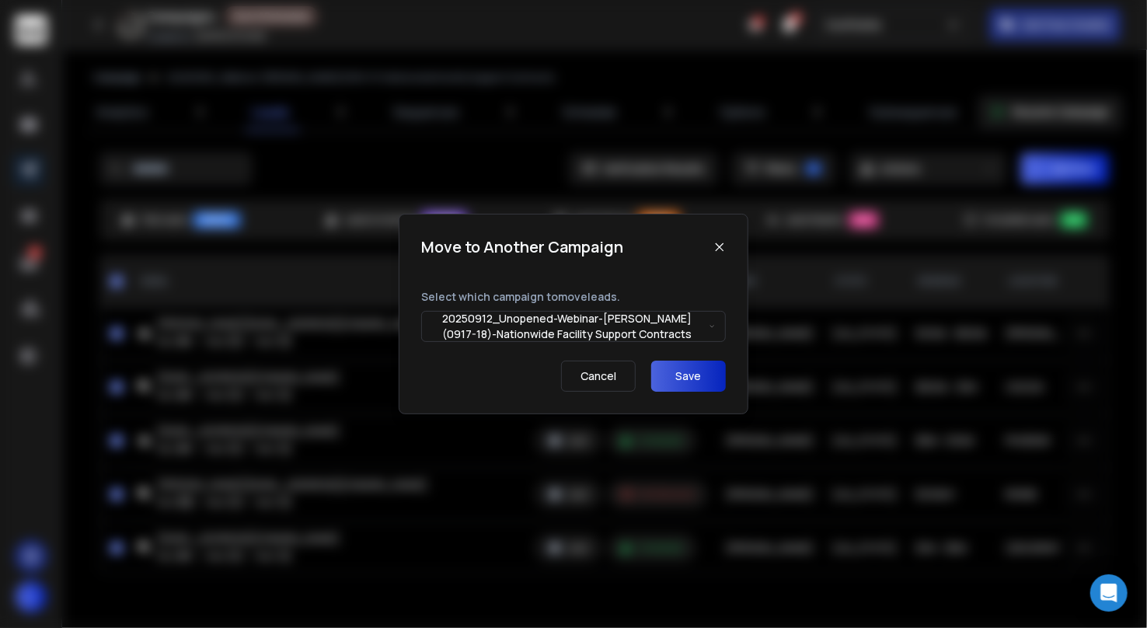
click at [683, 382] on button "Save" at bounding box center [688, 375] width 75 height 31
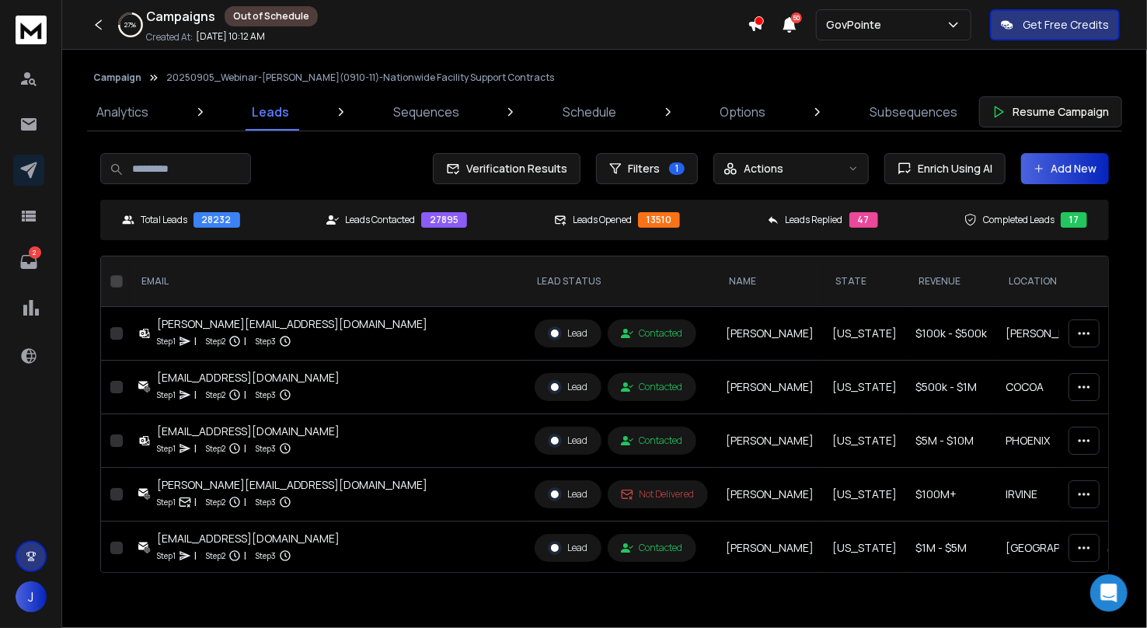
click at [108, 82] on button "Campaign" at bounding box center [117, 77] width 48 height 12
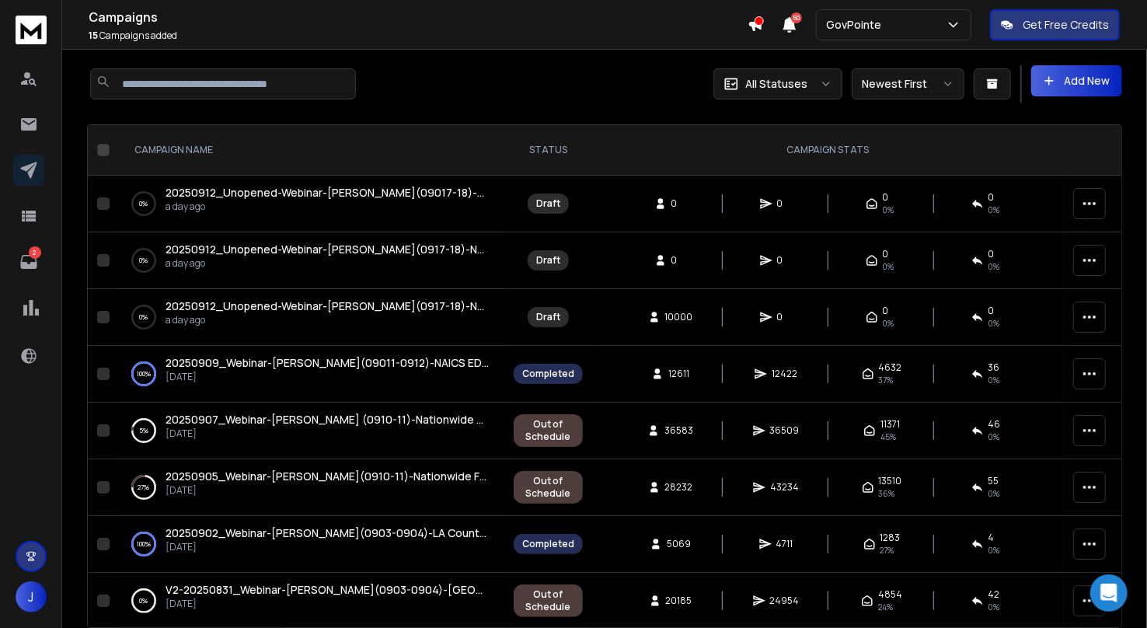
click at [572, 84] on div at bounding box center [345, 83] width 517 height 37
click at [318, 477] on span "20250905_Webinar-[PERSON_NAME](0910-11)-Nationwide Facility Support Contracts" at bounding box center [386, 475] width 443 height 15
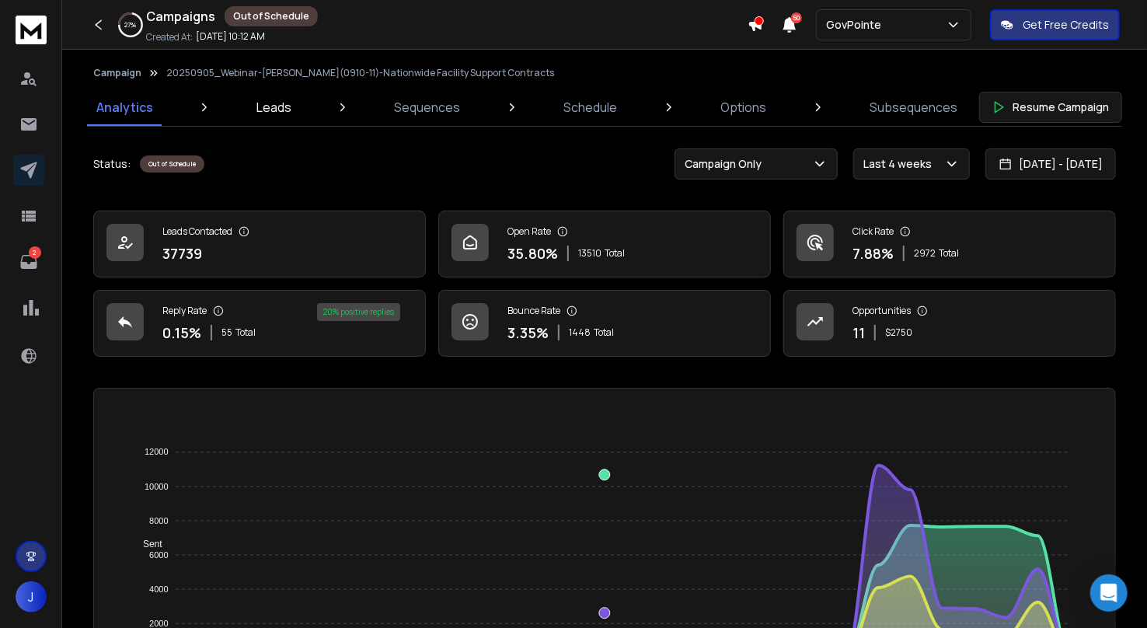
scroll to position [7, 0]
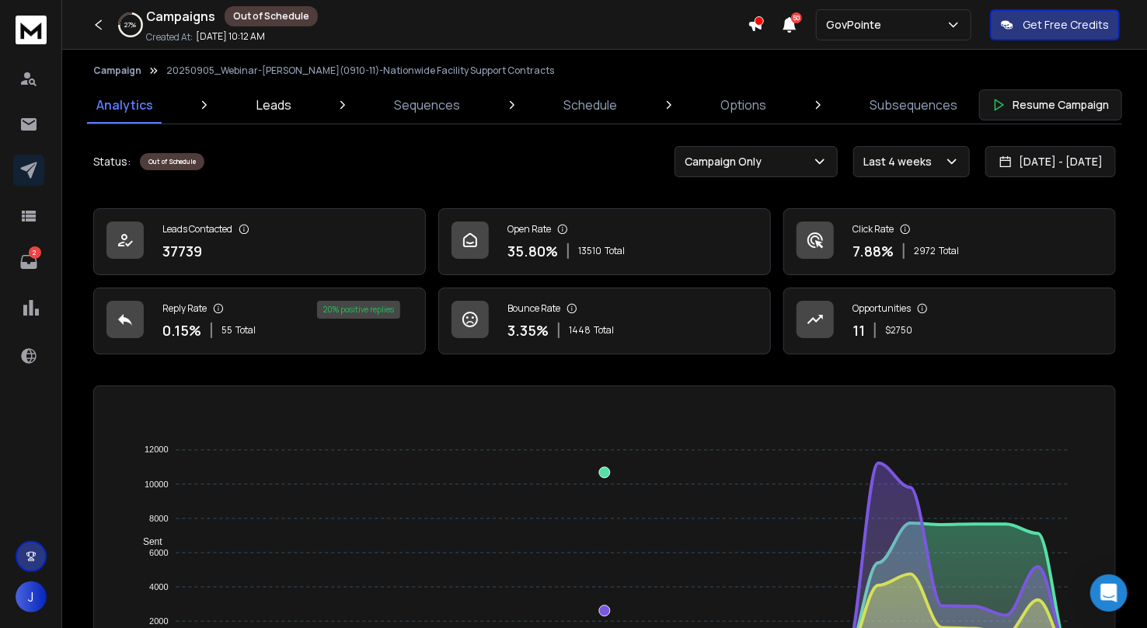
click at [291, 112] on p "Leads" at bounding box center [273, 105] width 35 height 19
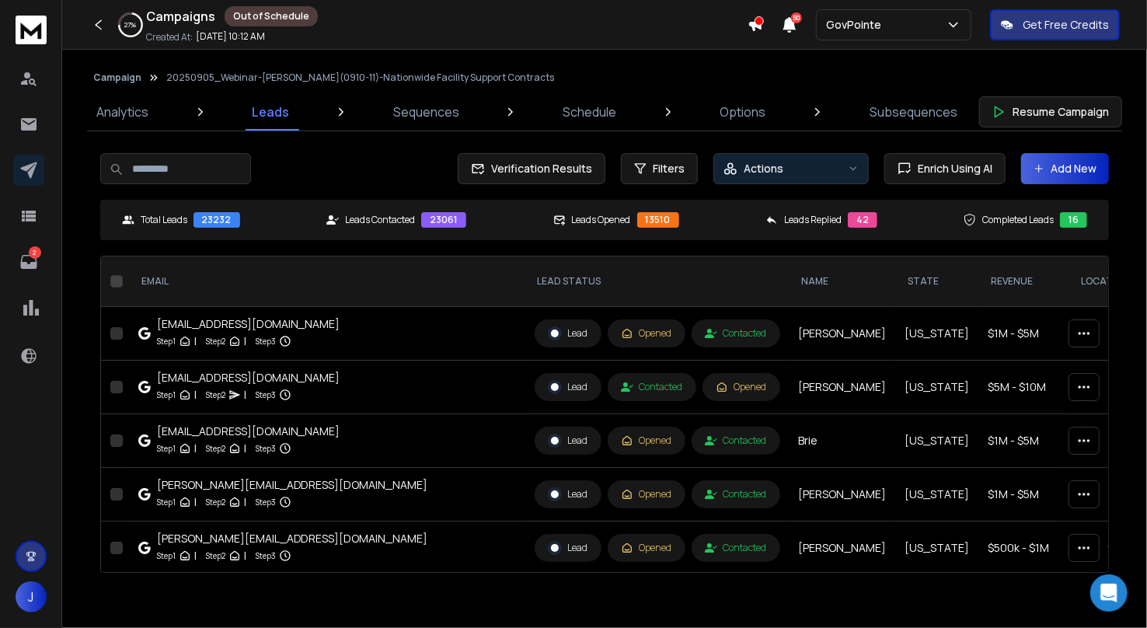
click at [736, 164] on icon "button" at bounding box center [730, 169] width 14 height 14
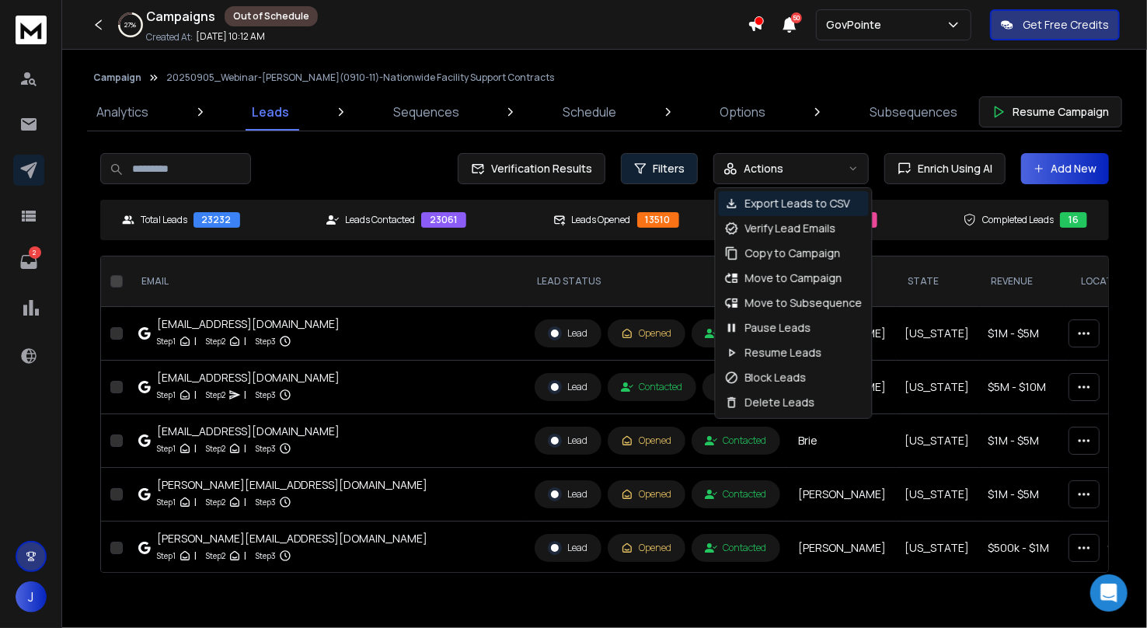
click at [681, 166] on span "Filters" at bounding box center [669, 169] width 32 height 16
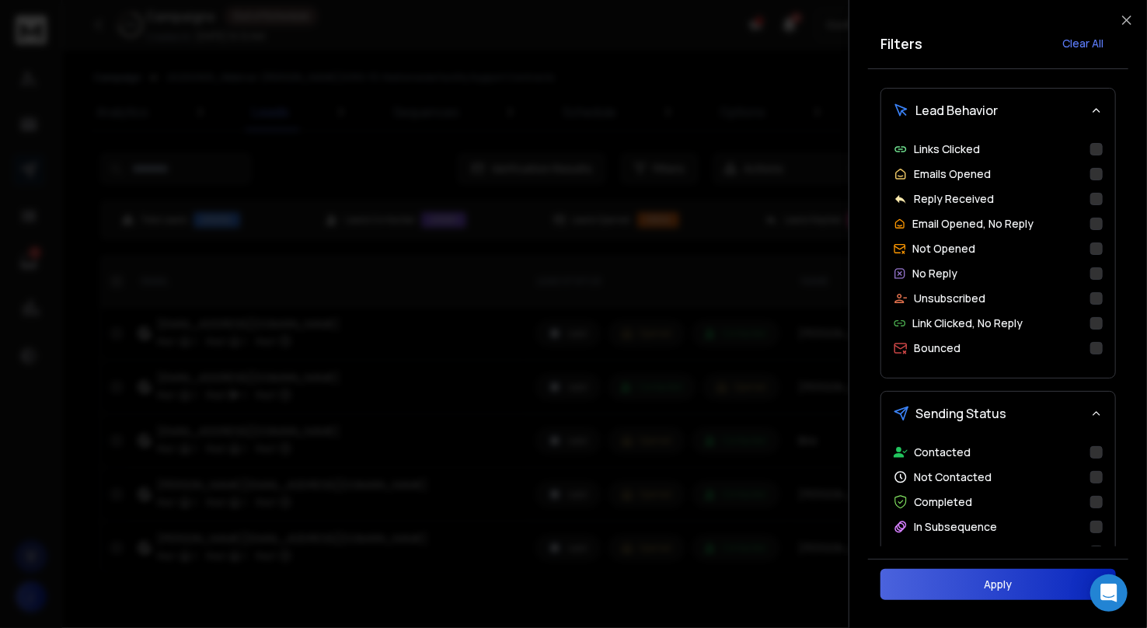
click at [927, 249] on p "Not Opened" at bounding box center [943, 249] width 63 height 16
click at [1090, 249] on button "Not Opened" at bounding box center [1096, 248] width 12 height 12
click at [1011, 590] on button "Apply" at bounding box center [997, 584] width 235 height 31
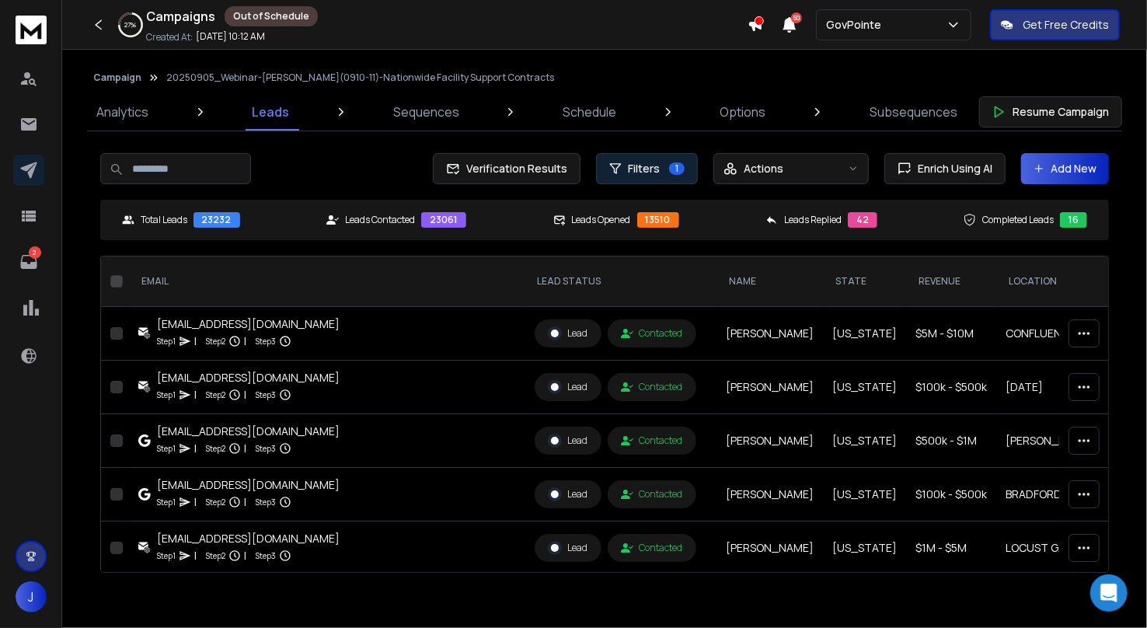
click at [650, 171] on span "Filters" at bounding box center [644, 169] width 32 height 16
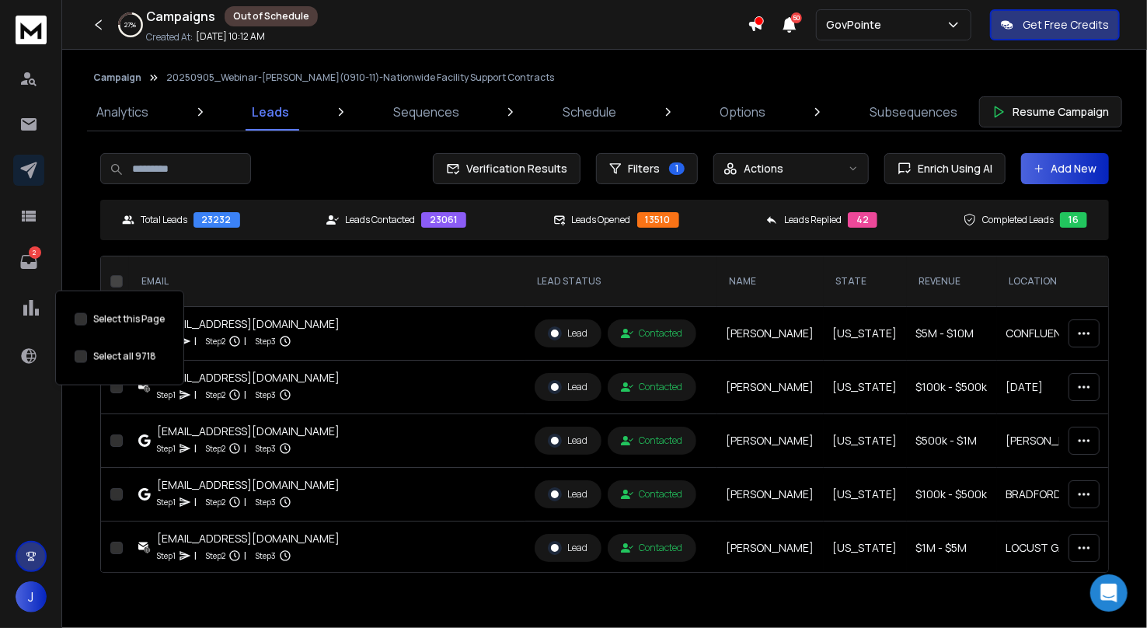
click at [81, 357] on button "Select this Page" at bounding box center [81, 356] width 12 height 12
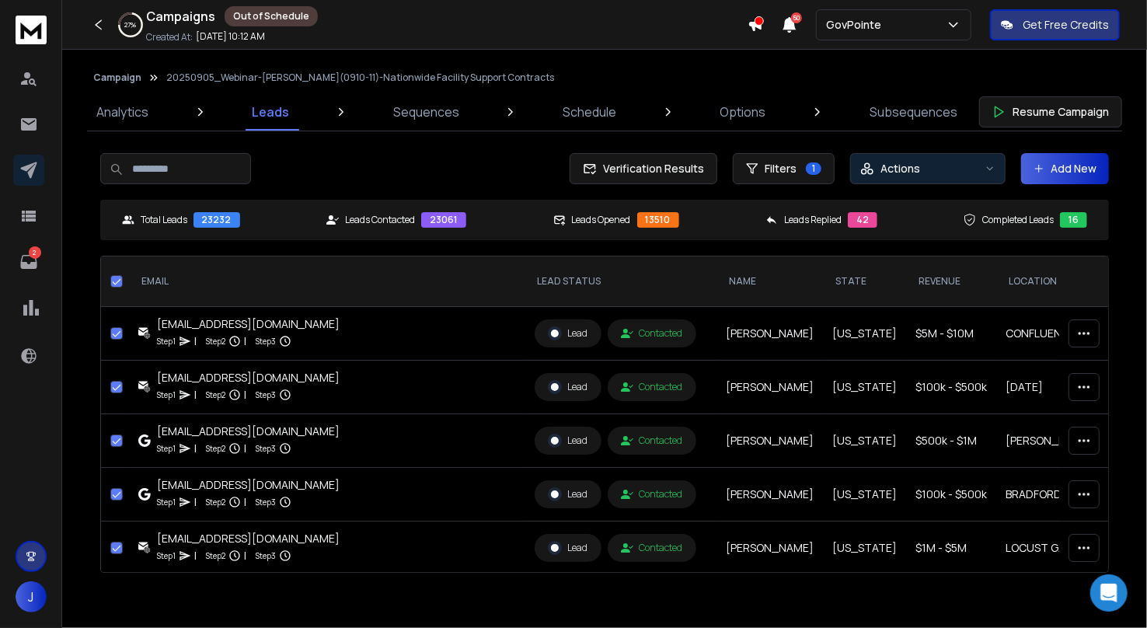
click at [946, 169] on div "Actions" at bounding box center [919, 169] width 118 height 16
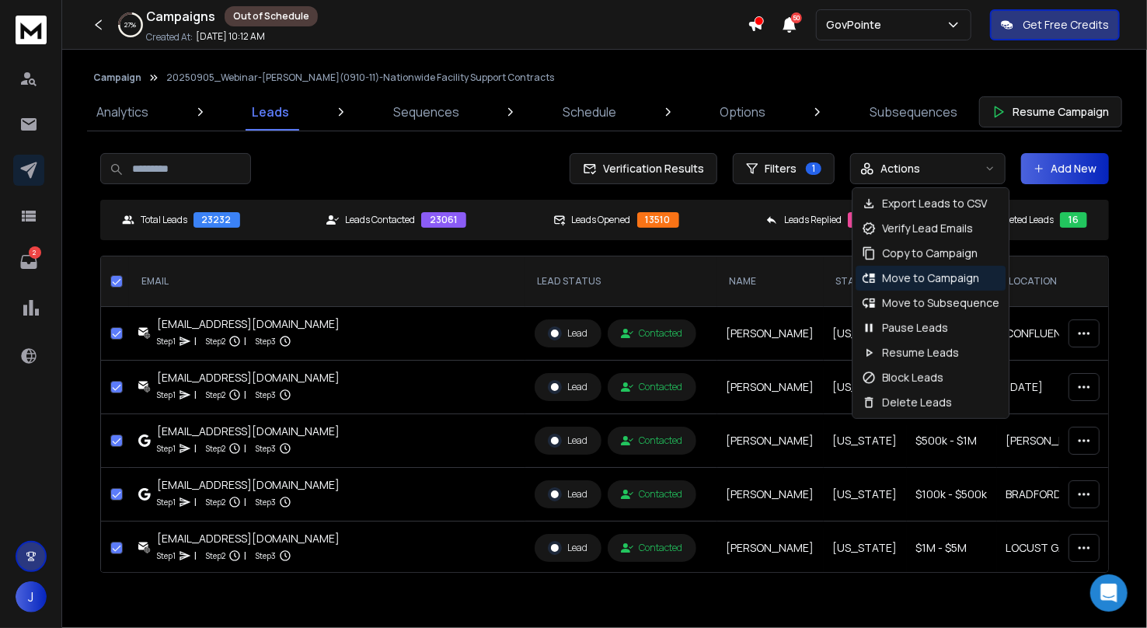
click at [899, 280] on p "Move to Campaign" at bounding box center [930, 278] width 97 height 16
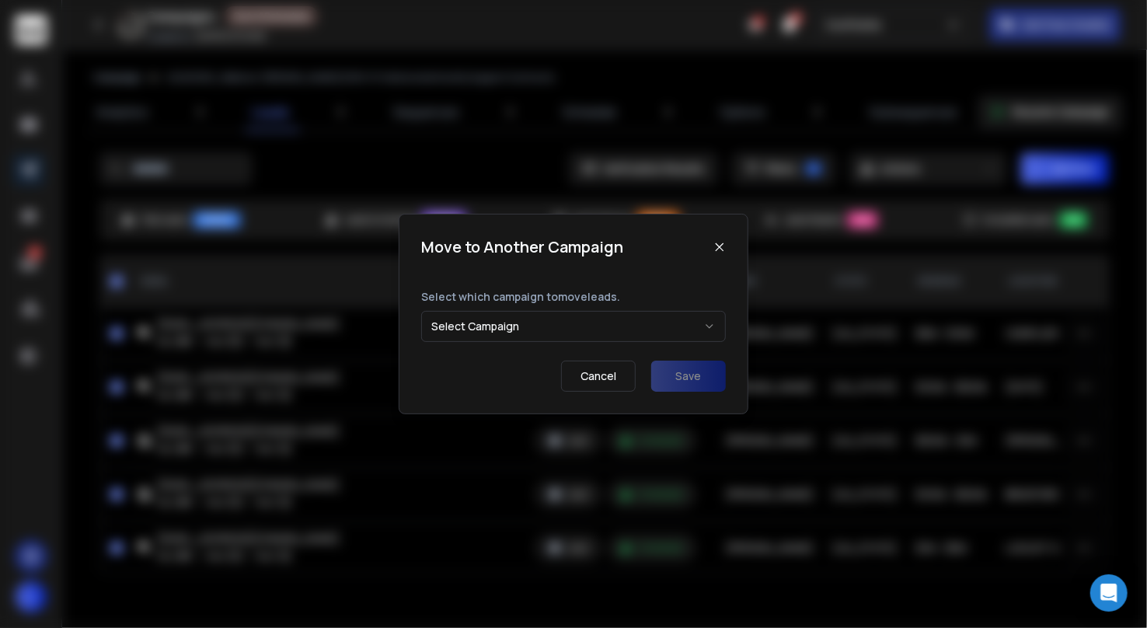
click at [587, 329] on button "Select Campaign" at bounding box center [573, 326] width 305 height 31
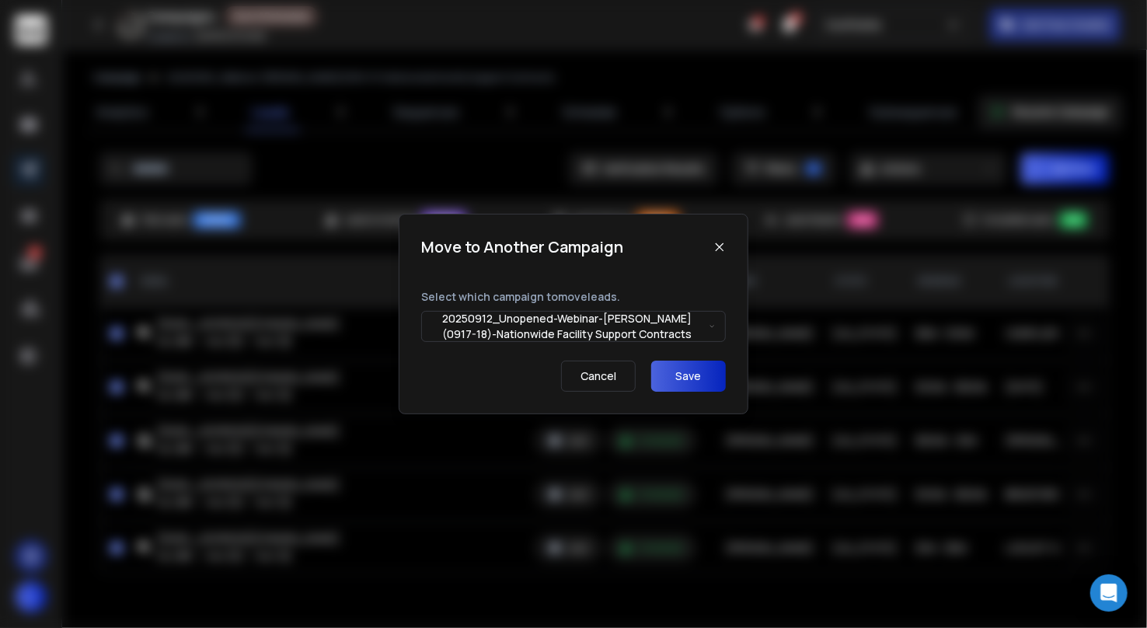
click at [690, 385] on button "Save" at bounding box center [688, 375] width 75 height 31
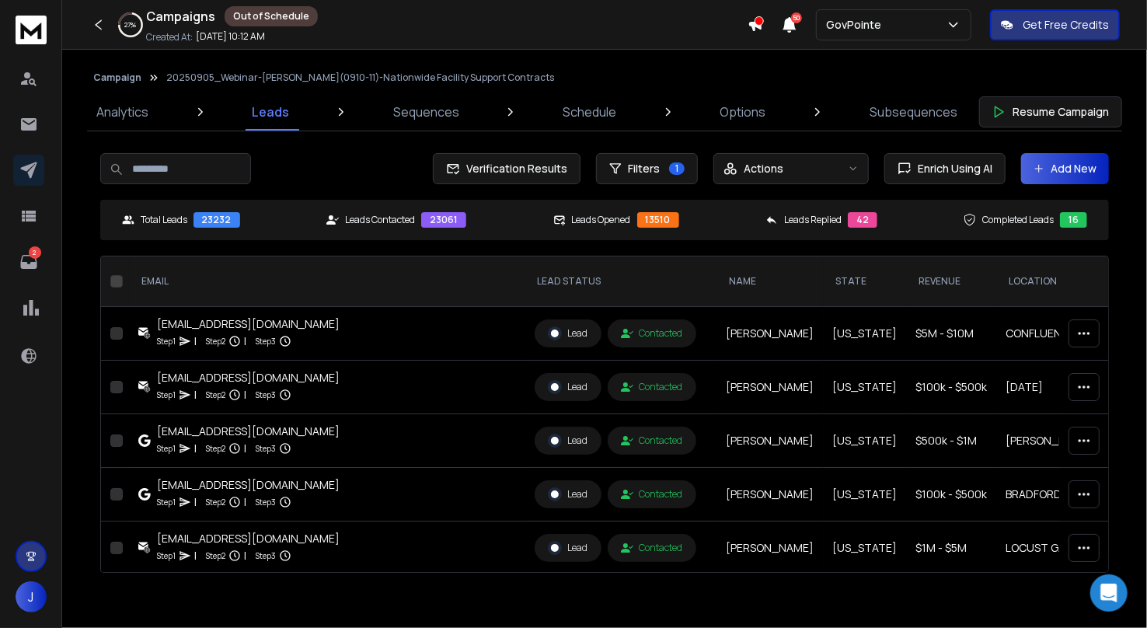
click at [127, 81] on button "Campaign" at bounding box center [117, 77] width 48 height 12
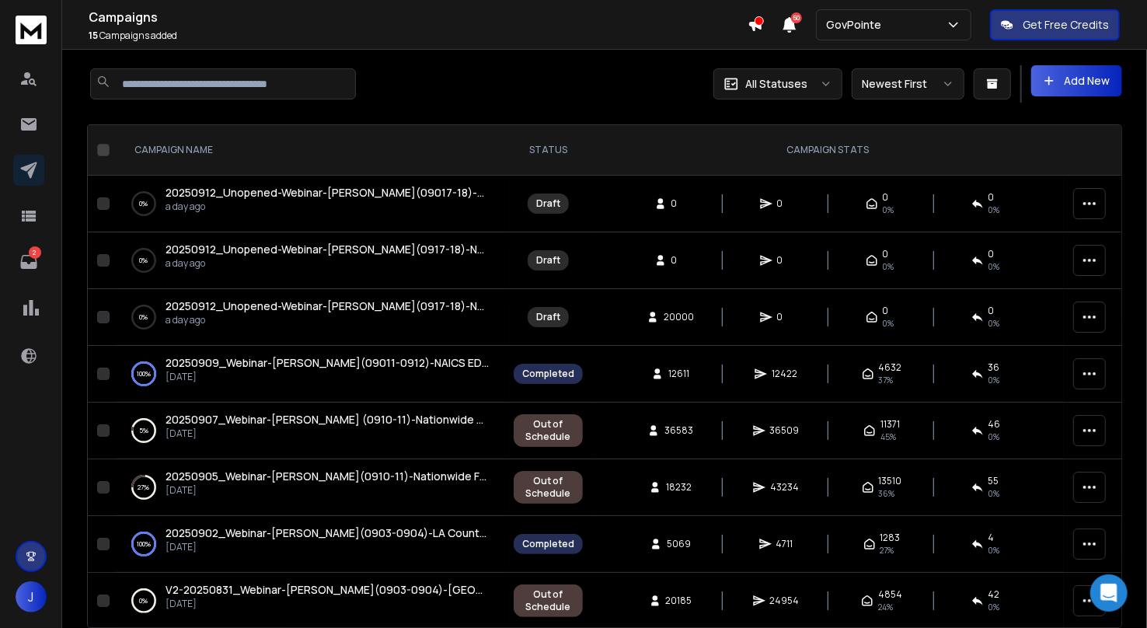
click at [296, 473] on span "20250905_Webinar-[PERSON_NAME](0910-11)-Nationwide Facility Support Contracts" at bounding box center [386, 475] width 443 height 15
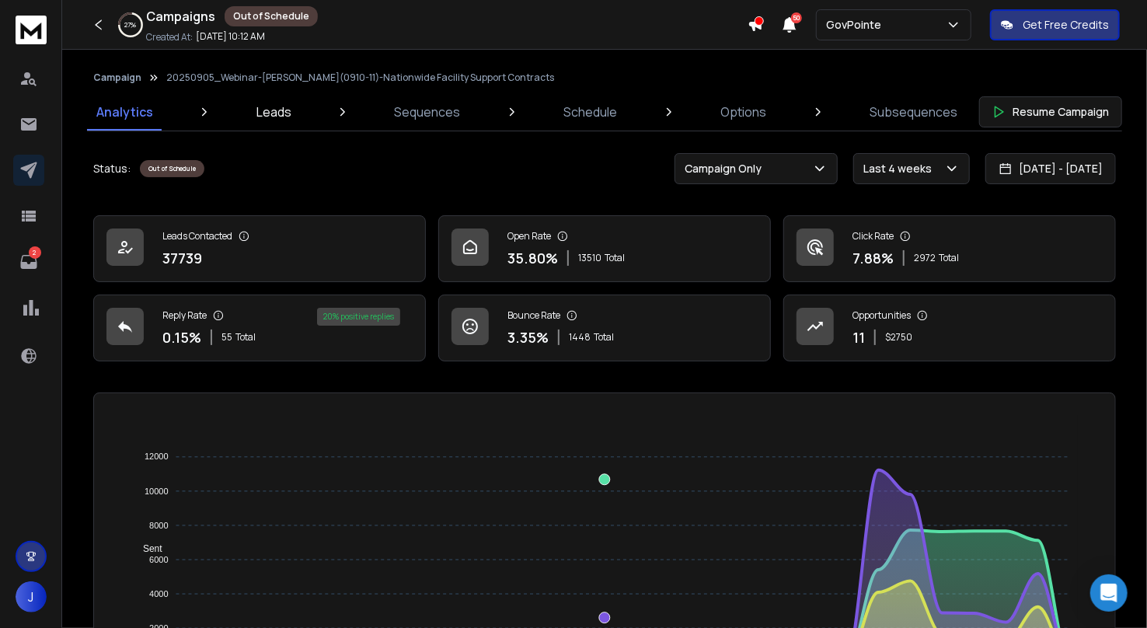
click at [280, 116] on p "Leads" at bounding box center [273, 112] width 35 height 19
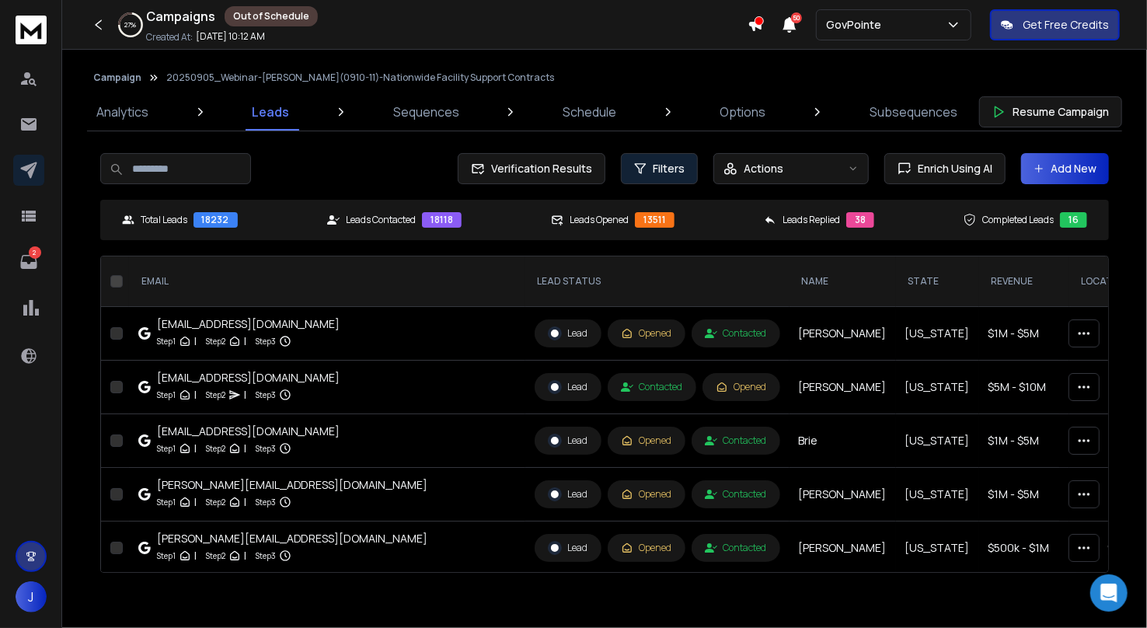
click at [658, 170] on span "Filters" at bounding box center [669, 169] width 32 height 16
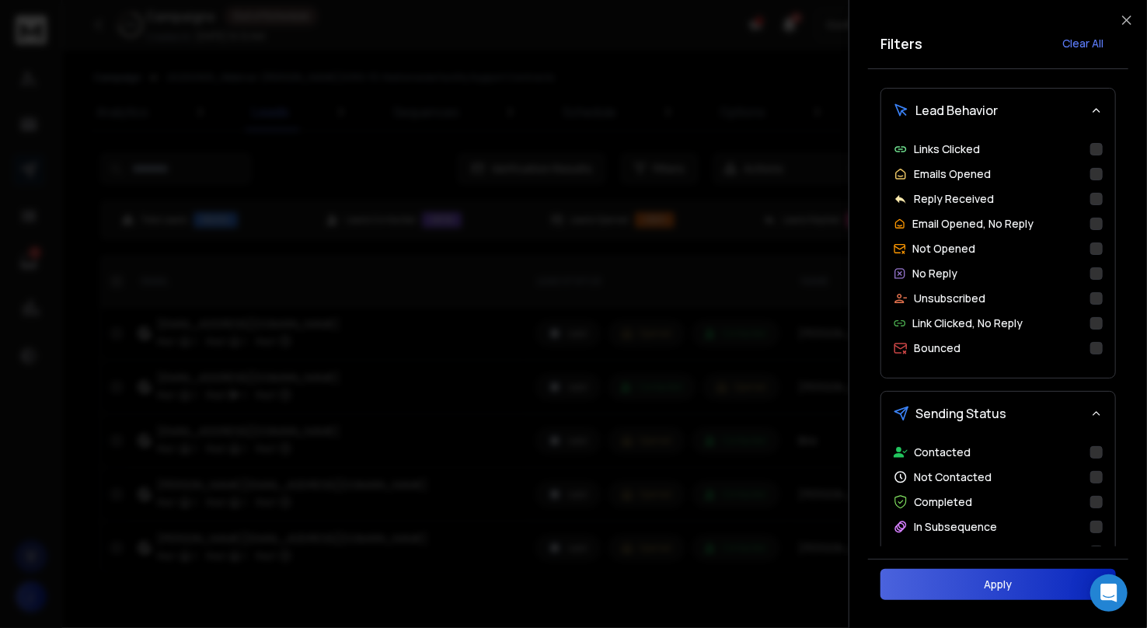
click at [923, 249] on p "Not Opened" at bounding box center [943, 249] width 63 height 16
click at [1090, 249] on button "Not Opened" at bounding box center [1096, 248] width 12 height 12
click at [967, 583] on button "Apply" at bounding box center [997, 584] width 235 height 31
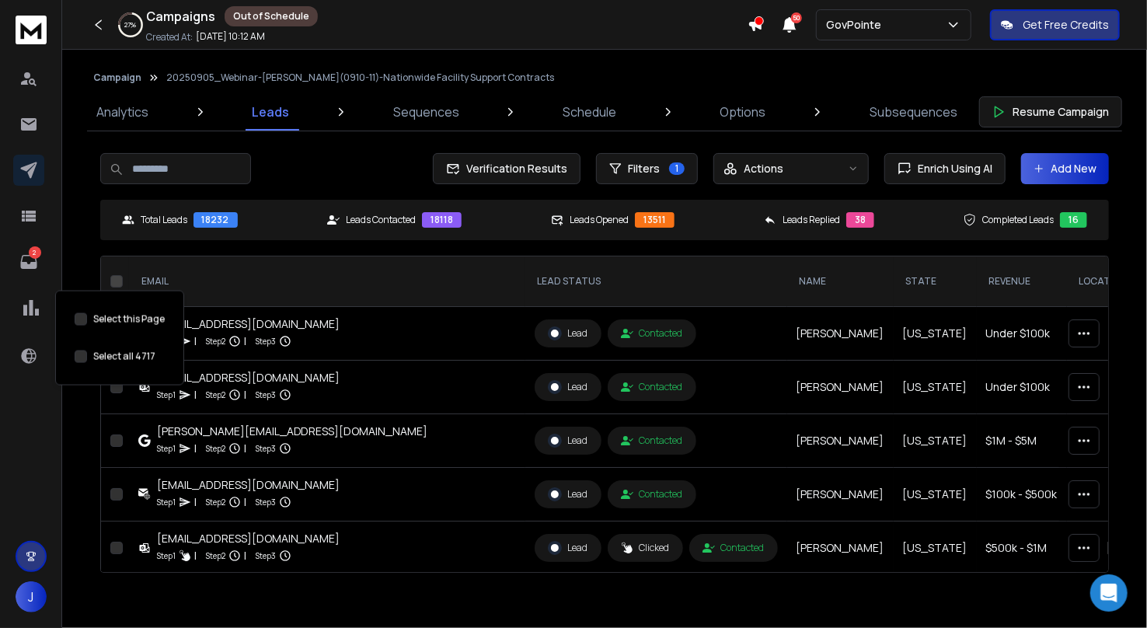
click at [78, 350] on button "Select this Page" at bounding box center [81, 356] width 12 height 12
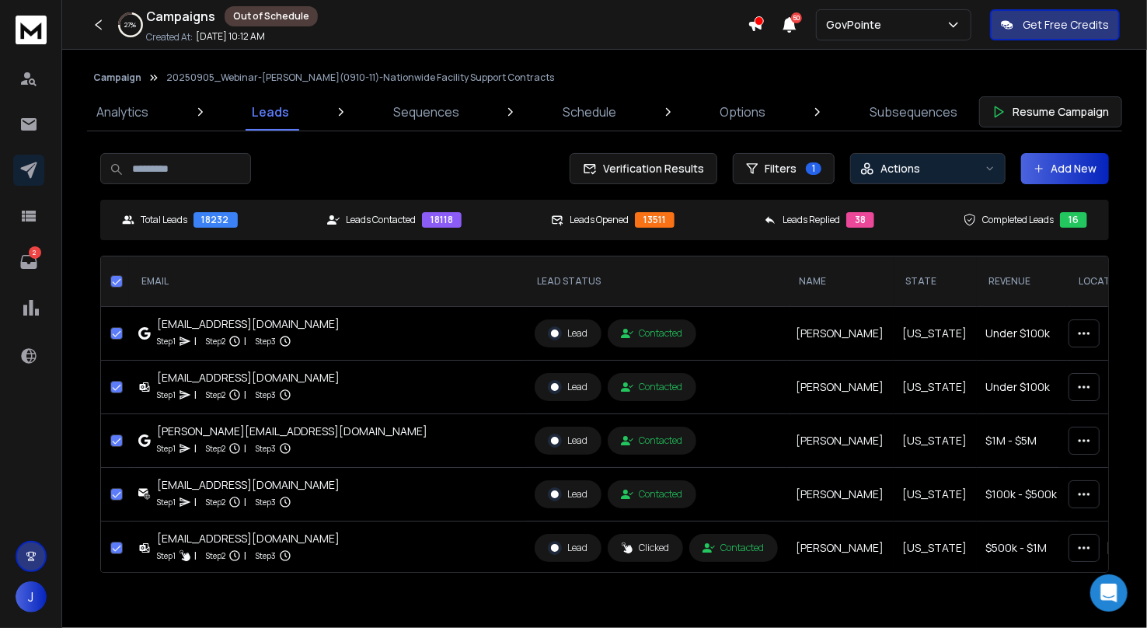
click at [889, 176] on p "Actions" at bounding box center [900, 169] width 40 height 16
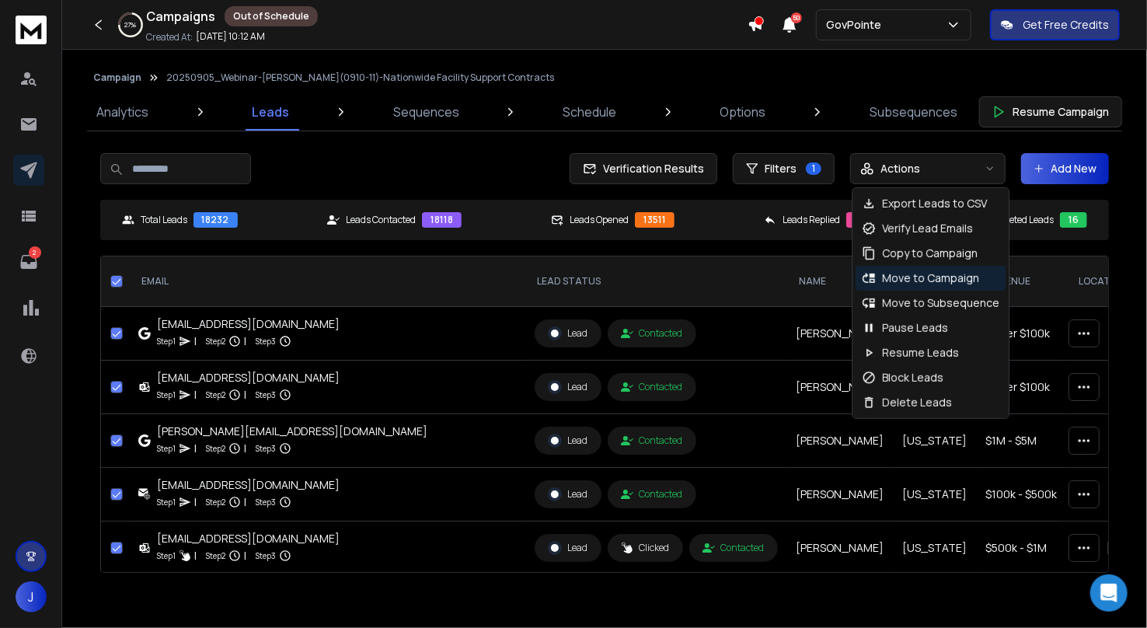
click at [915, 277] on p "Move to Campaign" at bounding box center [930, 278] width 97 height 16
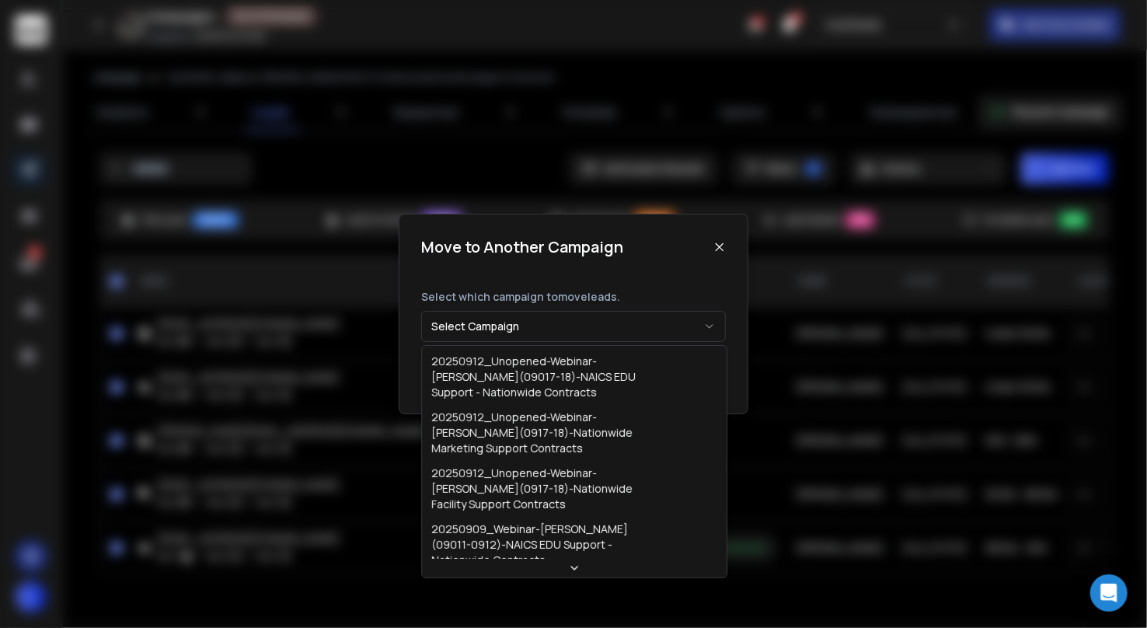
click at [496, 339] on button "Select Campaign" at bounding box center [573, 326] width 305 height 31
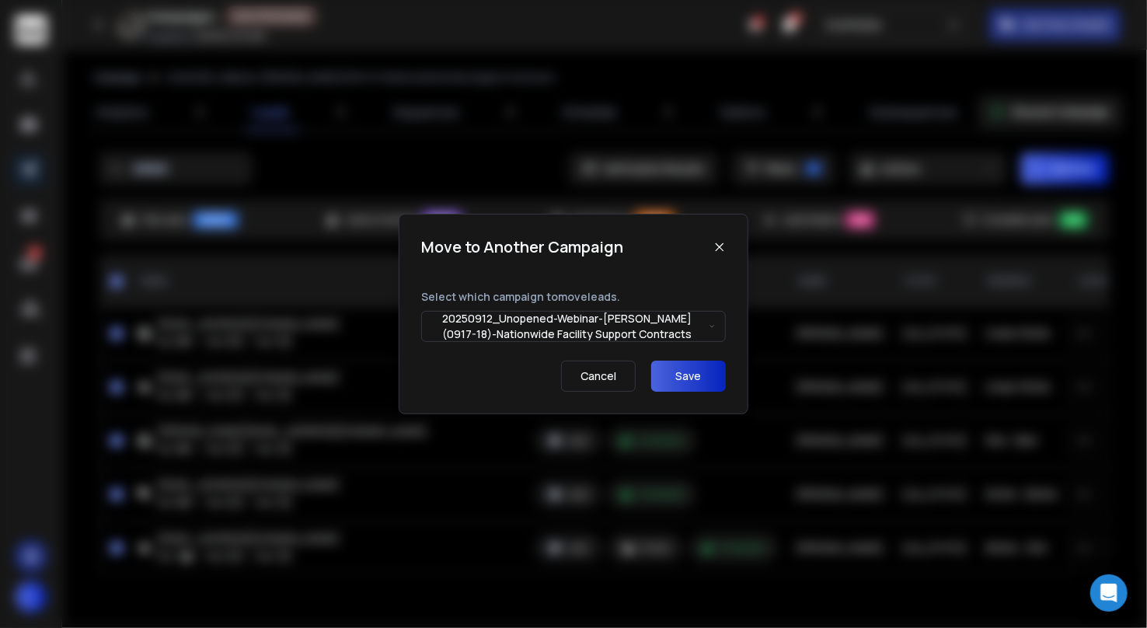
click at [521, 364] on div "Cancel Save" at bounding box center [573, 375] width 305 height 31
click at [687, 378] on button "Save" at bounding box center [688, 375] width 75 height 31
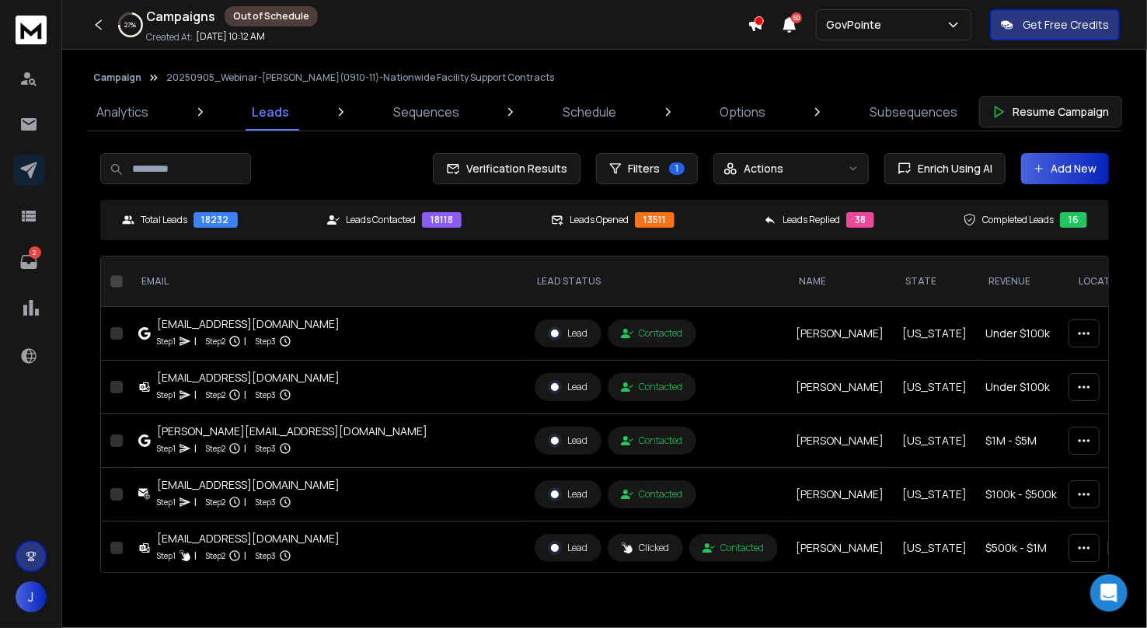
click at [119, 74] on button "Campaign" at bounding box center [117, 77] width 48 height 12
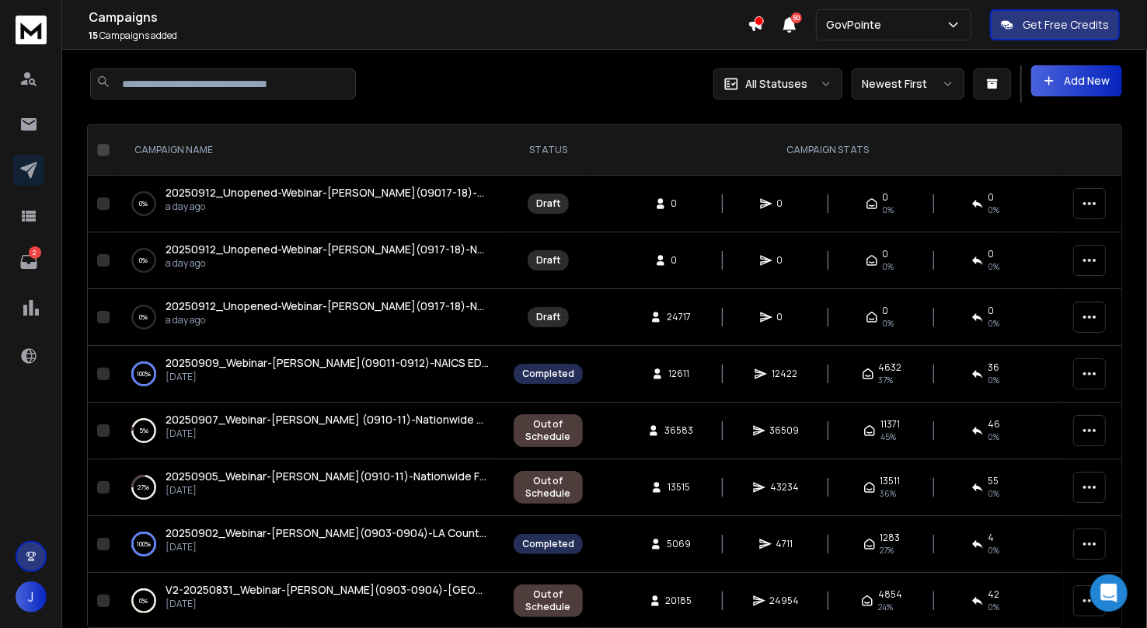
click at [446, 89] on div at bounding box center [345, 83] width 517 height 37
click at [293, 475] on span "20250905_Webinar-[PERSON_NAME](0910-11)-Nationwide Facility Support Contracts" at bounding box center [386, 475] width 443 height 15
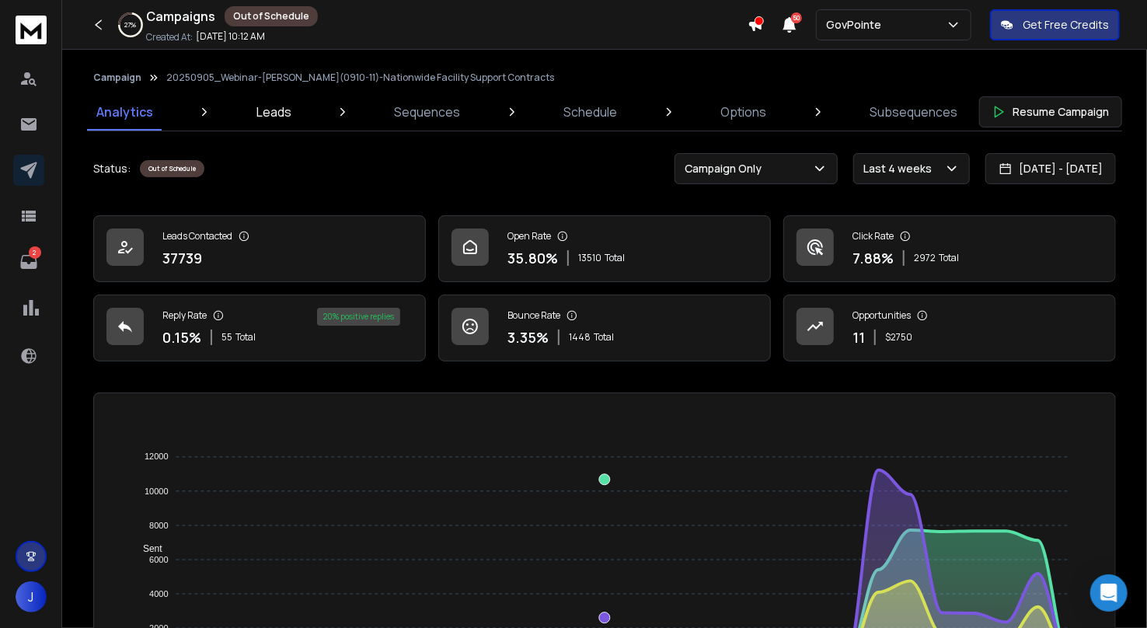
click at [269, 110] on p "Leads" at bounding box center [273, 112] width 35 height 19
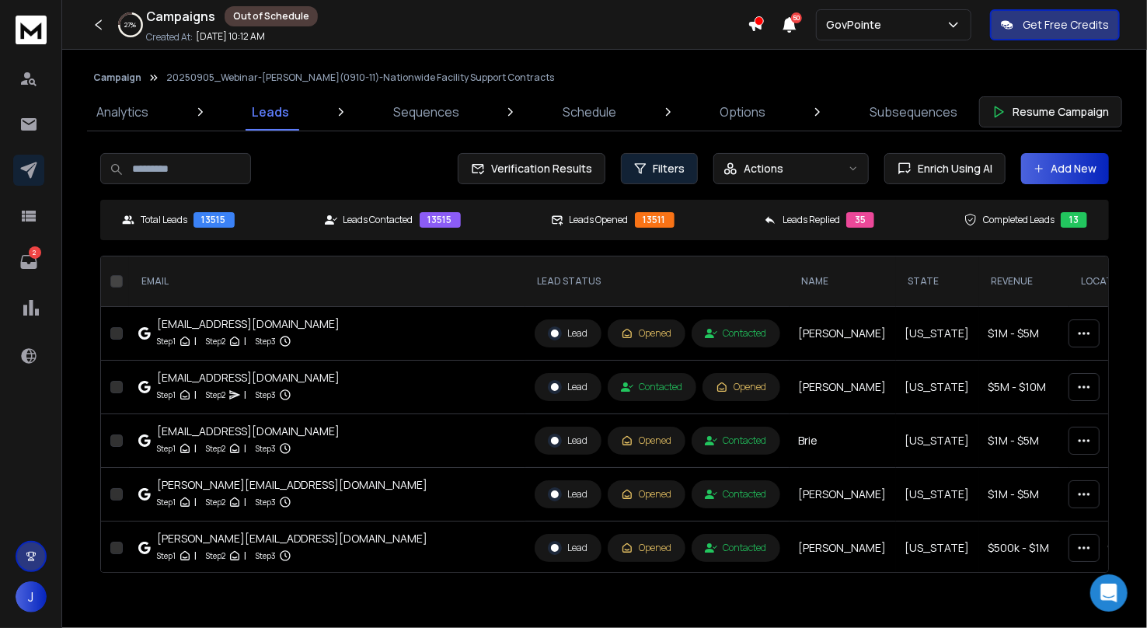
click at [669, 168] on span "Filters" at bounding box center [669, 169] width 32 height 16
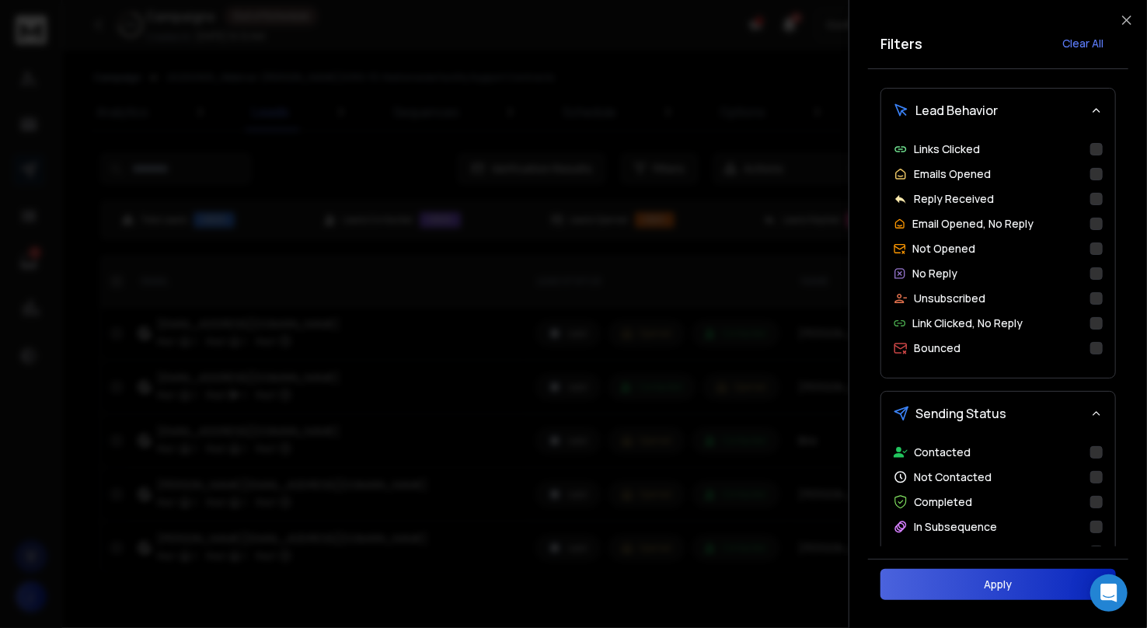
click at [938, 252] on p "Not Opened" at bounding box center [943, 249] width 63 height 16
click at [1090, 252] on button "Not Opened" at bounding box center [1096, 248] width 12 height 12
click at [994, 580] on button "Apply" at bounding box center [997, 584] width 235 height 31
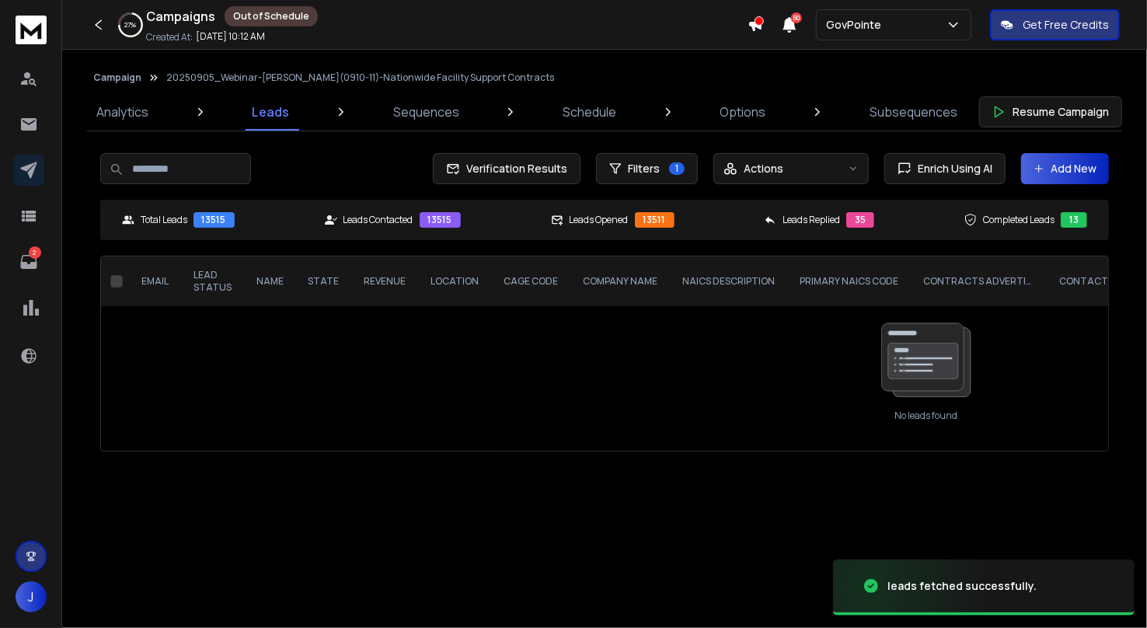
click at [125, 77] on button "Campaign" at bounding box center [117, 77] width 48 height 12
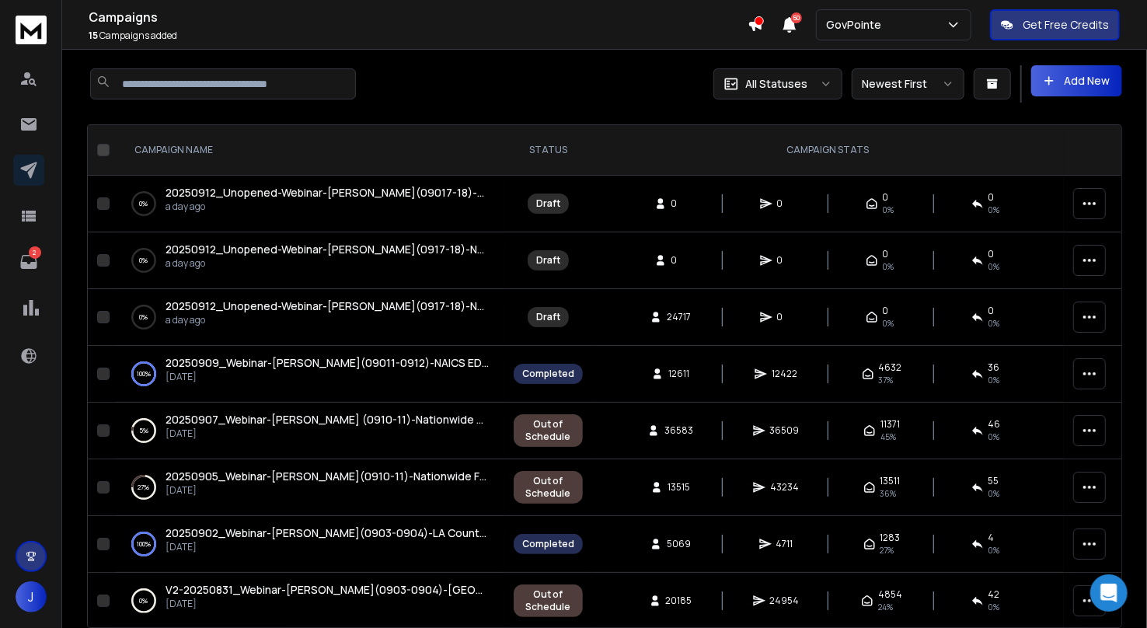
click at [423, 305] on span "20250912_Unopened-Webinar-[PERSON_NAME](0917-18)-Nationwide Facility Support Co…" at bounding box center [414, 305] width 499 height 15
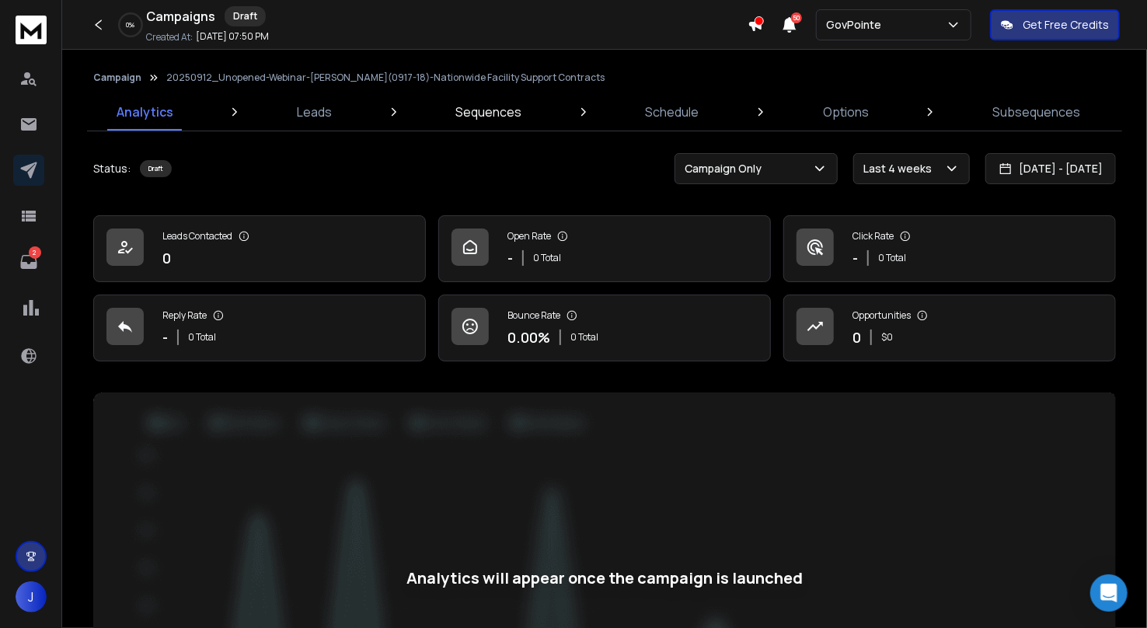
click at [502, 115] on p "Sequences" at bounding box center [488, 112] width 66 height 19
